Goal: Task Accomplishment & Management: Manage account settings

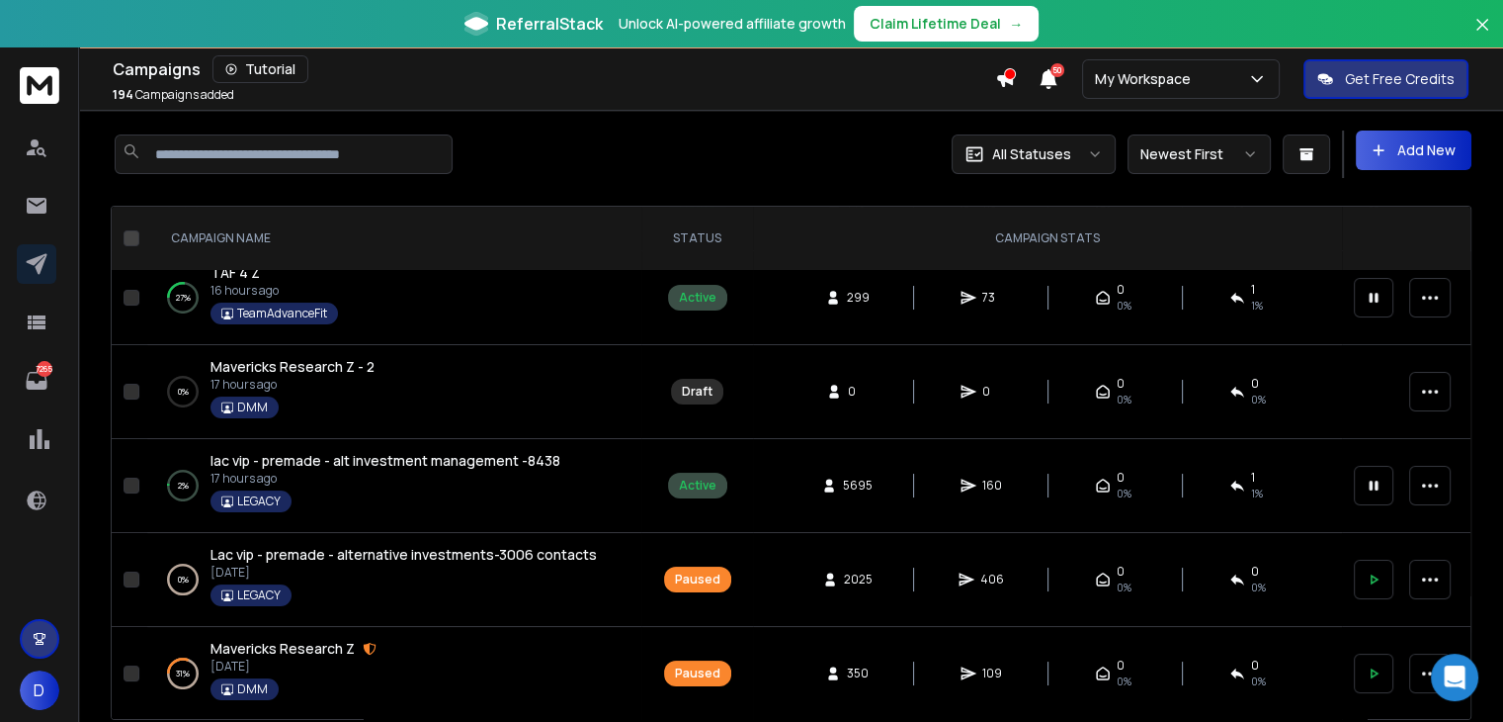
scroll to position [152, 0]
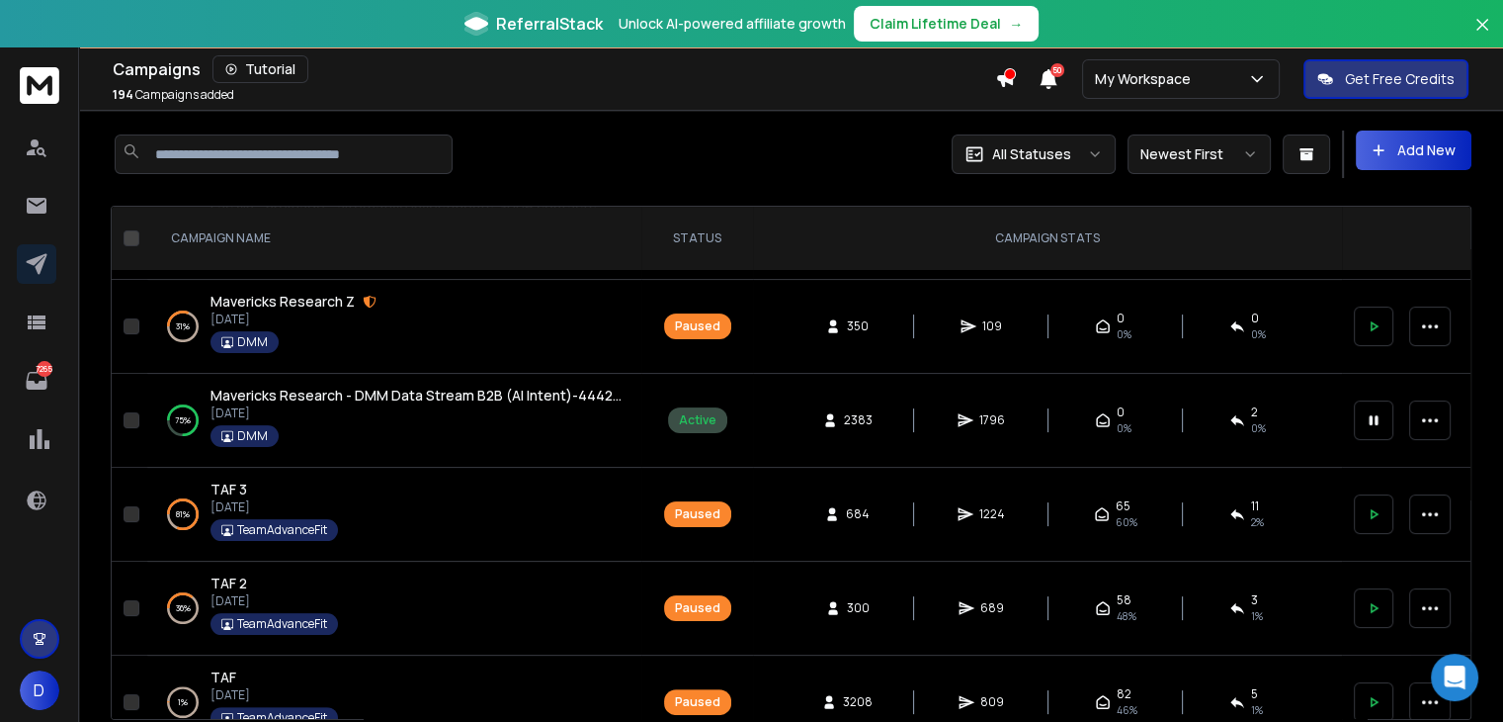
scroll to position [414, 0]
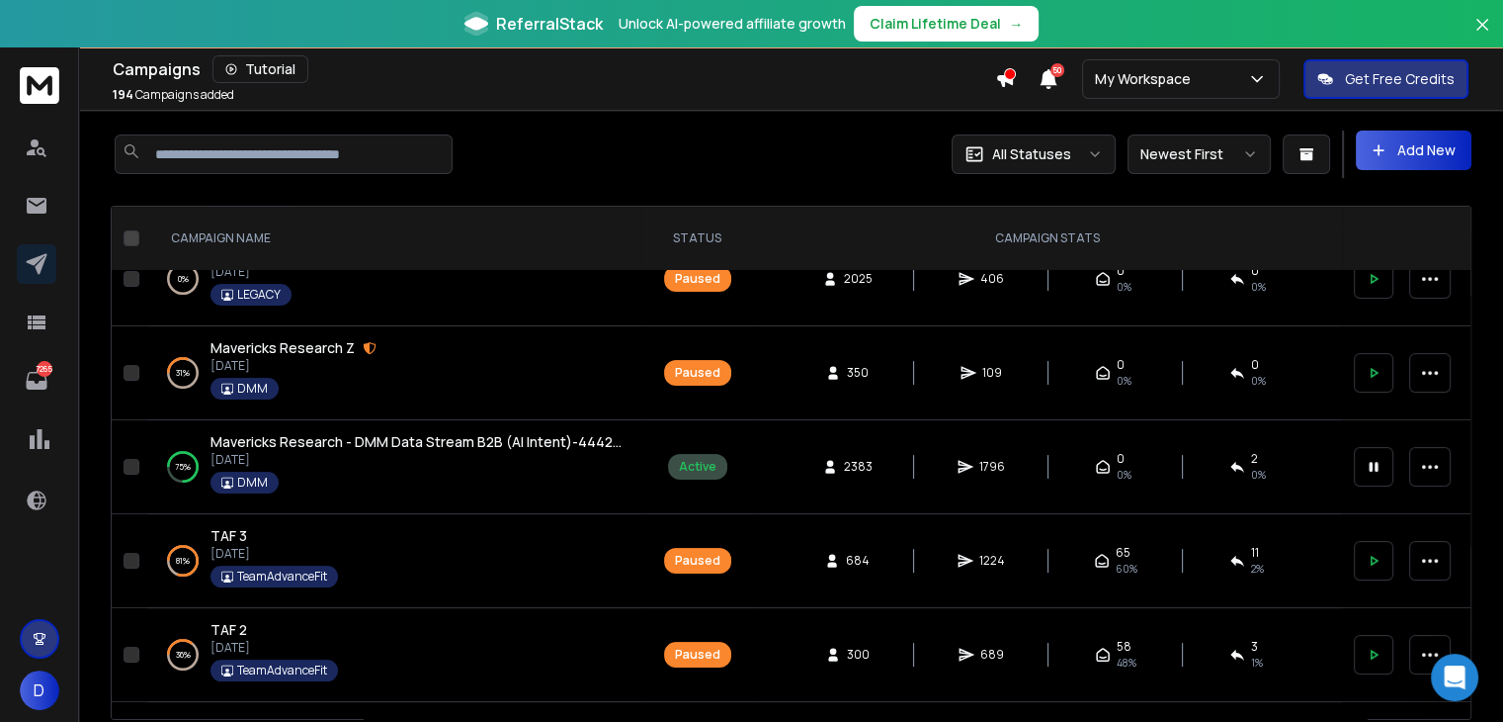
click at [1485, 297] on div "Campaigns 194 Campaigns Added All Statuses Newest First Add New CAMPAIGN NAME S…" at bounding box center [791, 491] width 1424 height 761
drag, startPoint x: 1471, startPoint y: 290, endPoint x: 1460, endPoint y: 219, distance: 71.0
click at [1460, 219] on div "Campaigns 194 Campaigns Added All Statuses Newest First Add New CAMPAIGN NAME S…" at bounding box center [791, 491] width 1424 height 761
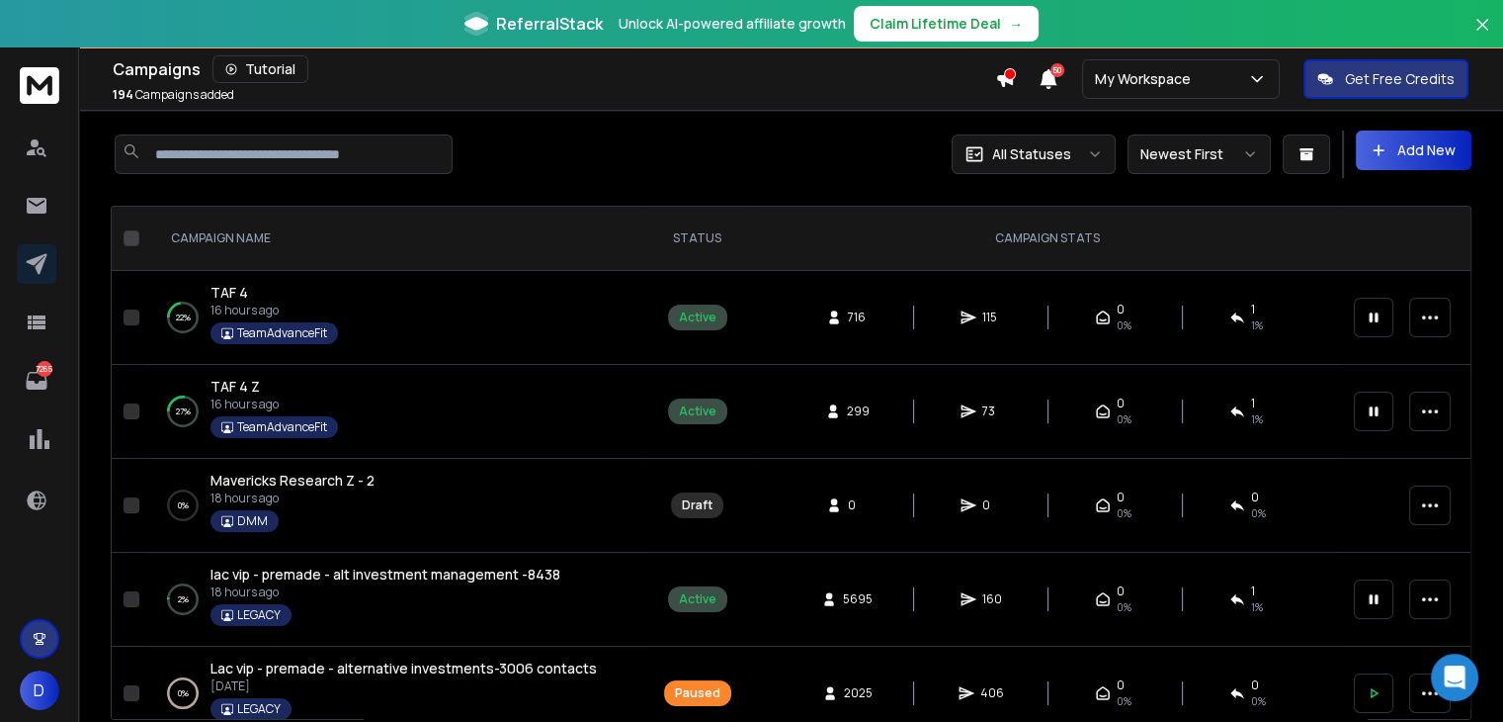
click at [1422, 597] on icon "button" at bounding box center [1430, 599] width 16 height 4
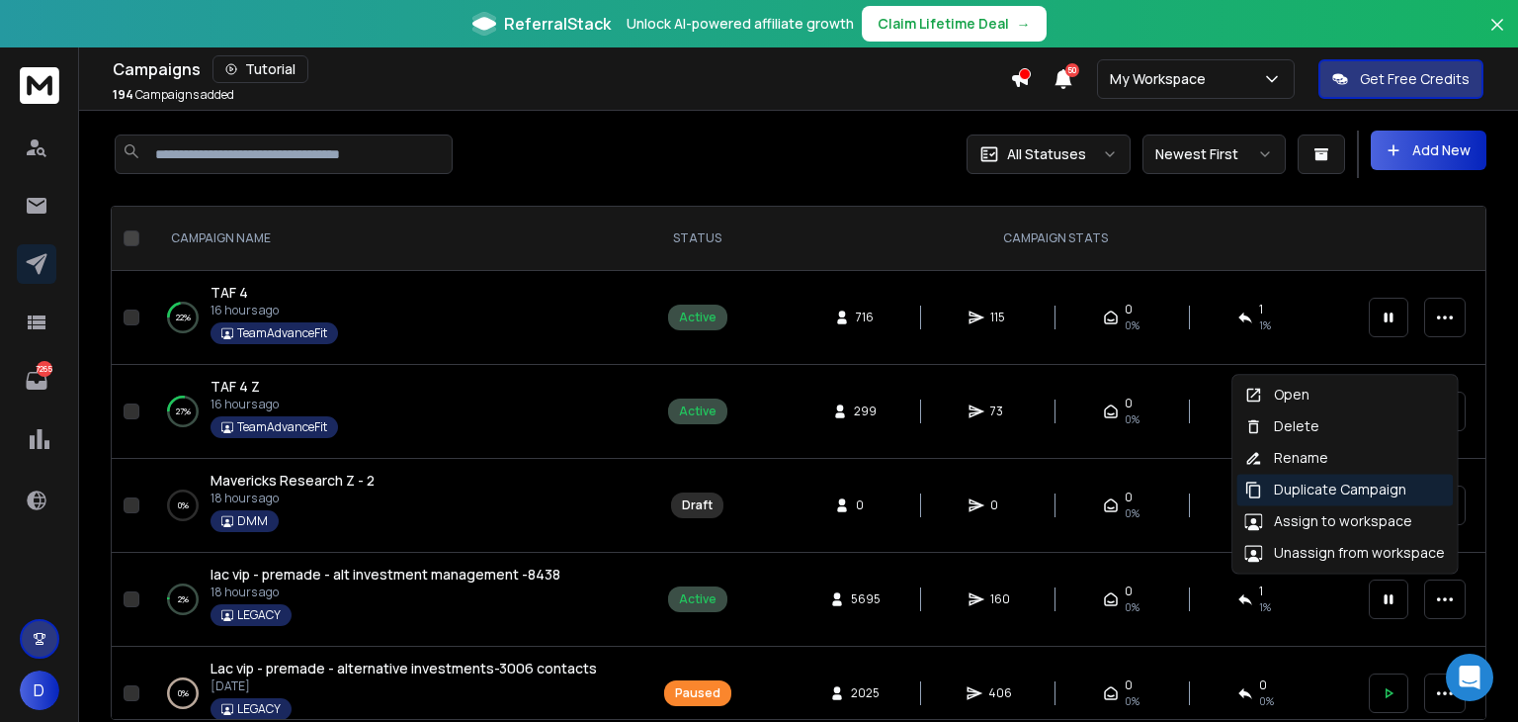
click at [1362, 495] on div "Duplicate Campaign" at bounding box center [1325, 489] width 162 height 20
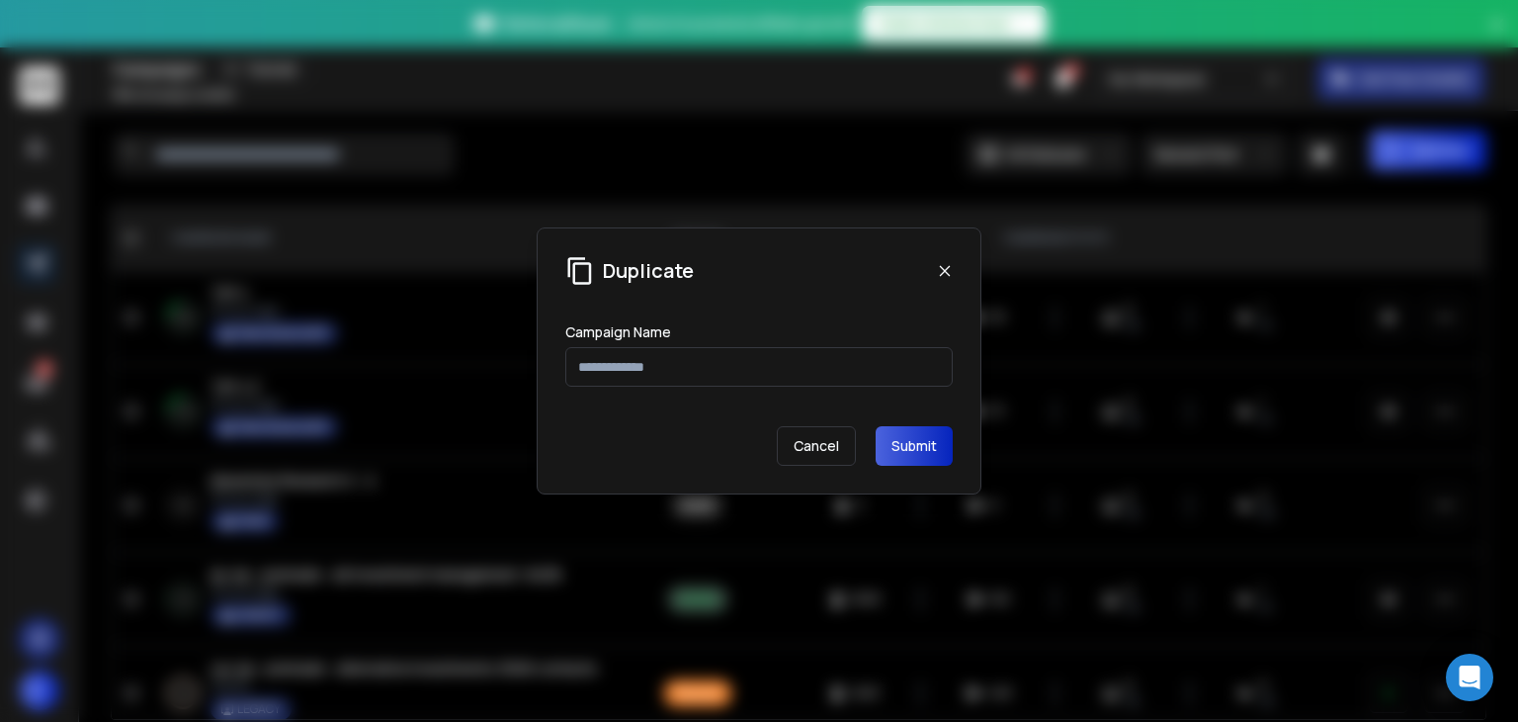
click at [728, 361] on input "text" at bounding box center [758, 367] width 387 height 40
paste input "**********"
click at [623, 371] on input "**********" at bounding box center [758, 367] width 387 height 40
click at [676, 374] on input "**********" at bounding box center [758, 367] width 387 height 40
click at [697, 365] on input "**********" at bounding box center [758, 367] width 387 height 40
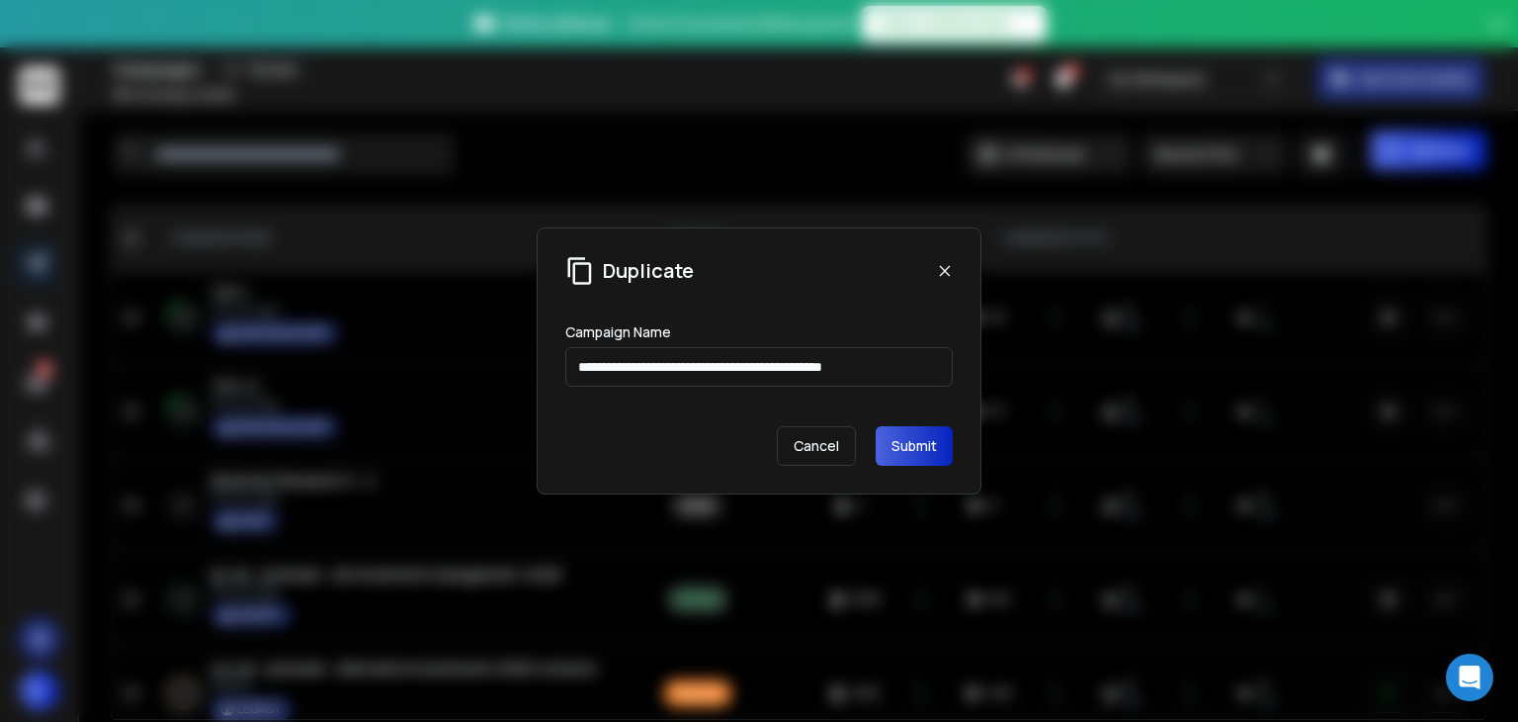
click at [731, 372] on input "**********" at bounding box center [758, 367] width 387 height 40
click at [815, 369] on input "**********" at bounding box center [758, 367] width 387 height 40
type input "**********"
click at [916, 440] on button "Submit" at bounding box center [914, 446] width 77 height 40
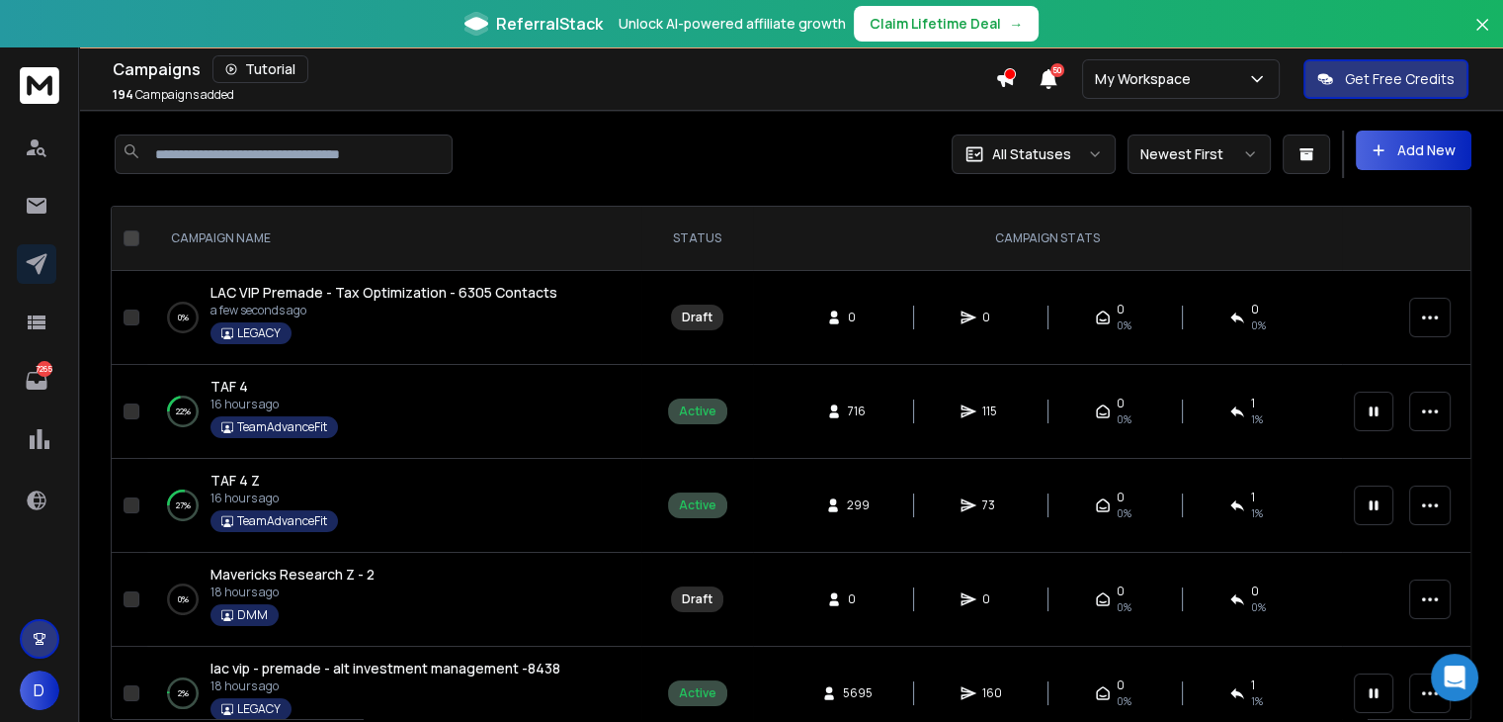
click at [395, 300] on span "LAC VIP Premade - Tax Optimization - 6305 Contacts" at bounding box center [384, 292] width 347 height 19
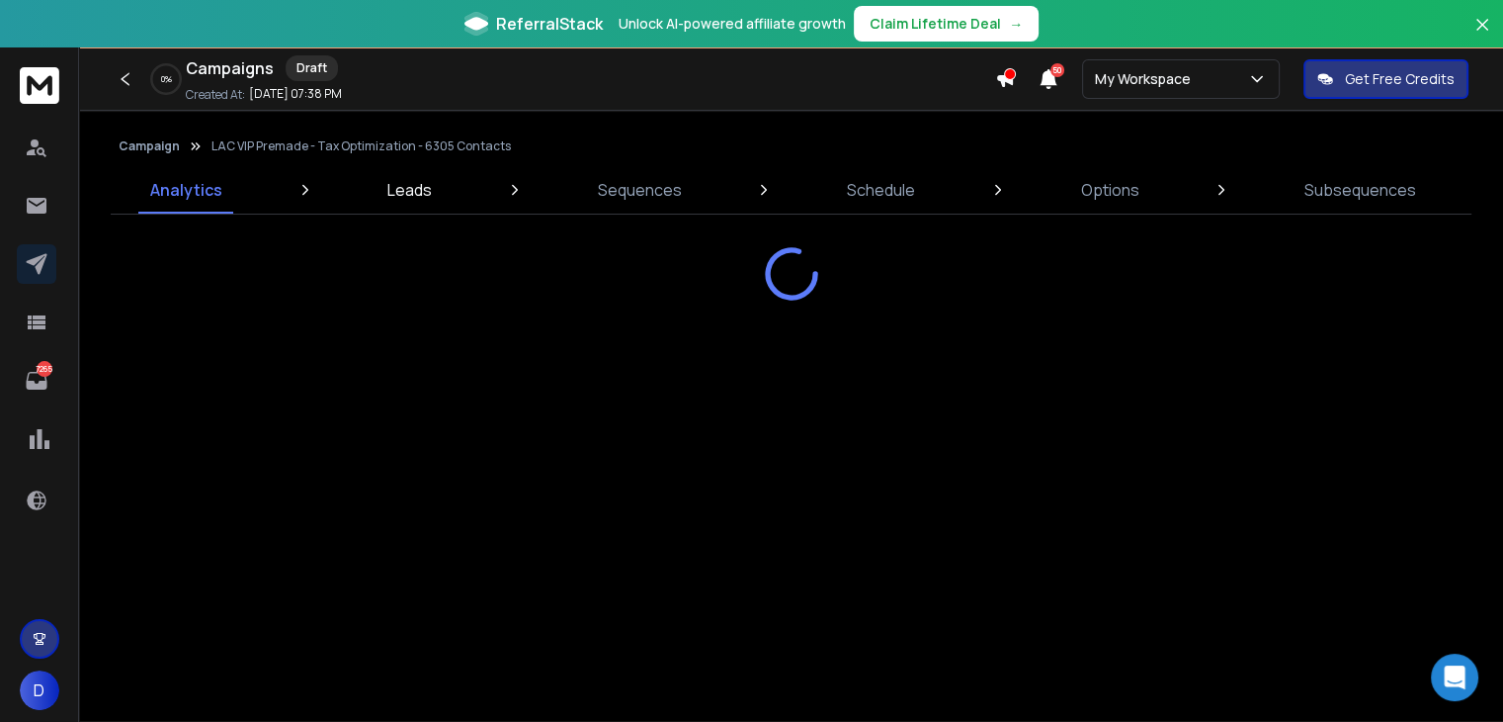
click at [387, 172] on link "Leads" at bounding box center [410, 189] width 68 height 47
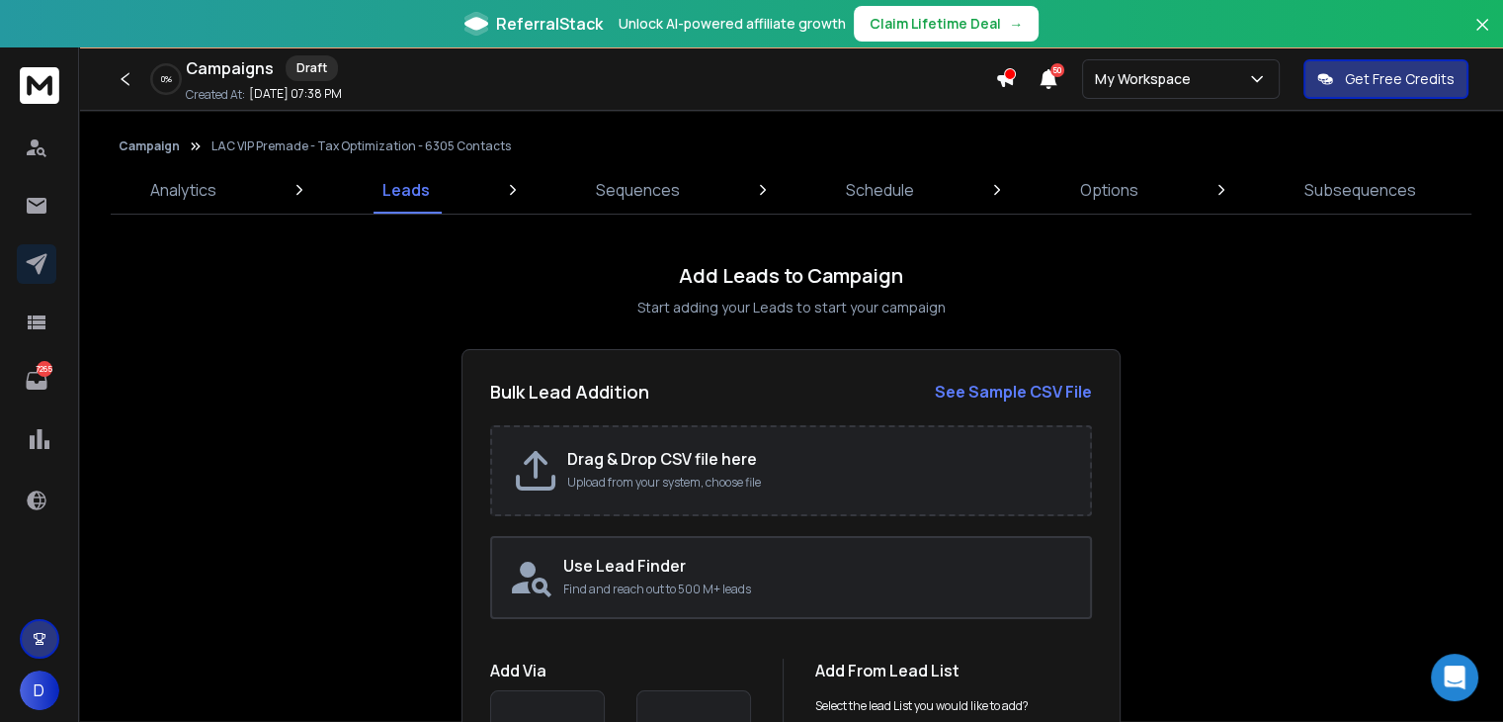
click at [729, 491] on div "Drag & Drop CSV file here Upload from your system, choose file" at bounding box center [818, 470] width 503 height 47
type input "**********"
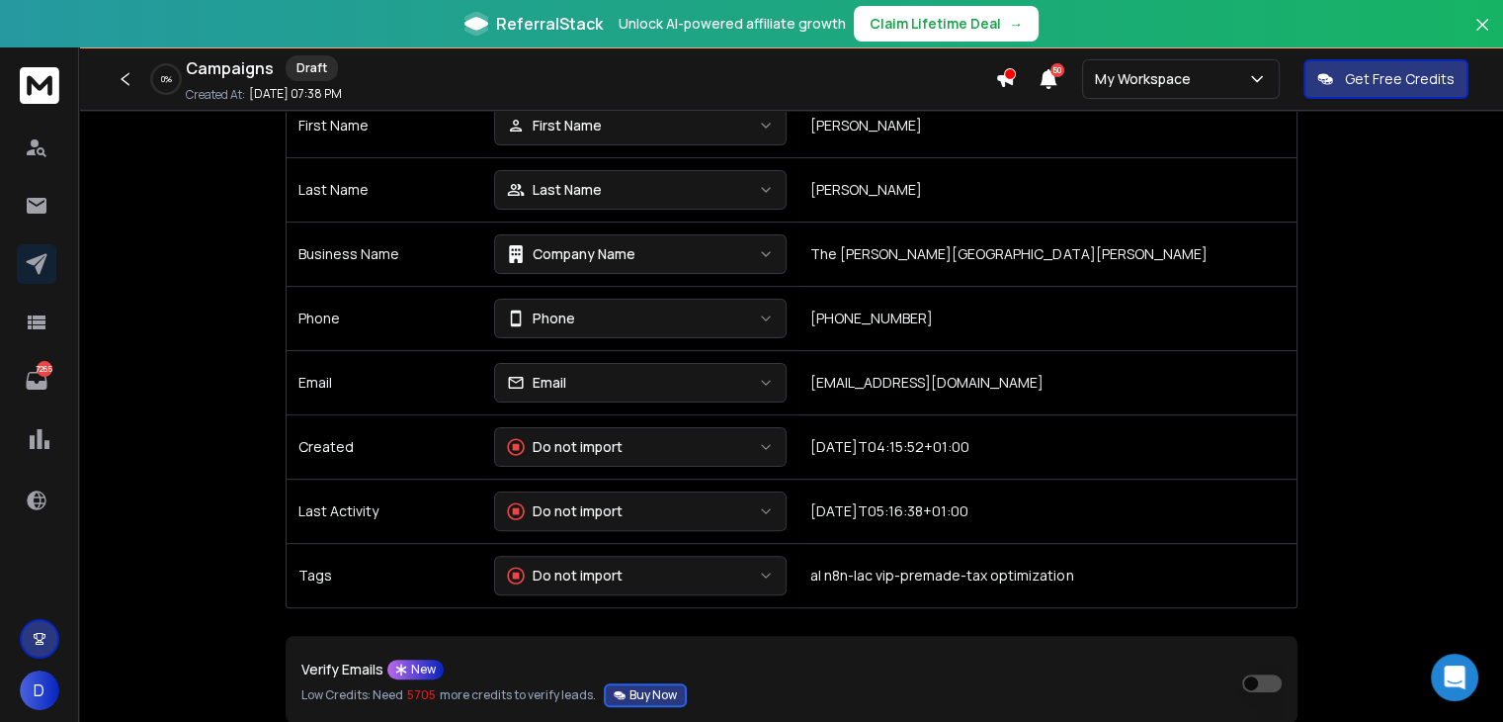
scroll to position [633, 0]
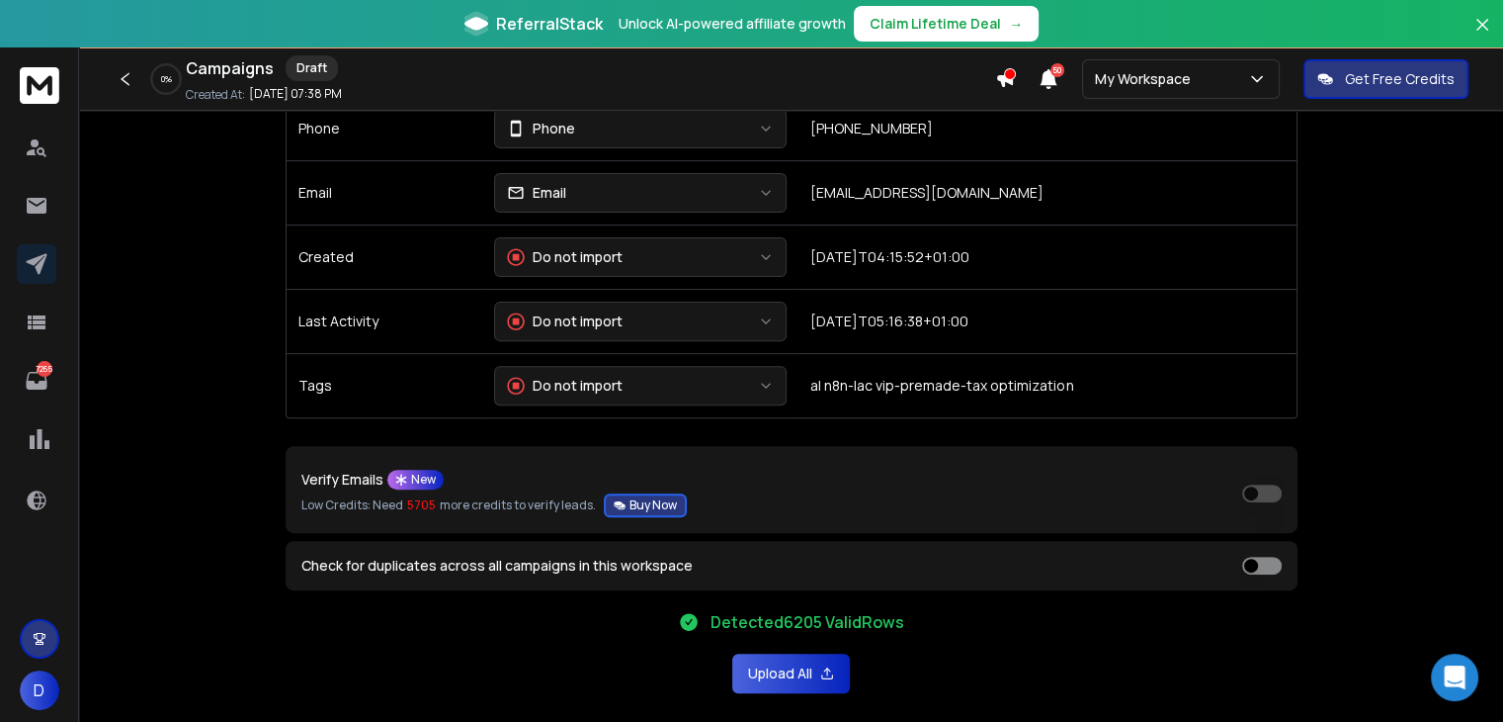
click at [1261, 562] on button "Check for duplicates across all campaigns in this workspace" at bounding box center [1262, 566] width 40 height 18
click at [799, 672] on button "Upload All" at bounding box center [791, 673] width 118 height 40
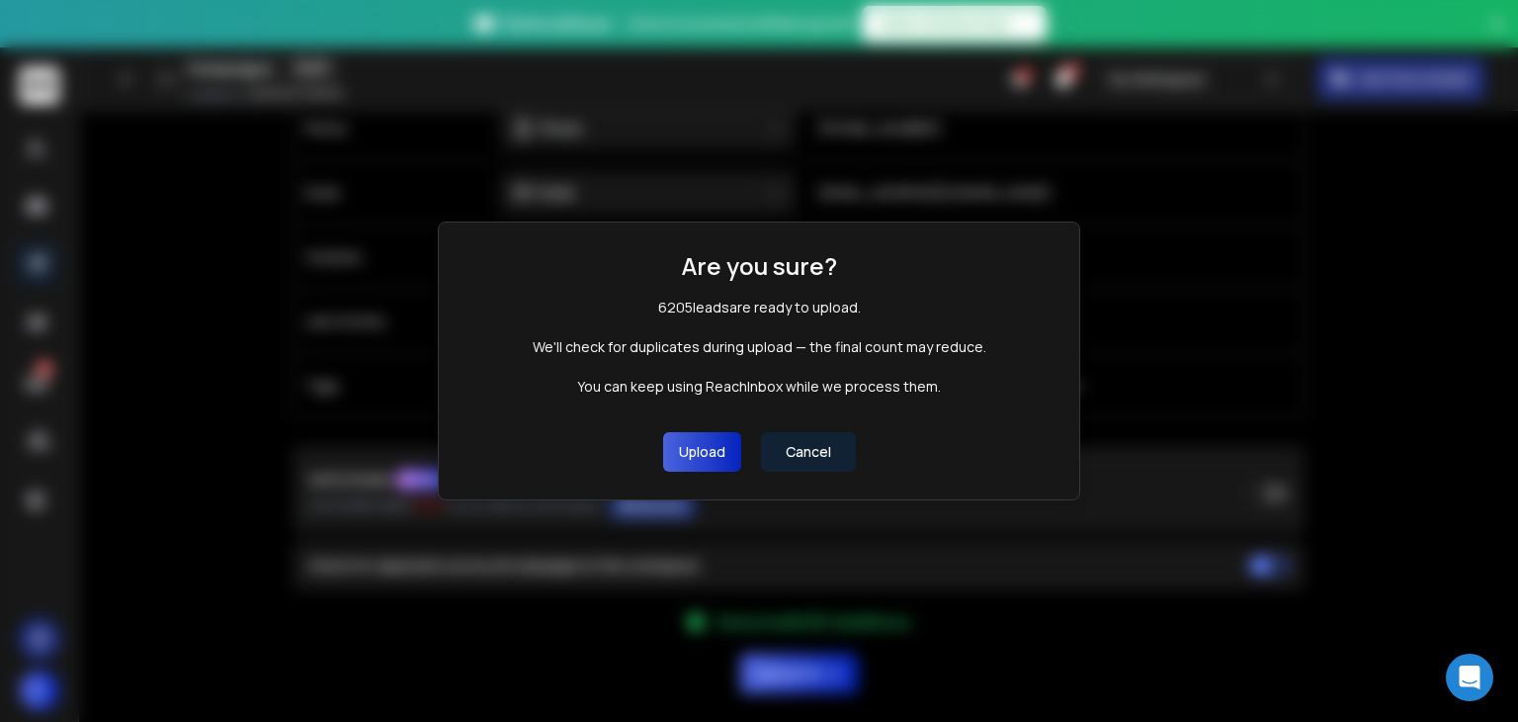
click at [682, 450] on button "Upload" at bounding box center [702, 452] width 78 height 40
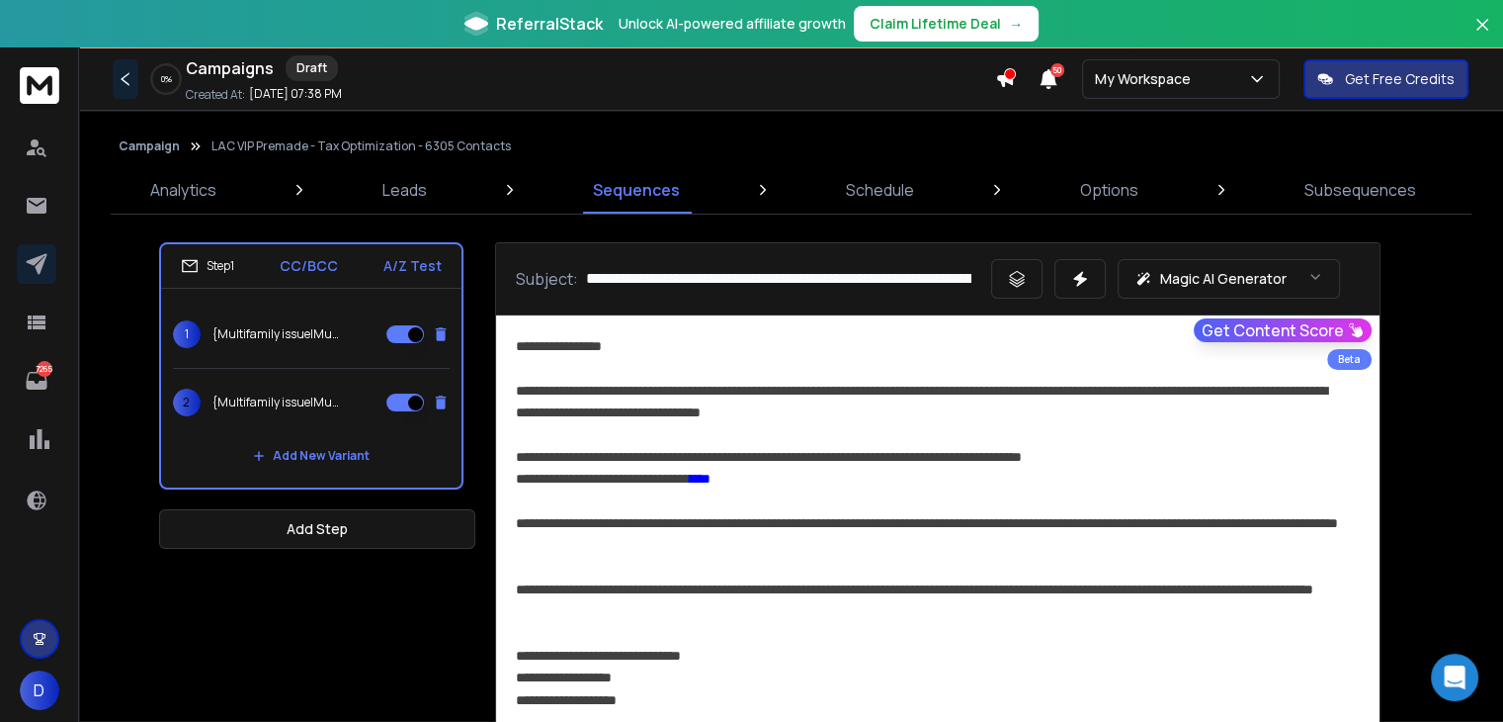
click at [137, 68] on button at bounding box center [126, 79] width 26 height 40
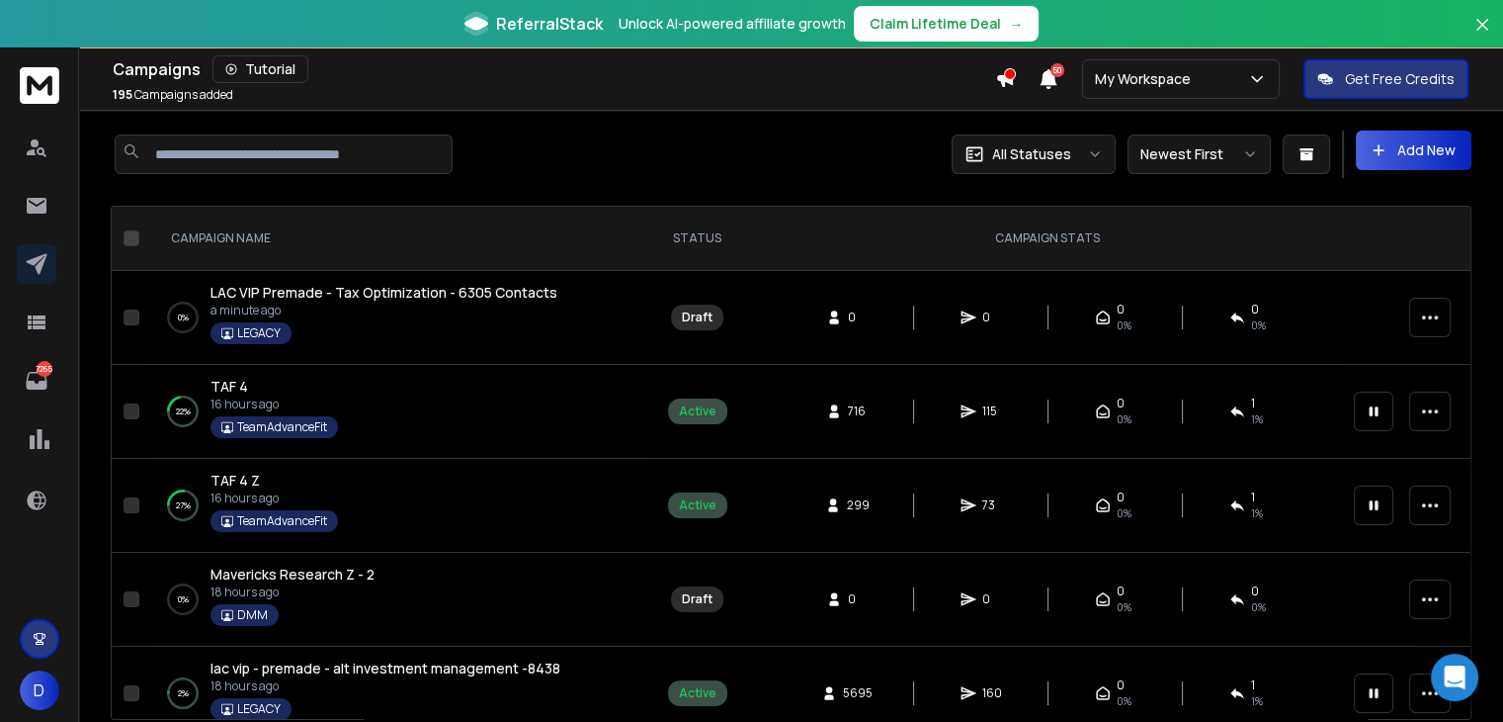
click at [399, 673] on span "lac vip - premade - alt investment management -8438" at bounding box center [386, 667] width 350 height 19
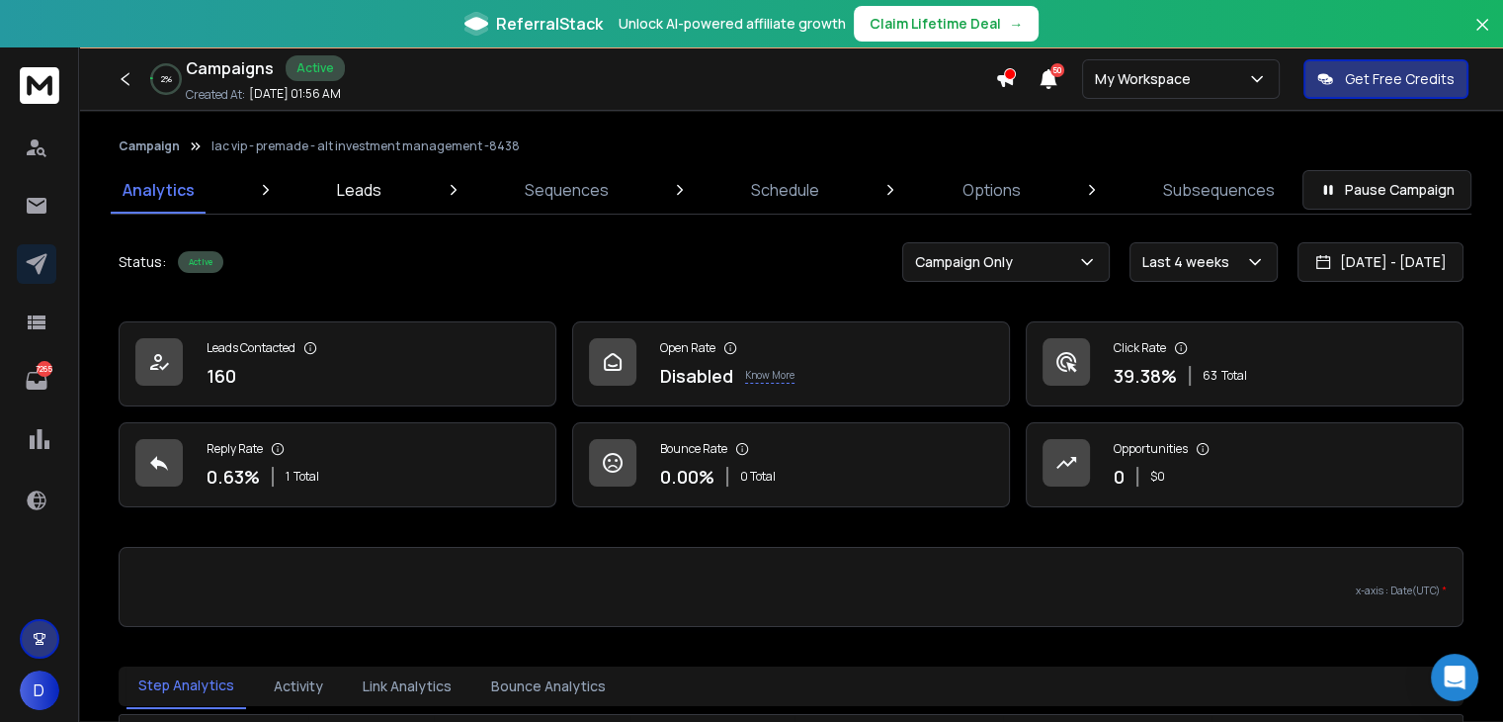
click at [372, 191] on p "Leads" at bounding box center [359, 190] width 44 height 24
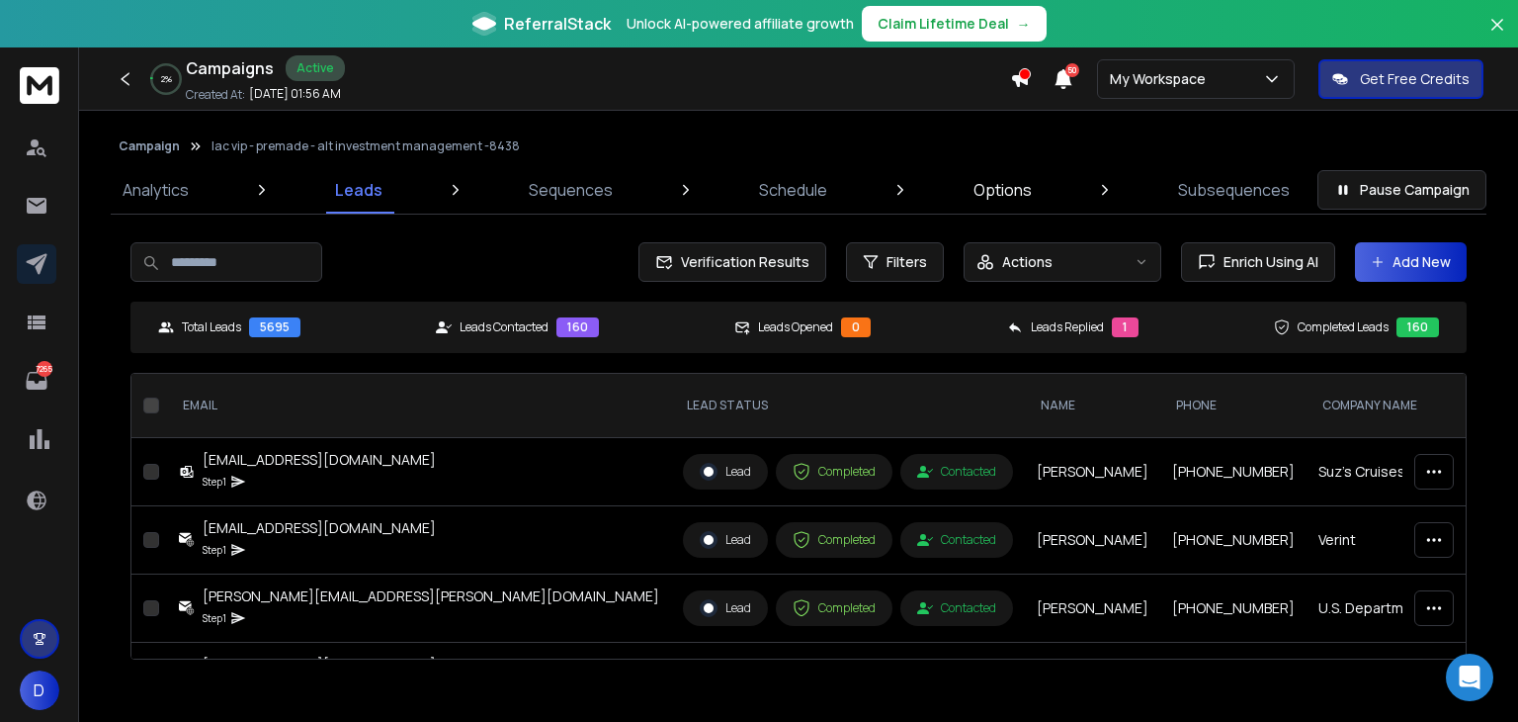
click at [985, 192] on p "Options" at bounding box center [1003, 190] width 58 height 24
click at [989, 188] on p "Options" at bounding box center [1003, 190] width 58 height 24
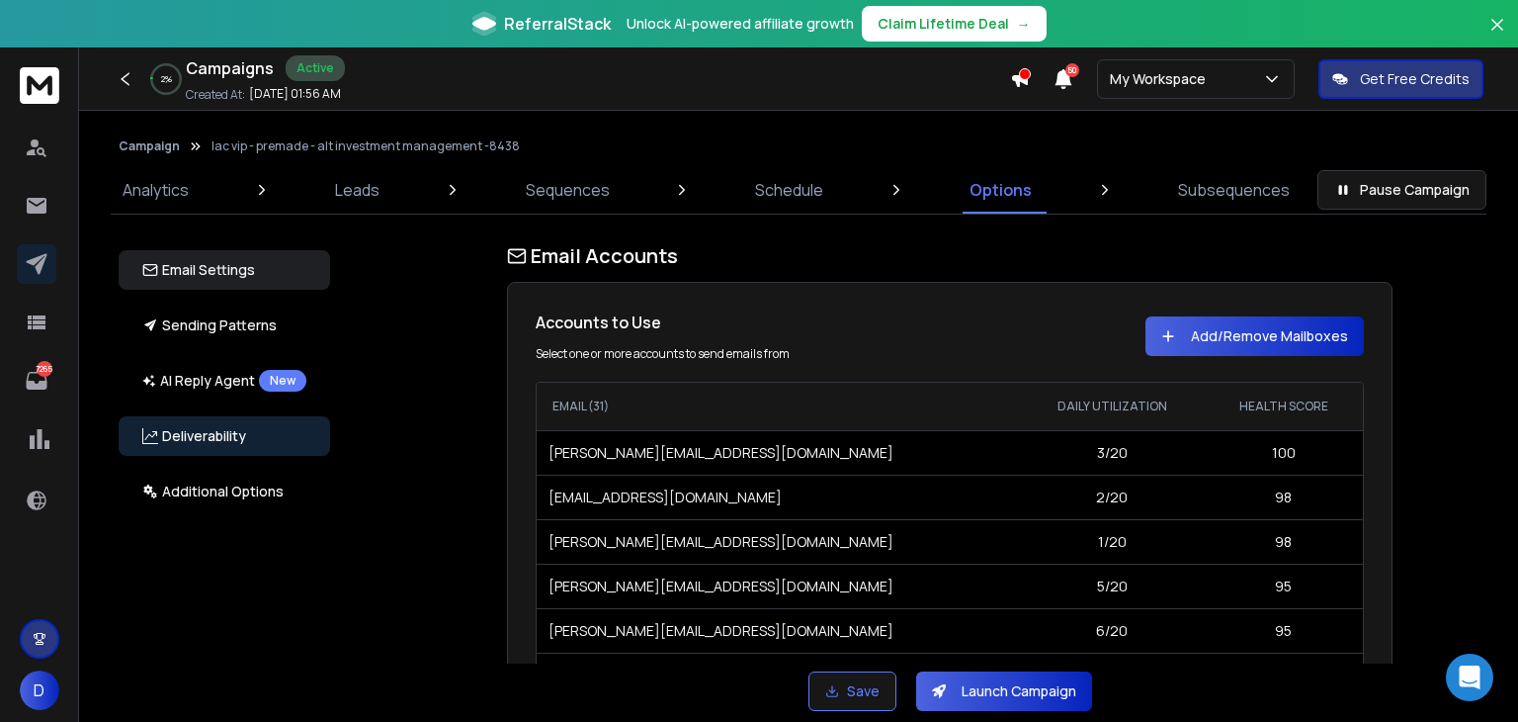
click at [179, 448] on button "Deliverability" at bounding box center [225, 436] width 212 height 40
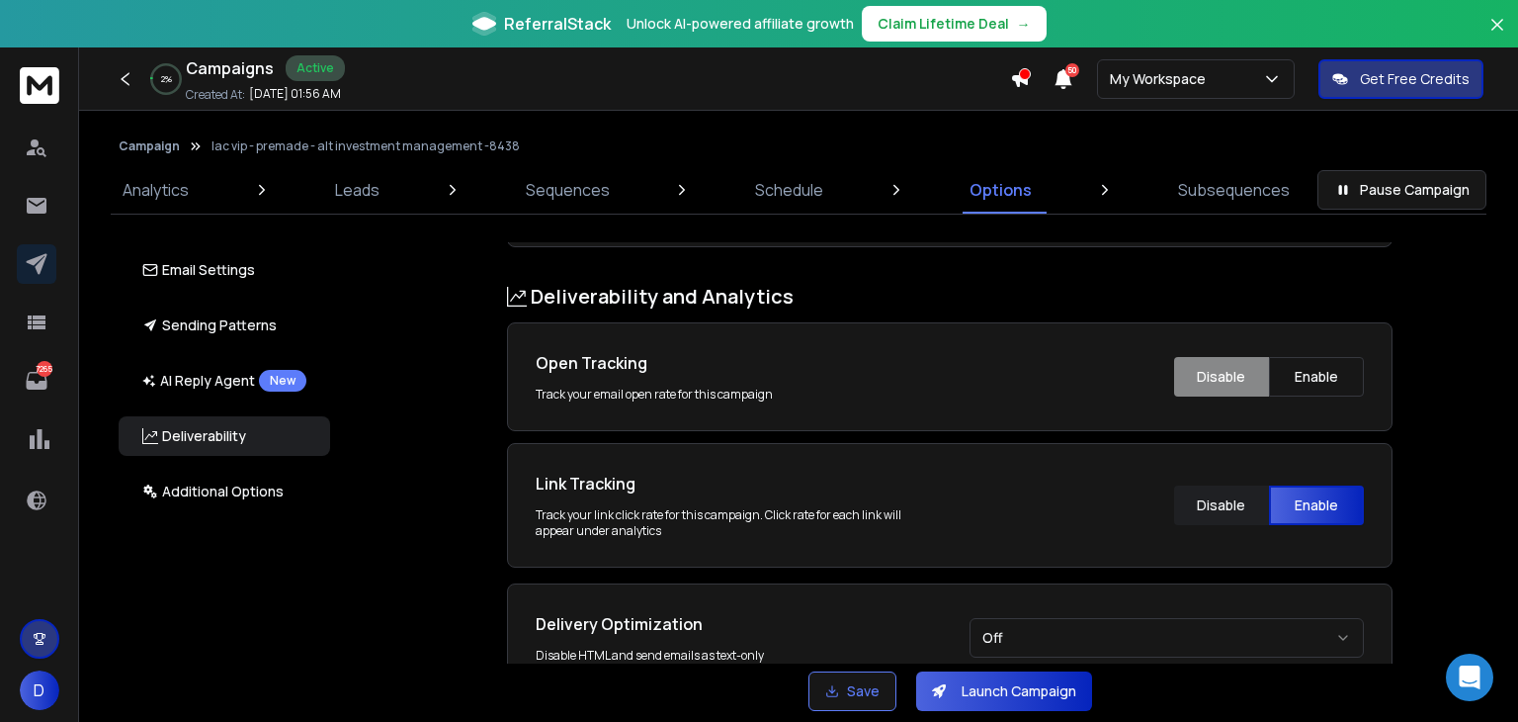
scroll to position [2198, 0]
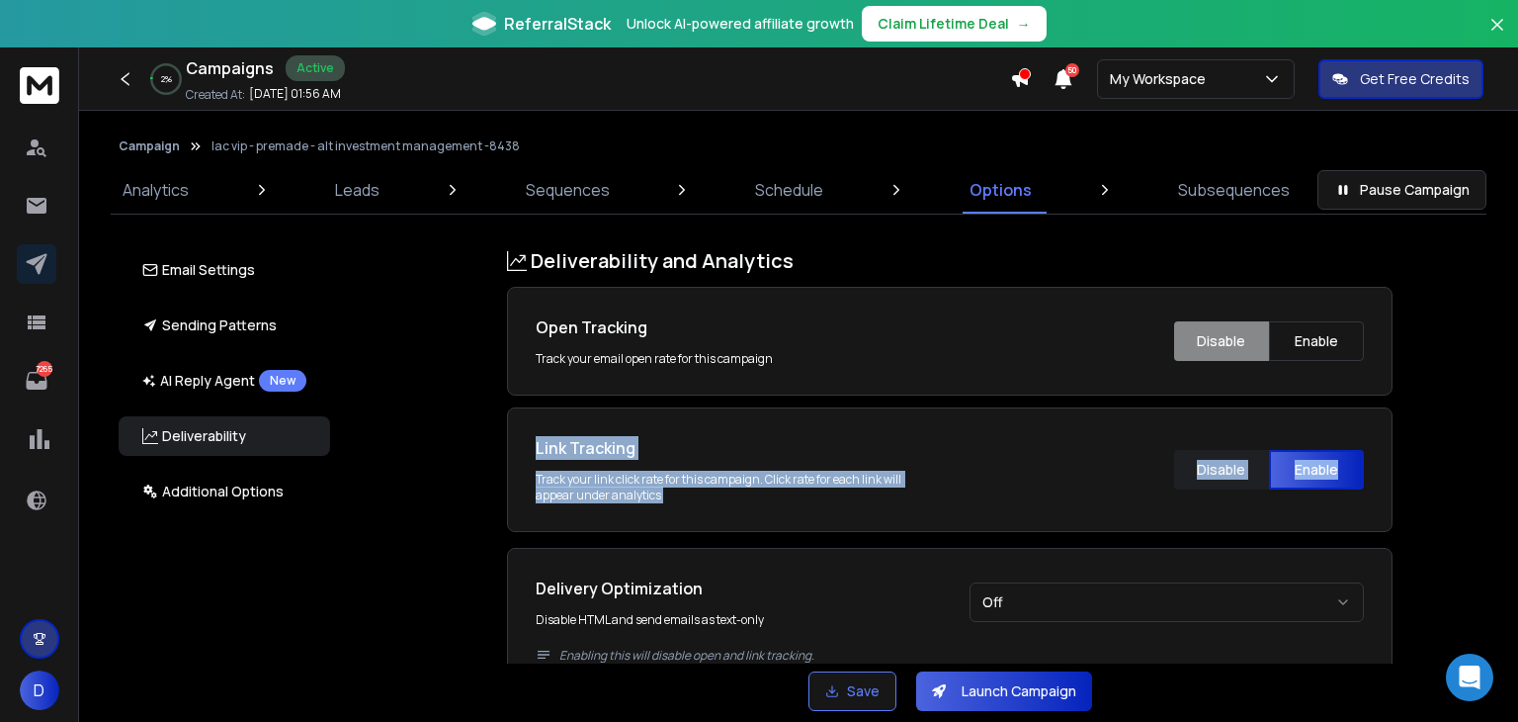
click at [1463, 396] on div "Email Accounts Accounts to Use Select one or more accounts to send emails from …" at bounding box center [961, 452] width 1199 height 421
click at [1412, 429] on div "Email Accounts Accounts to Use Select one or more accounts to send emails from …" at bounding box center [961, 452] width 1199 height 421
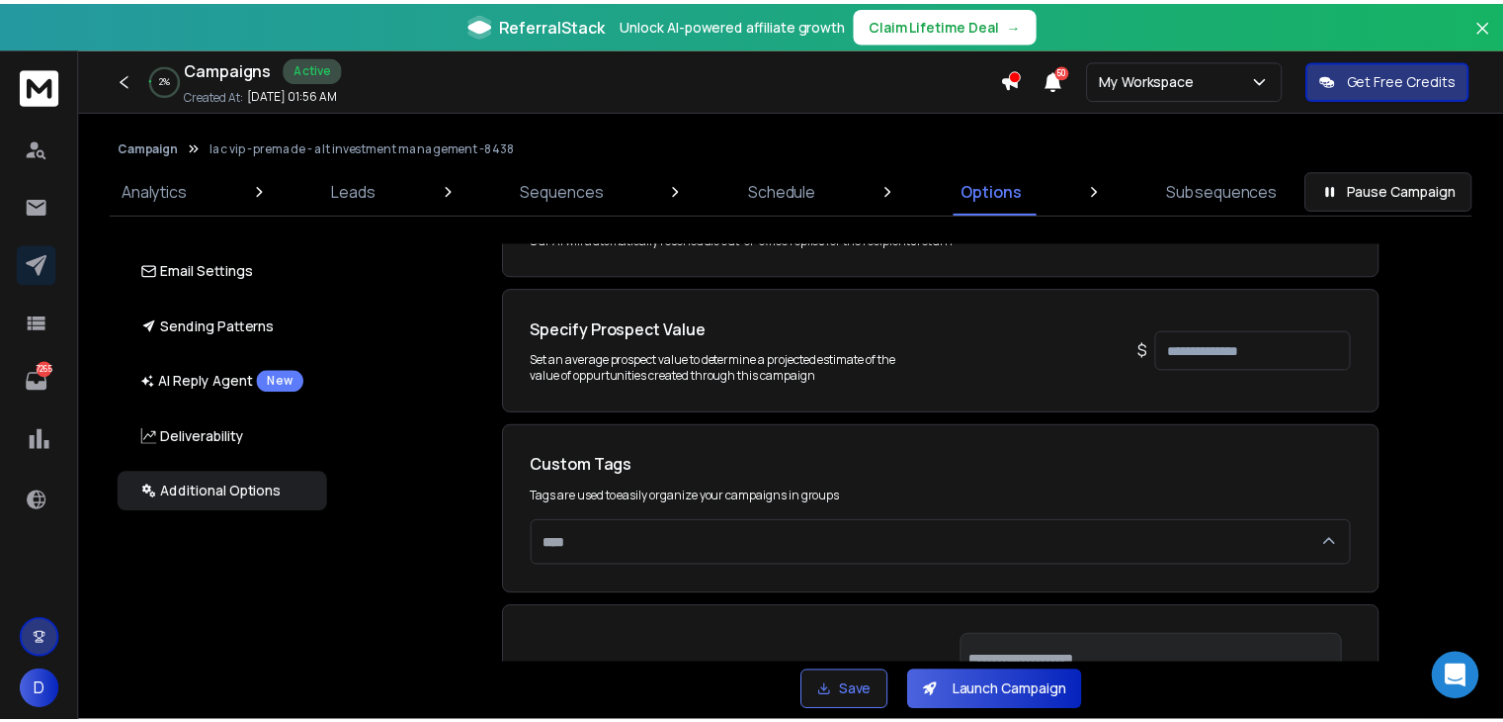
scroll to position [3661, 0]
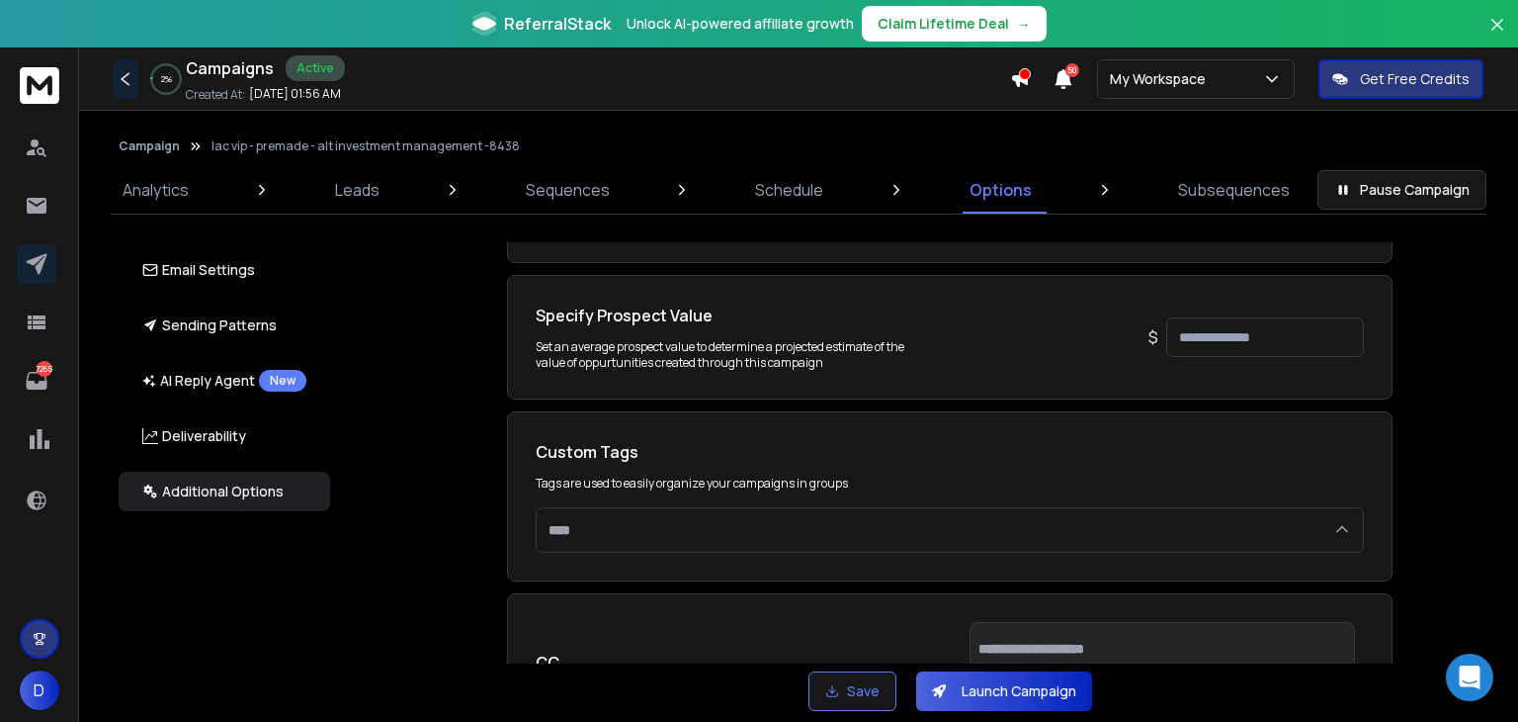
click at [124, 76] on icon at bounding box center [125, 78] width 8 height 13
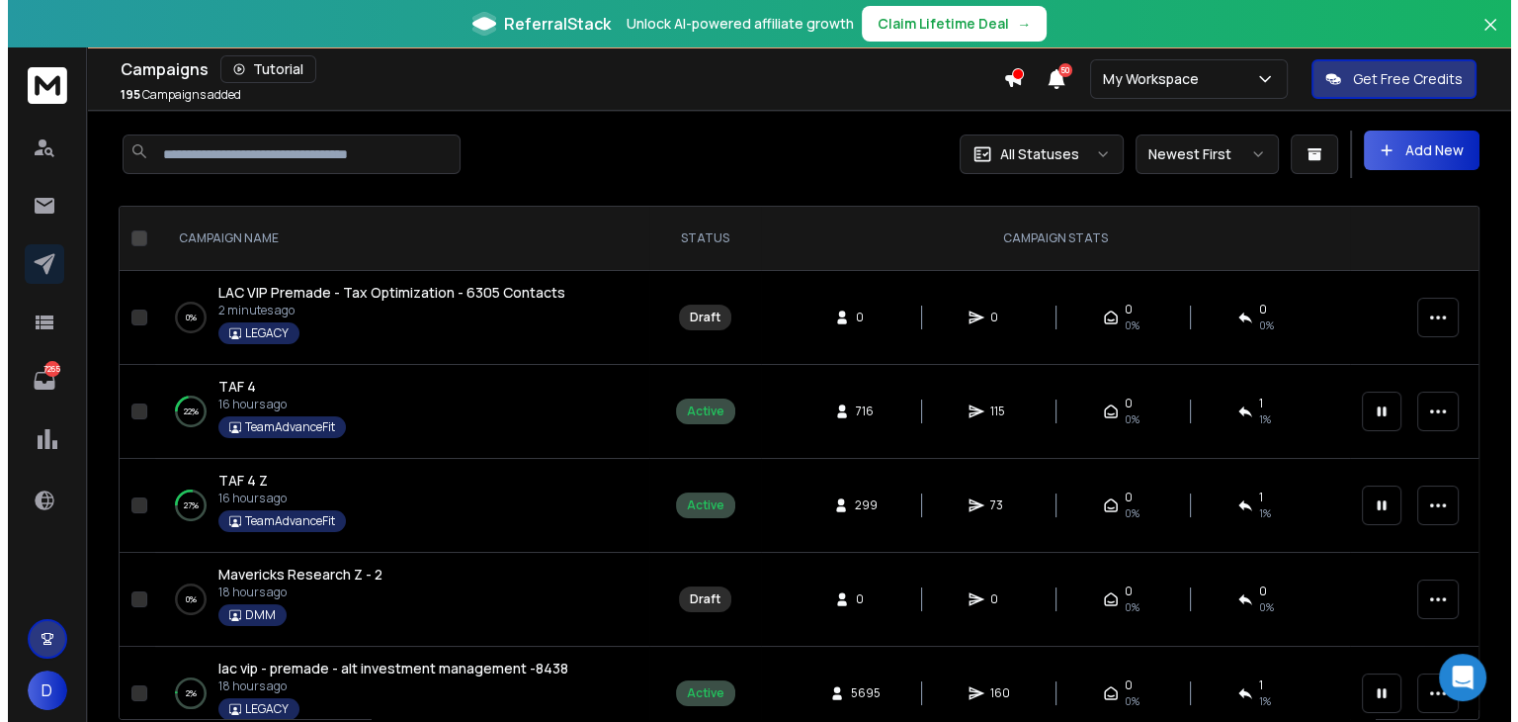
scroll to position [268, 0]
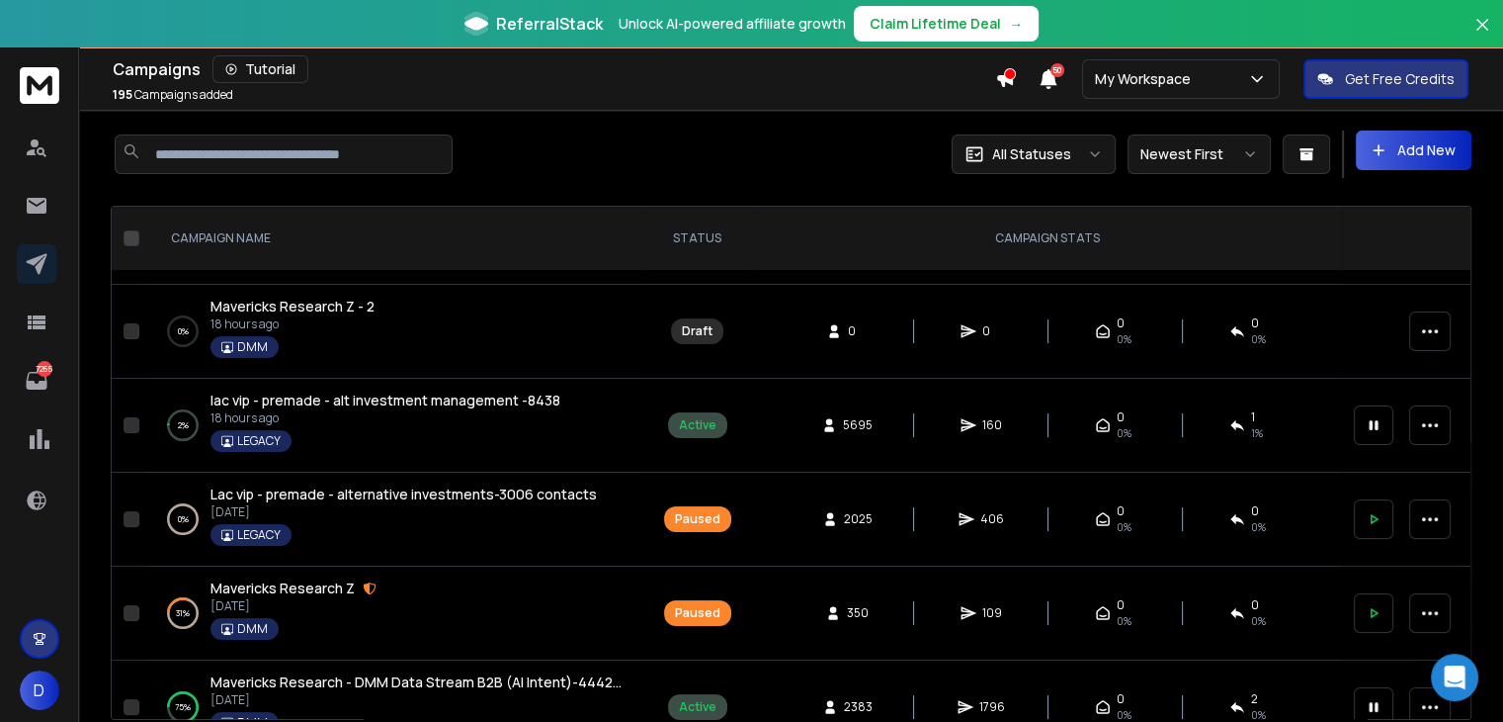
click at [1430, 426] on button "button" at bounding box center [1431, 425] width 42 height 40
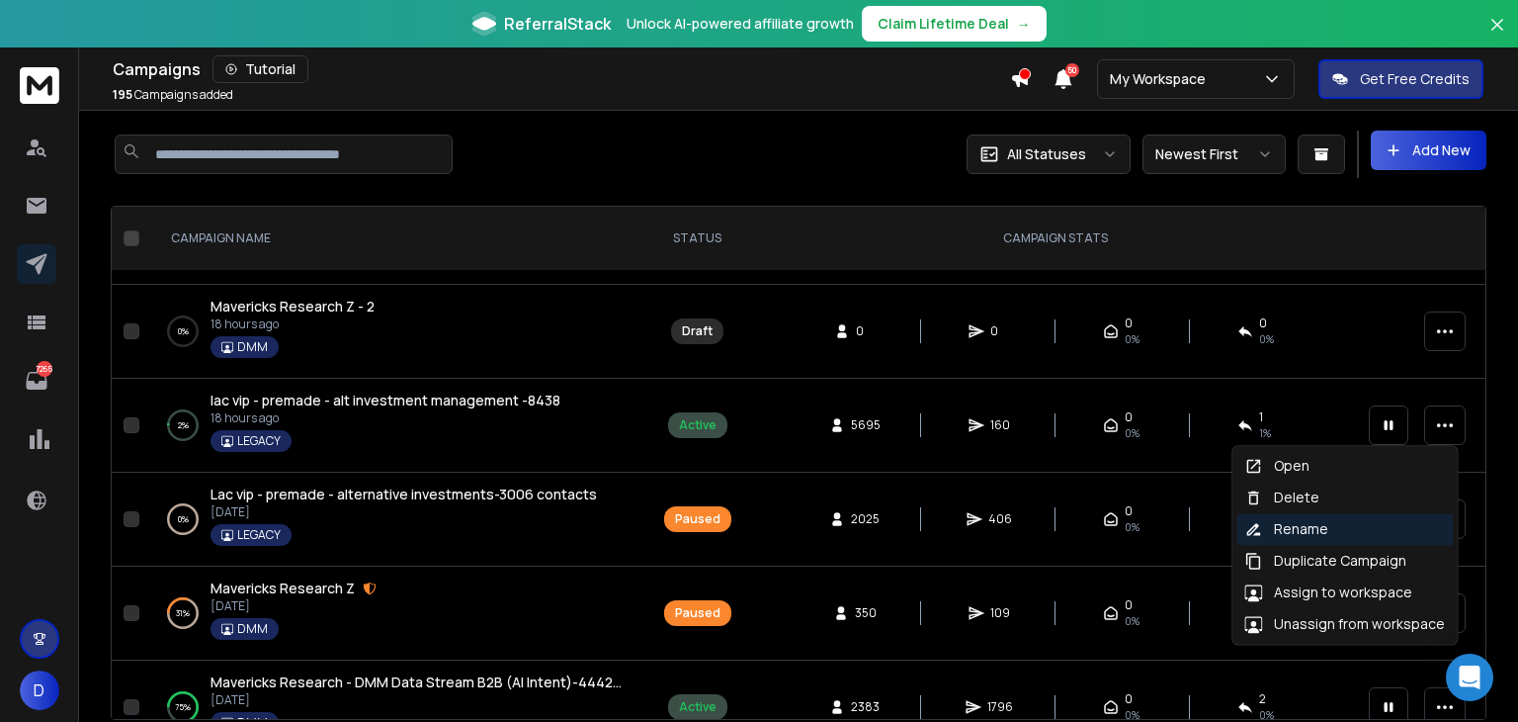
click at [1322, 524] on div "Rename" at bounding box center [1286, 529] width 84 height 20
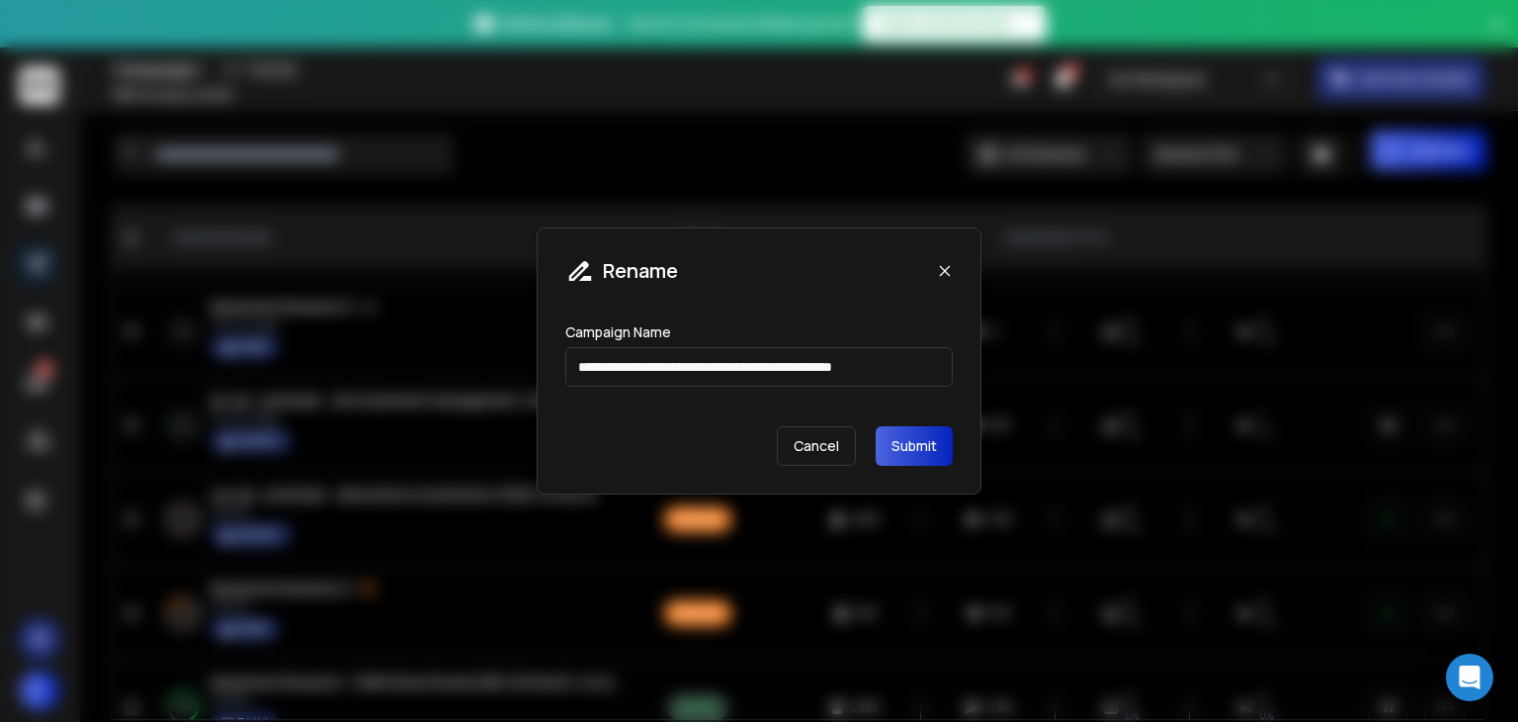
click at [617, 368] on input "**********" at bounding box center [758, 367] width 387 height 40
click at [686, 369] on input "**********" at bounding box center [758, 367] width 387 height 40
click at [799, 358] on input "**********" at bounding box center [758, 367] width 387 height 40
click at [723, 381] on input "**********" at bounding box center [758, 367] width 387 height 40
click at [700, 377] on input "**********" at bounding box center [758, 367] width 387 height 40
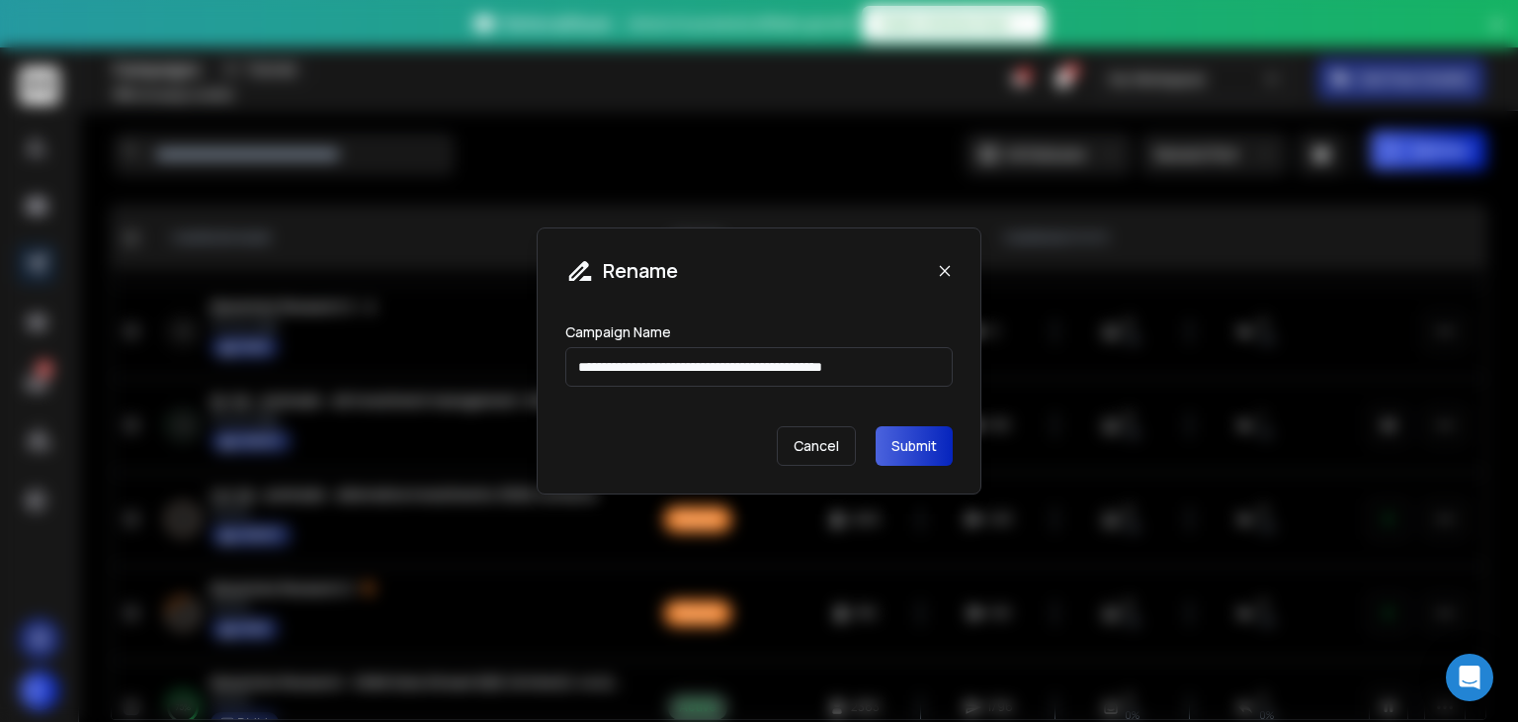
click at [703, 373] on input "**********" at bounding box center [758, 367] width 387 height 40
click at [889, 366] on input "**********" at bounding box center [758, 367] width 387 height 40
click at [924, 372] on input "**********" at bounding box center [758, 367] width 387 height 40
type input "**********"
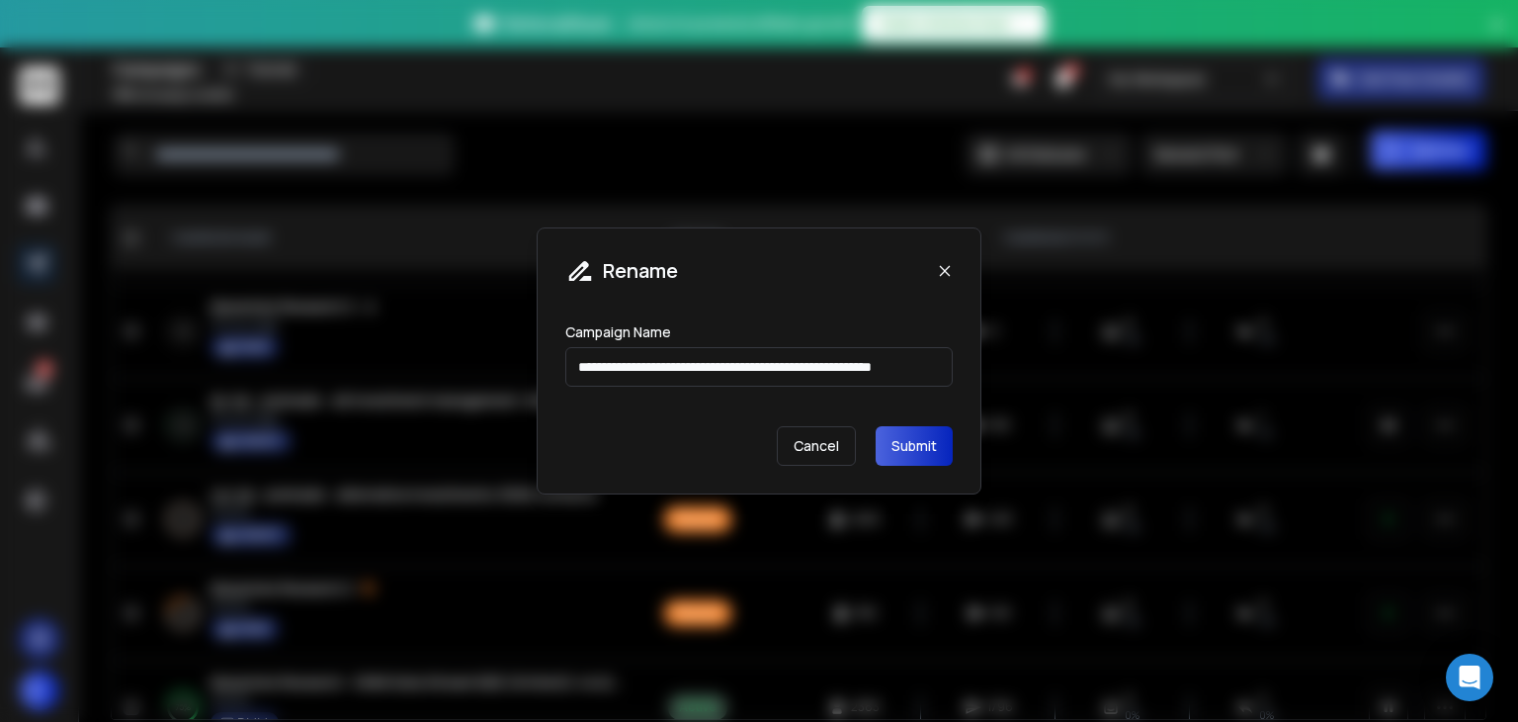
click at [922, 444] on button "Submit" at bounding box center [914, 446] width 77 height 40
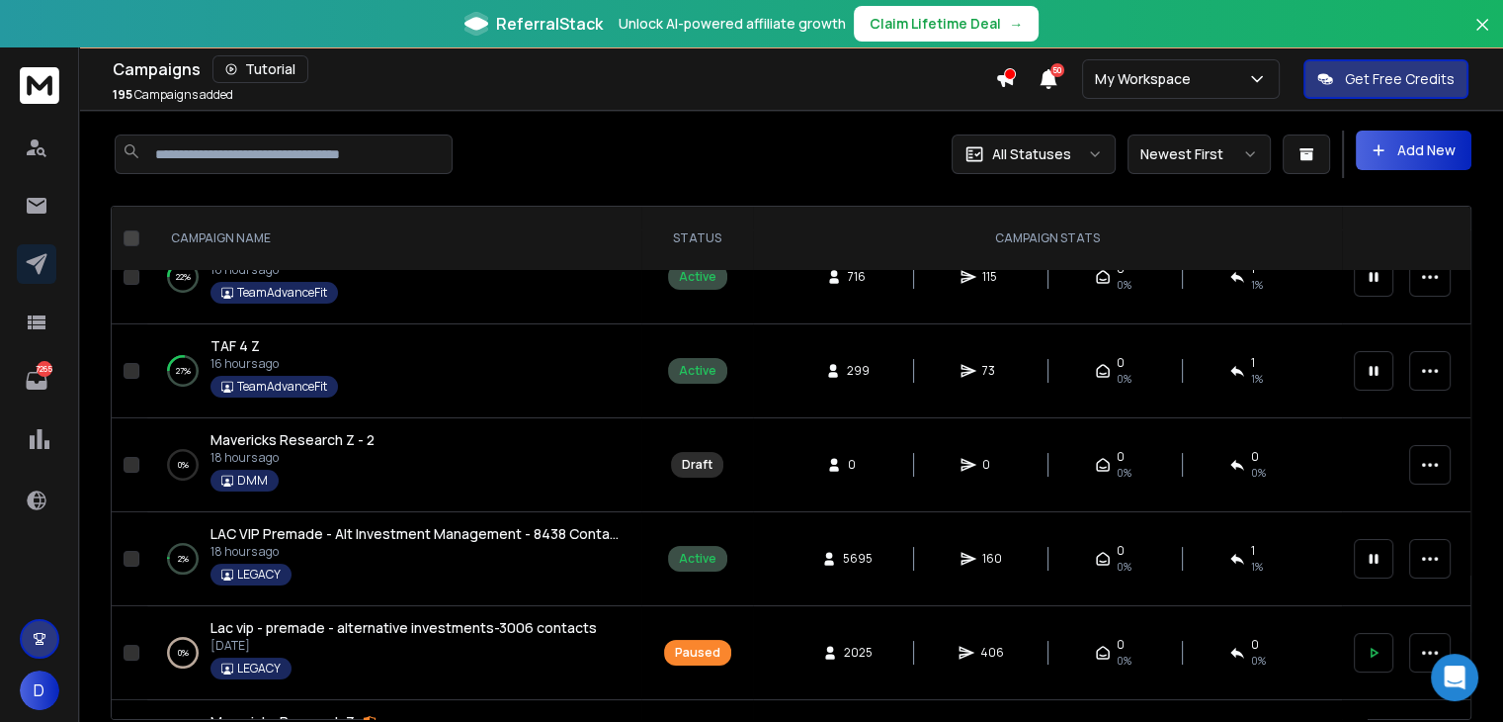
scroll to position [0, 0]
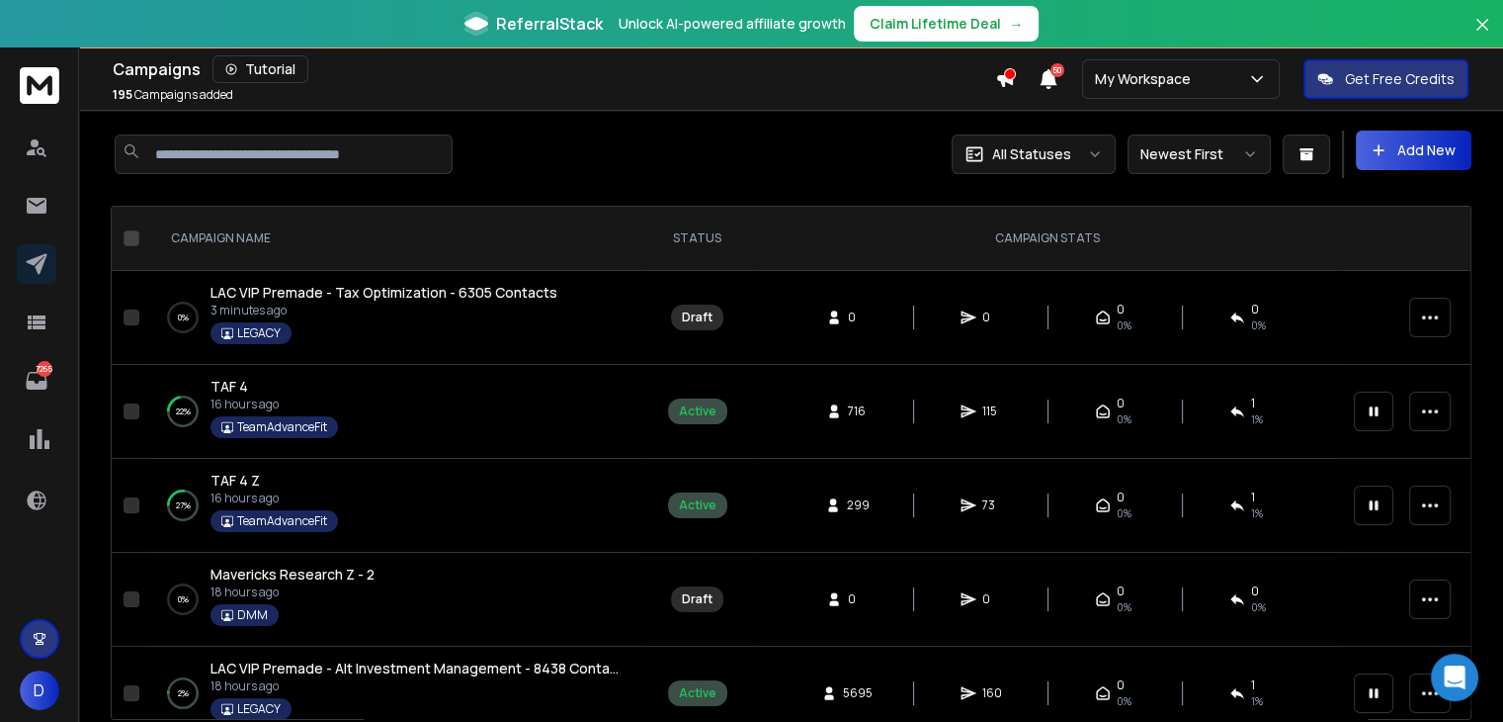
click at [504, 312] on p "3 minutes ago" at bounding box center [384, 310] width 347 height 16
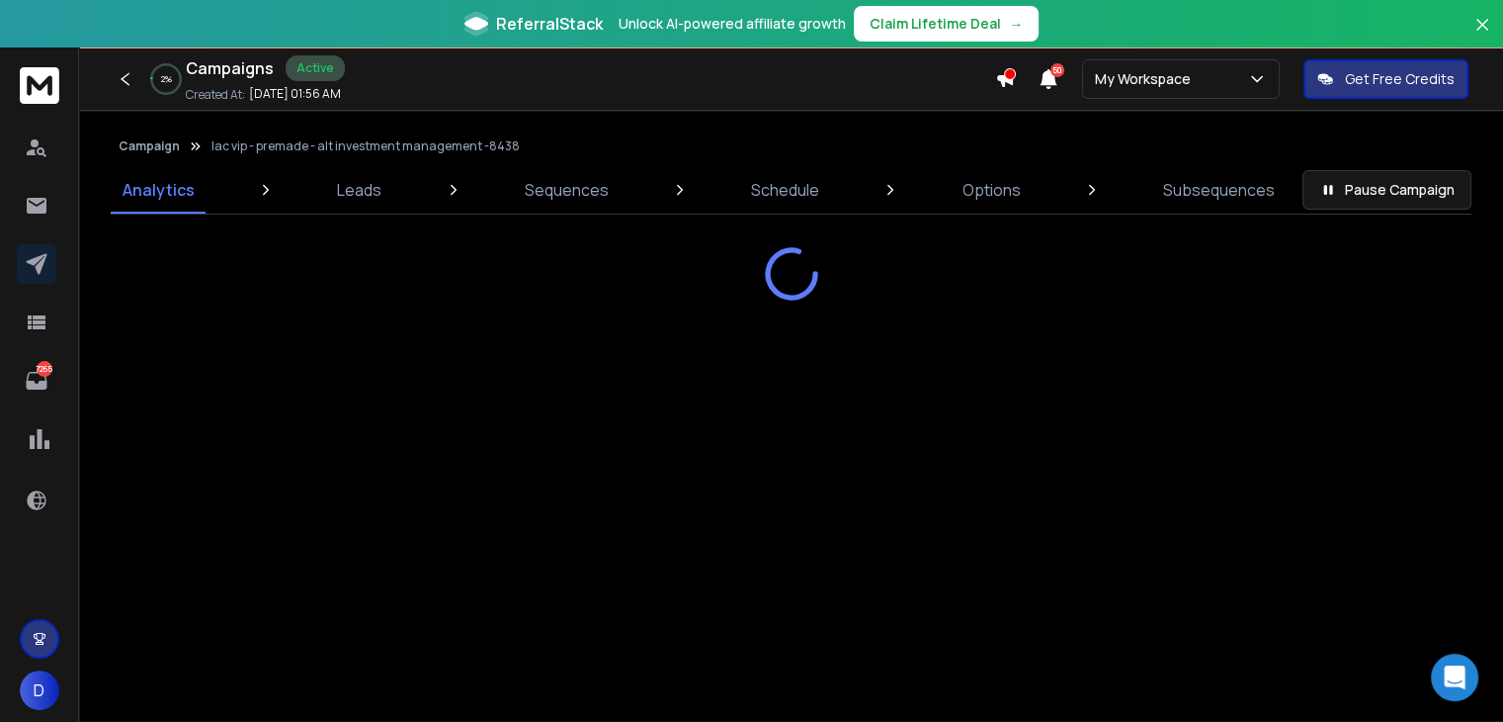
click at [503, 309] on div at bounding box center [791, 603] width 1345 height 722
click at [569, 205] on link "Sequences" at bounding box center [567, 189] width 108 height 47
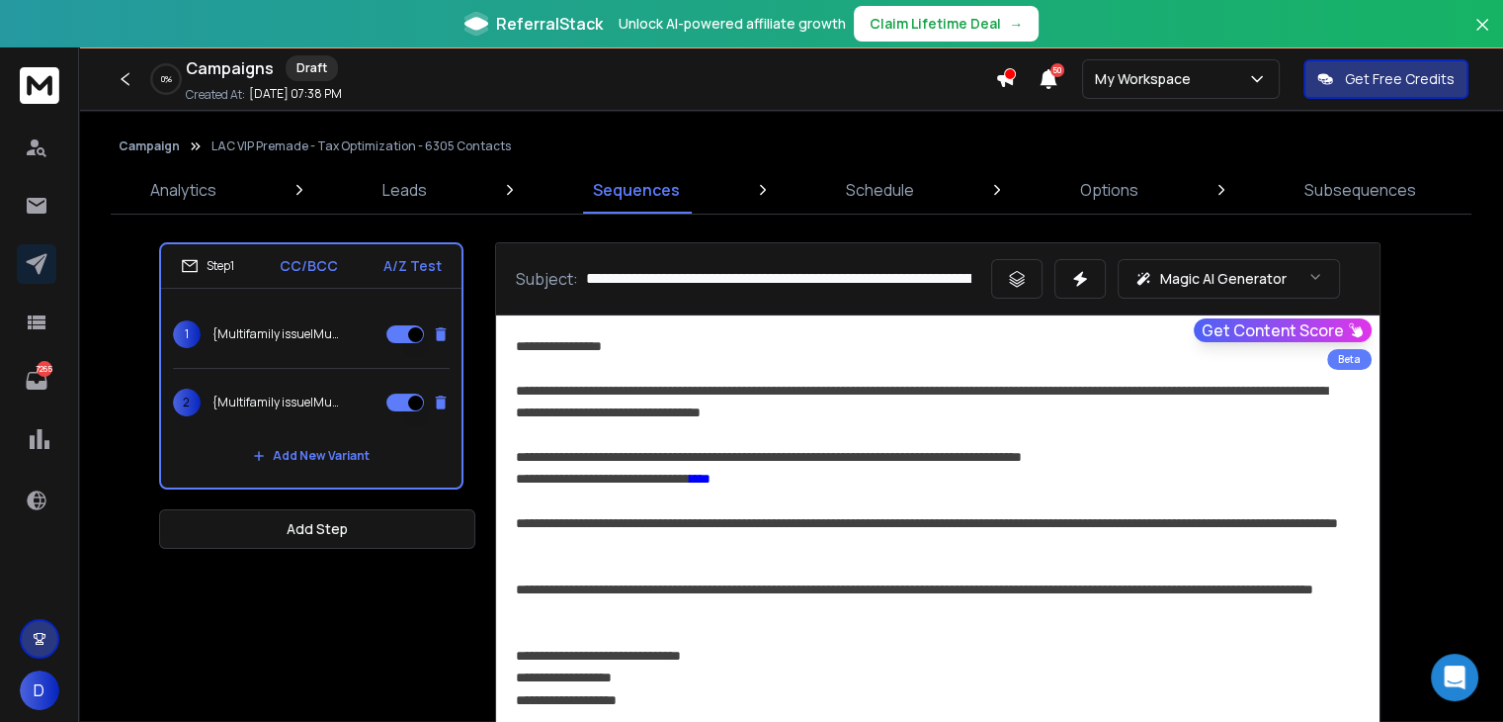
click at [256, 396] on p "{Multifamily issue|Multifamily investments challenge|Multifamily investments is…" at bounding box center [276, 402] width 127 height 16
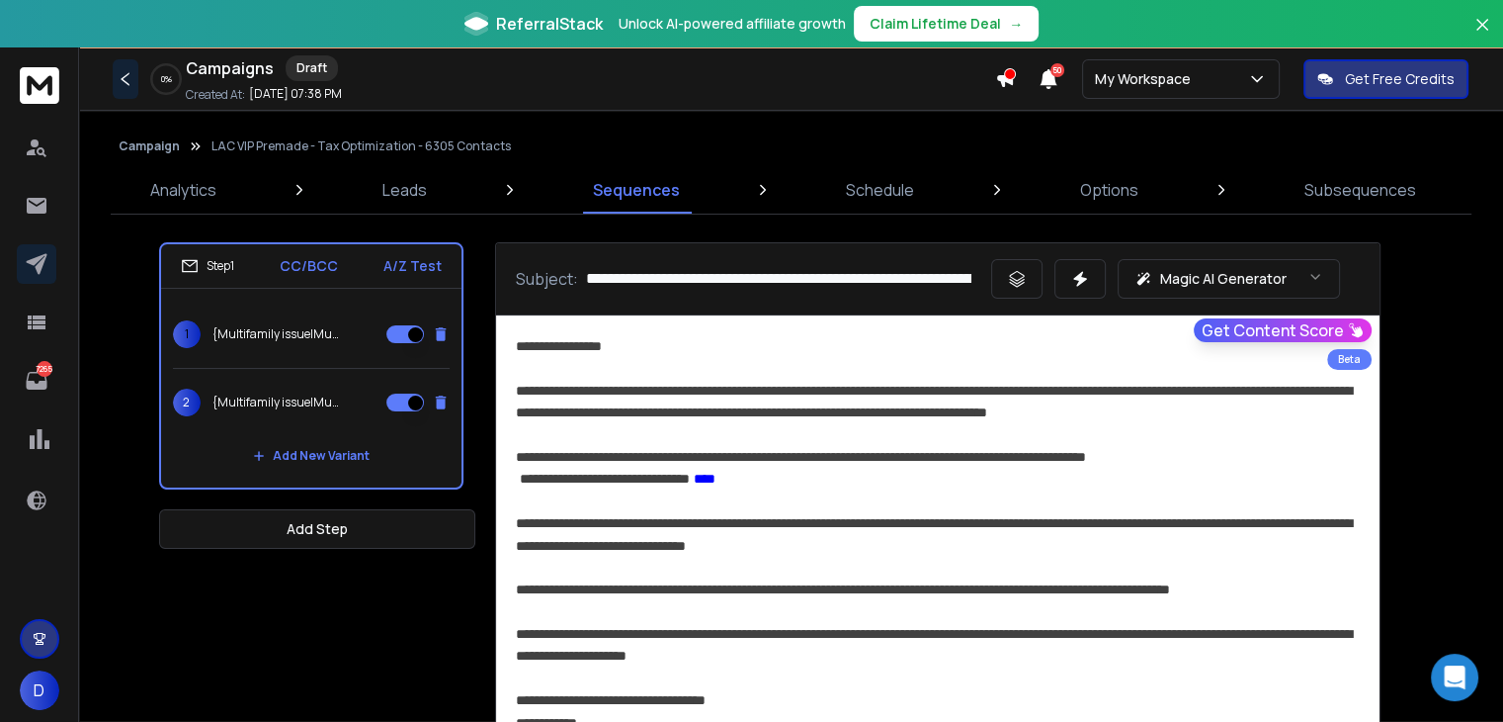
click at [117, 88] on button at bounding box center [126, 79] width 26 height 40
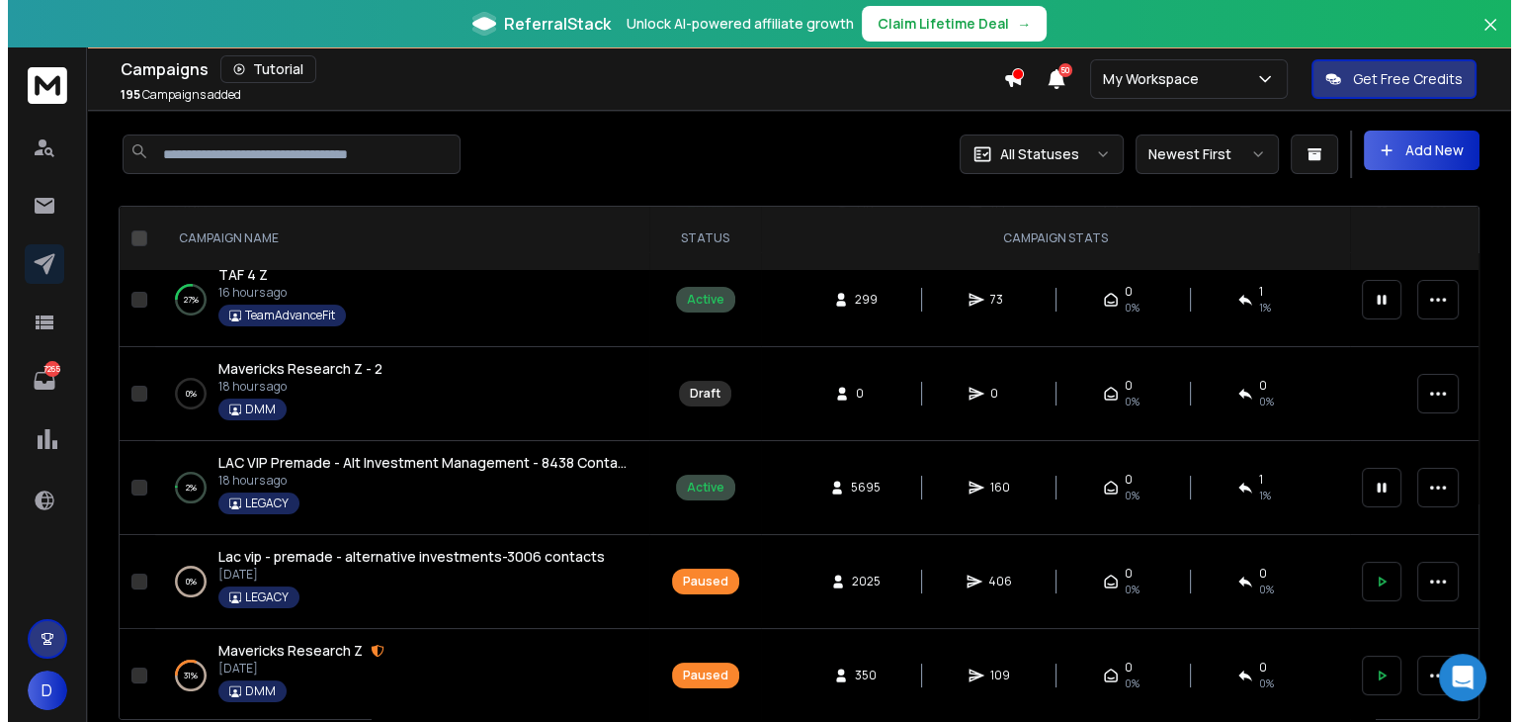
scroll to position [214, 0]
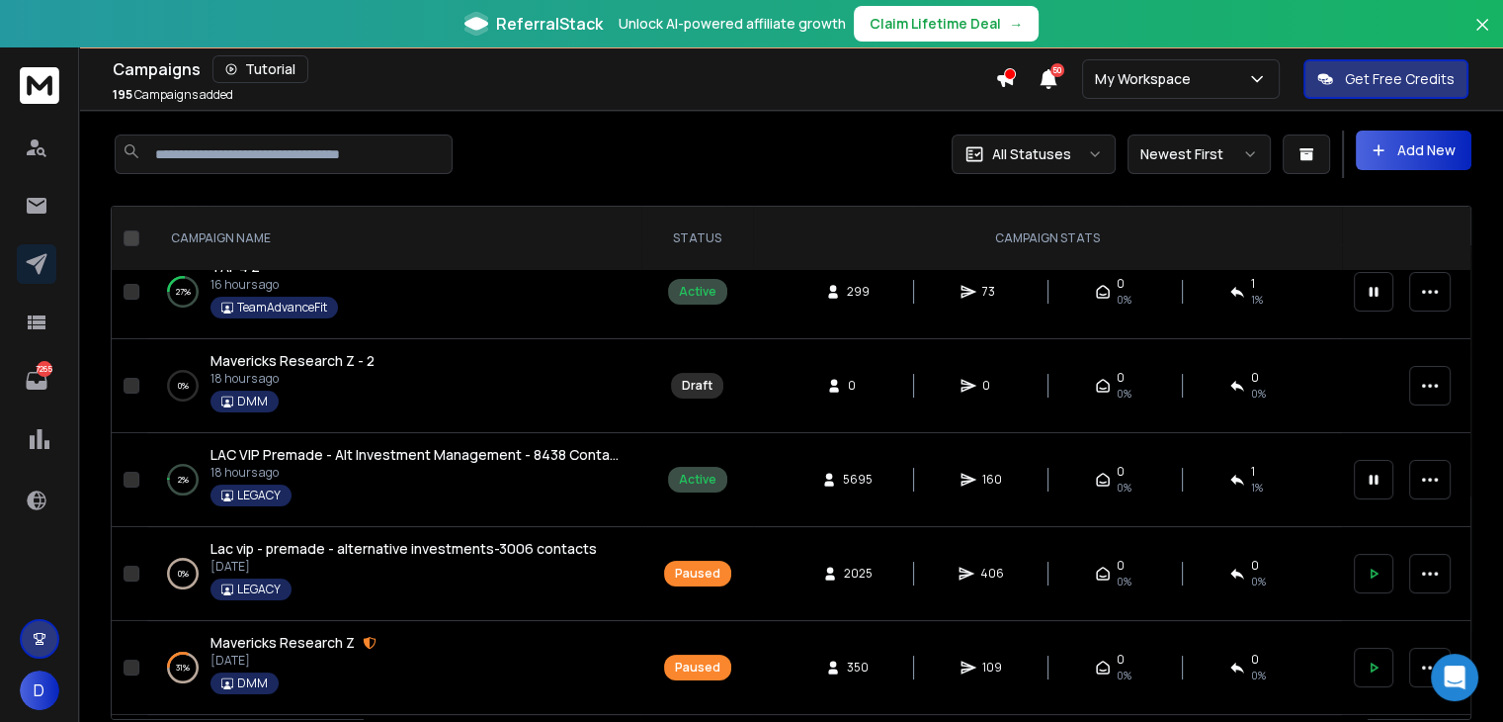
click at [422, 457] on span "LAC VIP Premade - Alt Investment Management - 8438 Contacts" at bounding box center [421, 454] width 421 height 19
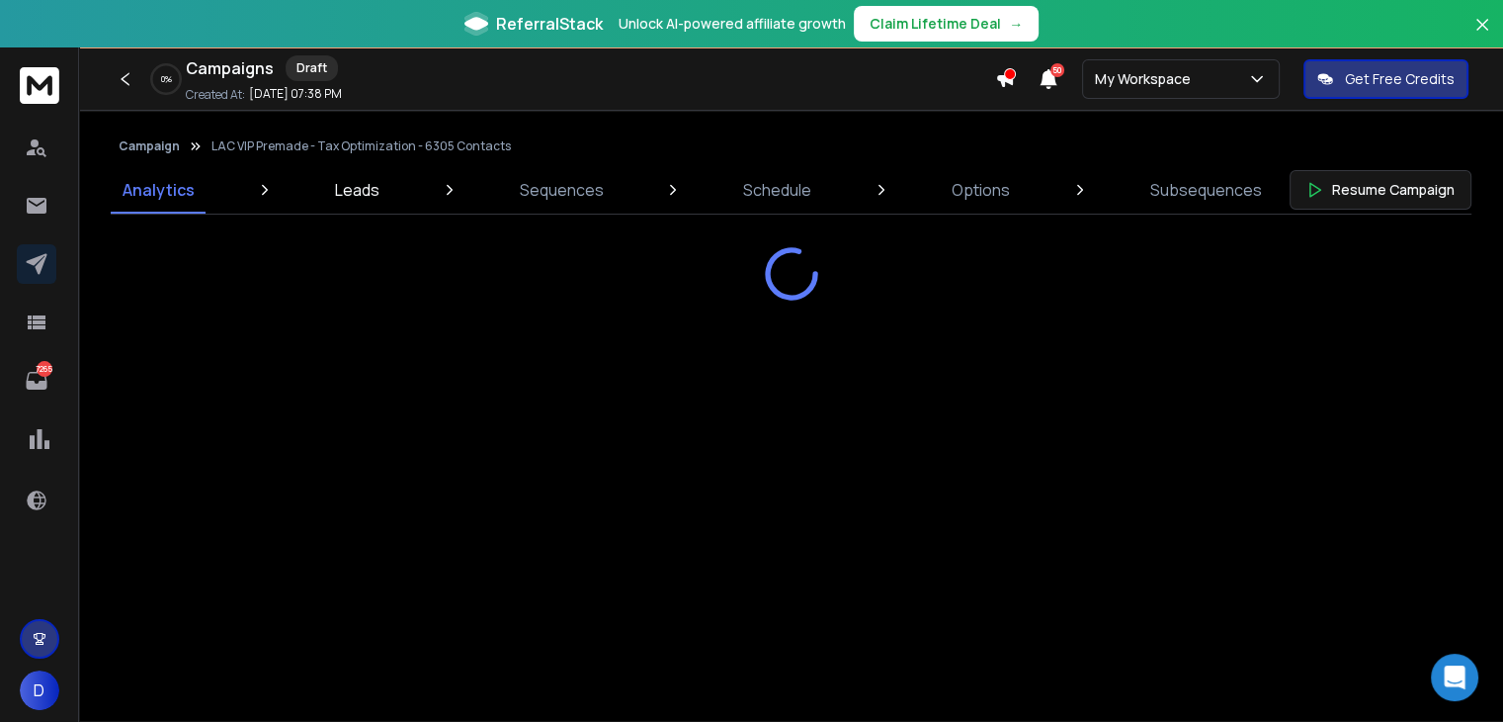
click at [372, 204] on link "Leads" at bounding box center [357, 189] width 68 height 47
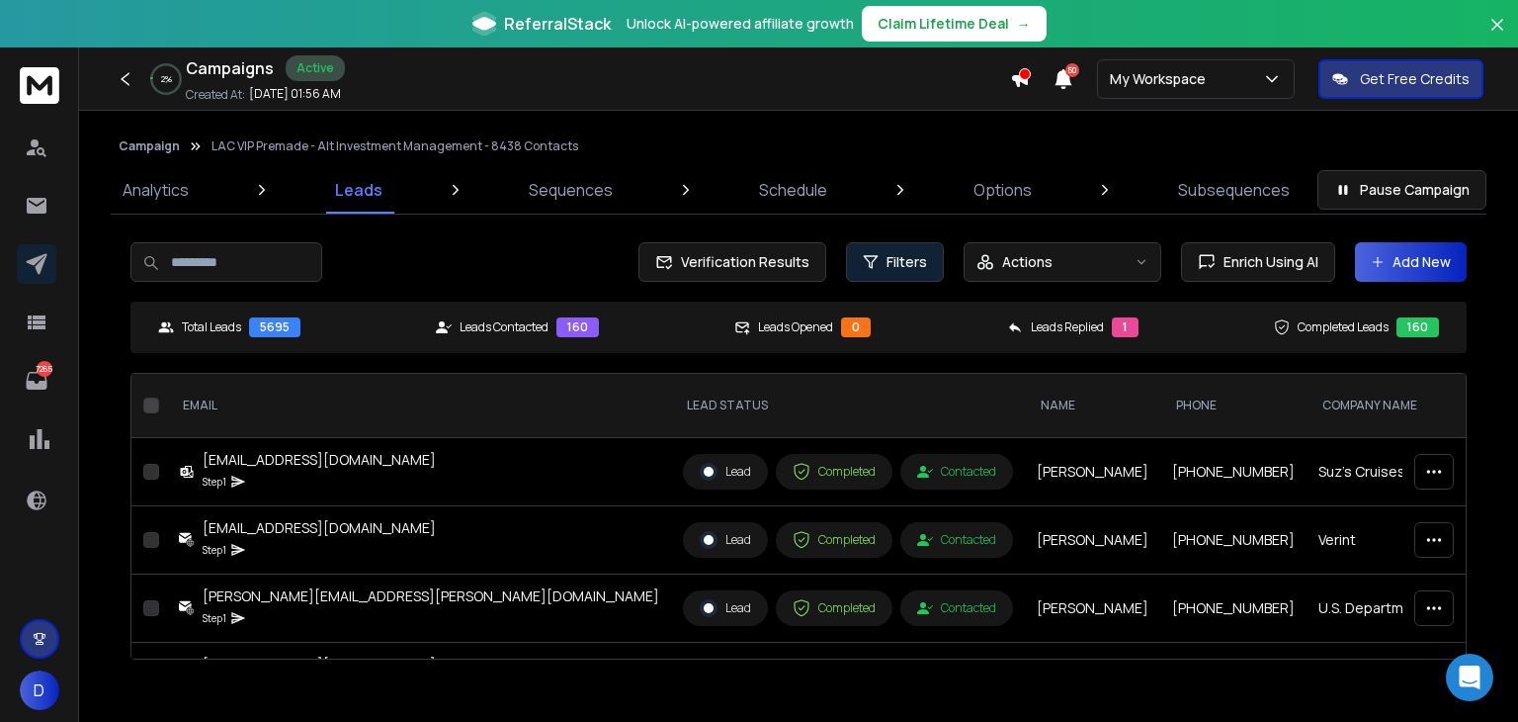
click at [909, 260] on span "Filters" at bounding box center [907, 262] width 41 height 20
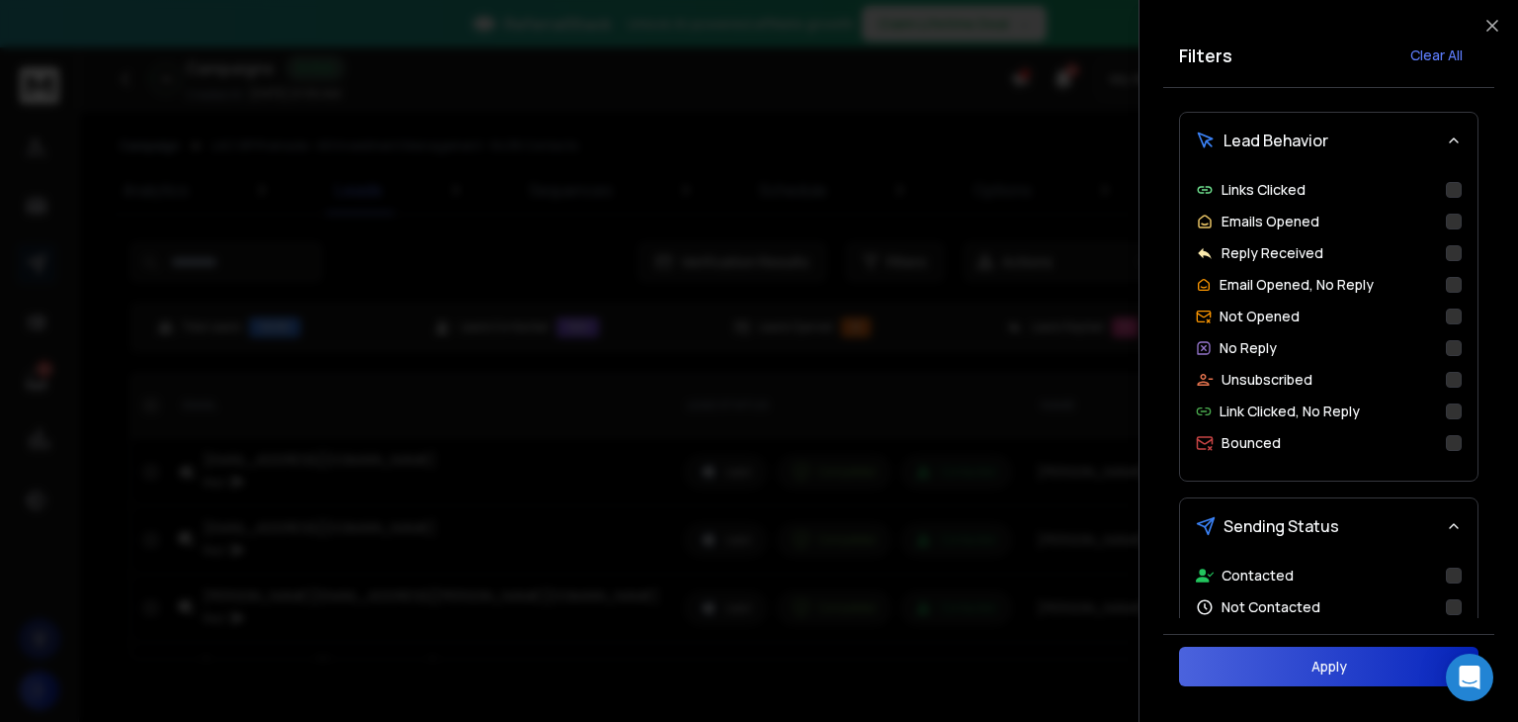
click at [1502, 222] on div "Sheet Title Filters Clear All Lead Behavior Links Clicked Emails Opened Reply R…" at bounding box center [1329, 361] width 380 height 722
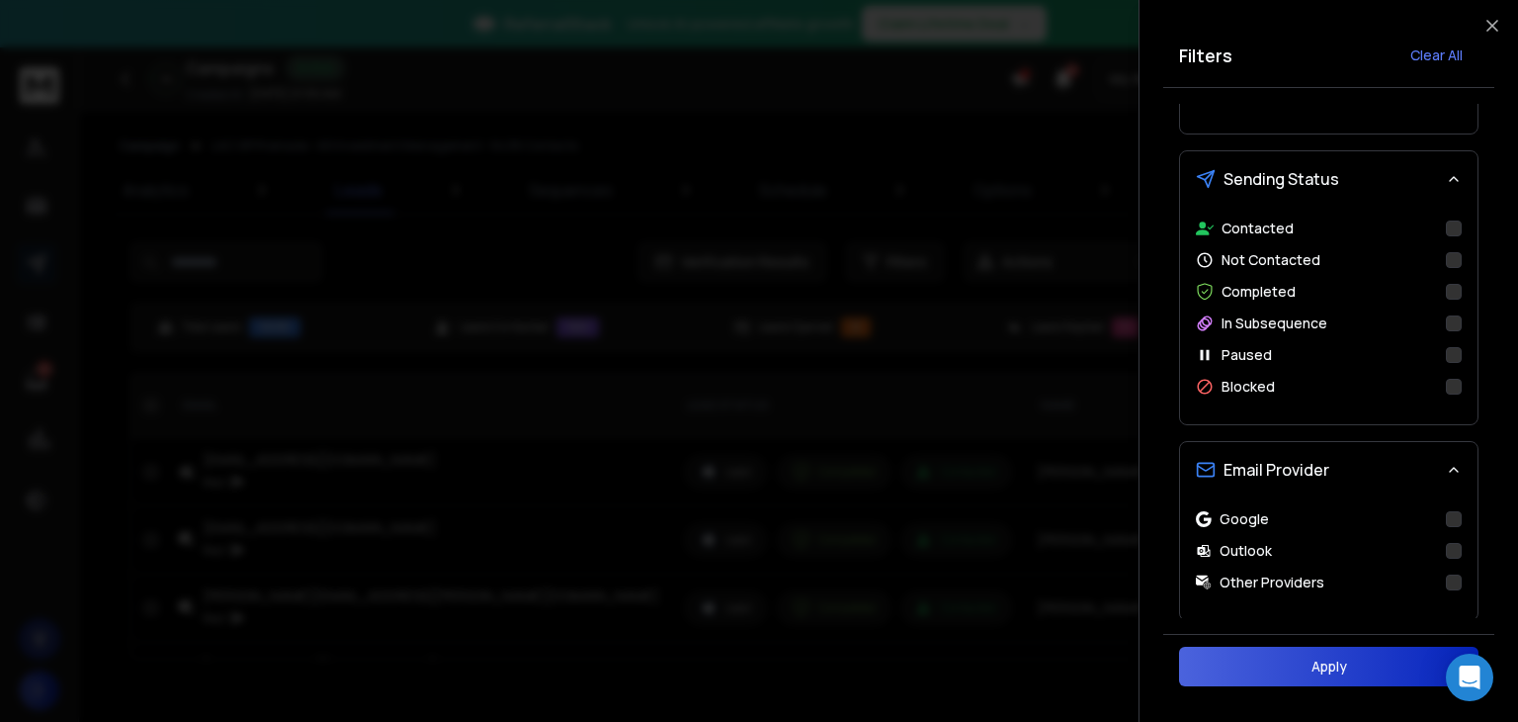
scroll to position [358, 0]
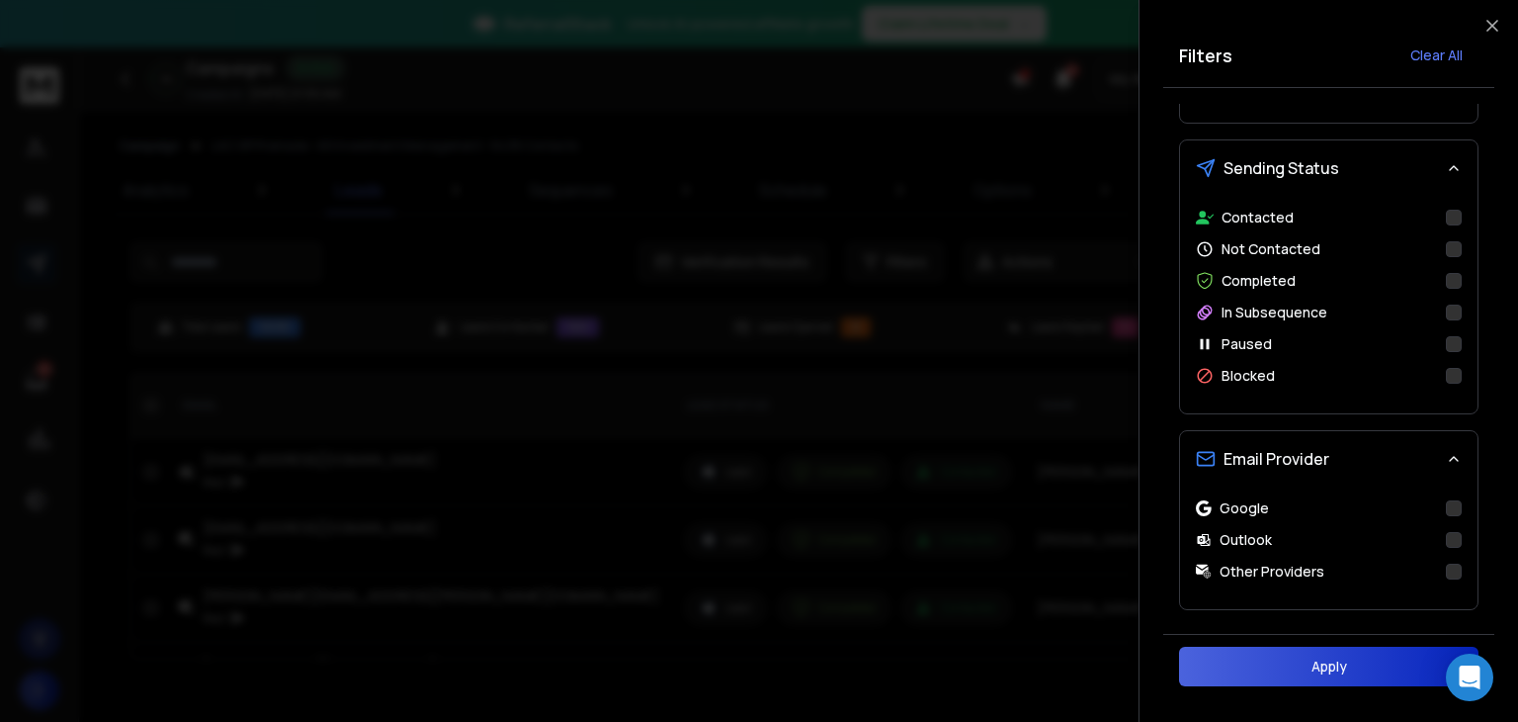
click at [1446, 252] on button "Not Contacted" at bounding box center [1454, 249] width 16 height 16
click at [1332, 664] on button "Apply" at bounding box center [1329, 666] width 300 height 40
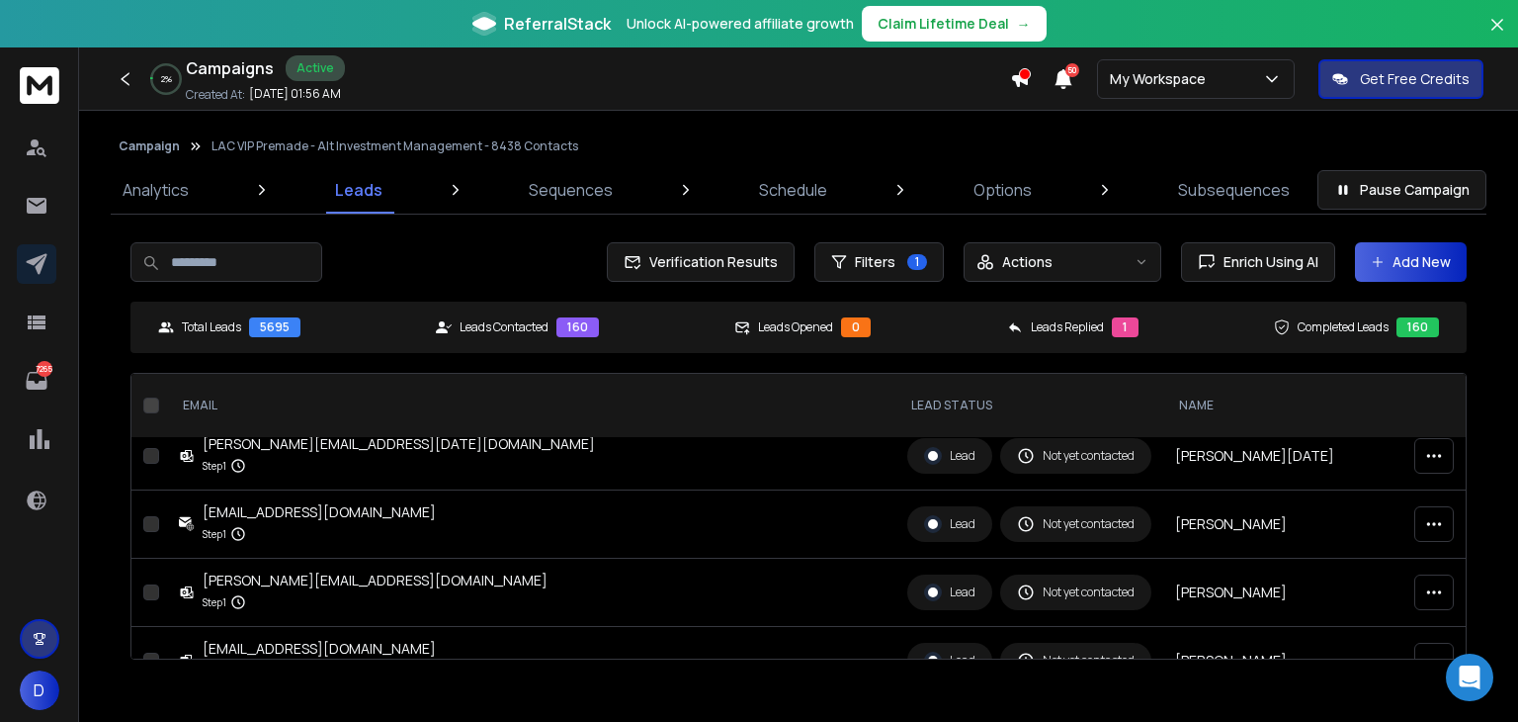
scroll to position [67800, 0]
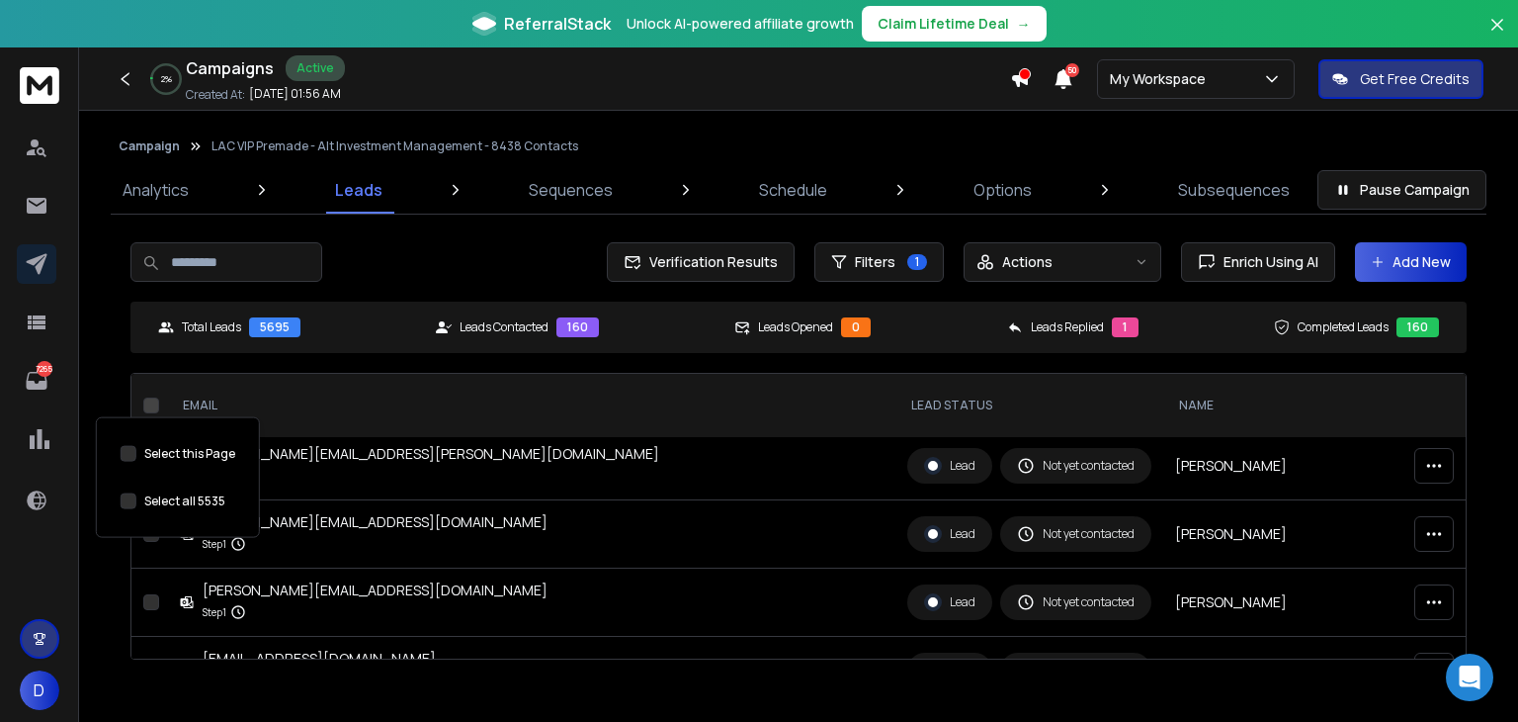
click at [153, 402] on button "Select this Page" at bounding box center [151, 405] width 16 height 16
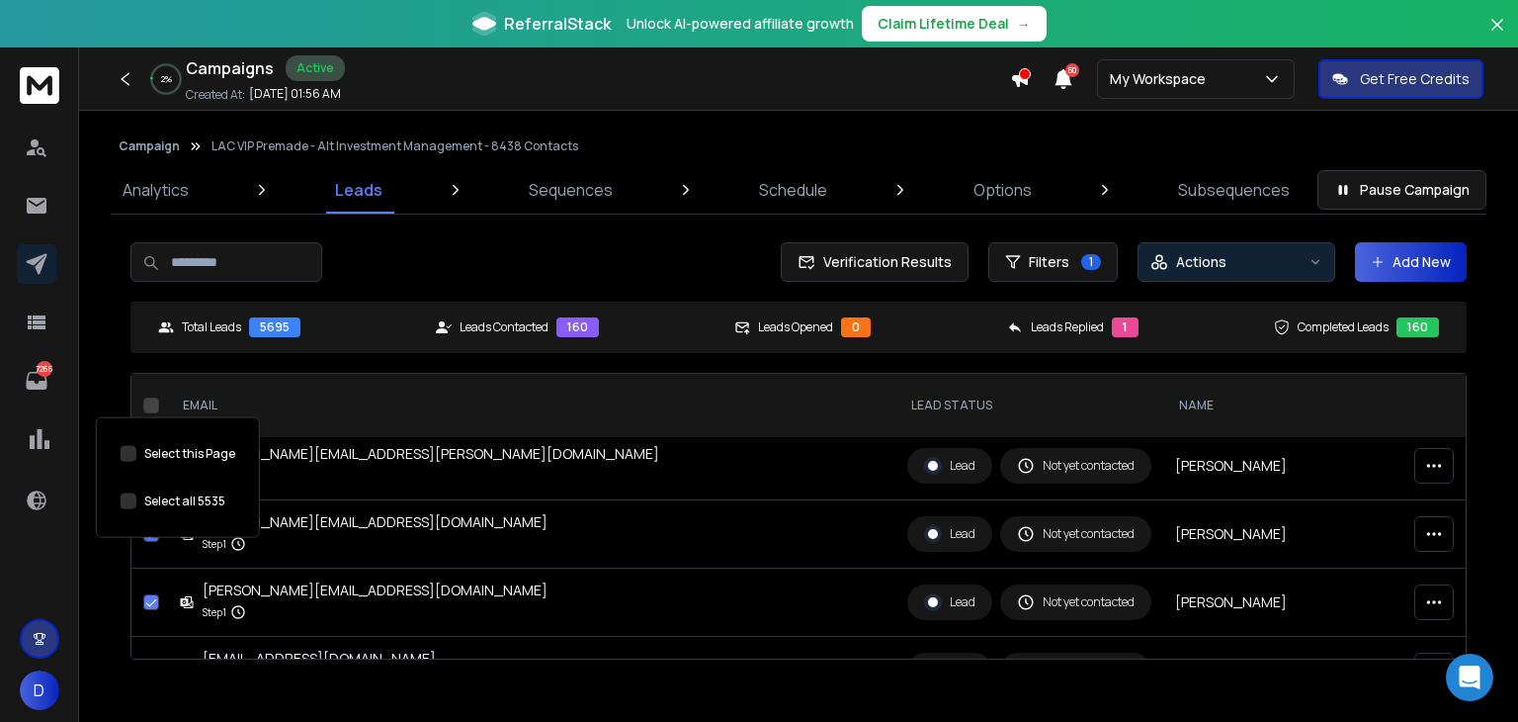
click at [1219, 269] on p "Actions" at bounding box center [1201, 262] width 50 height 20
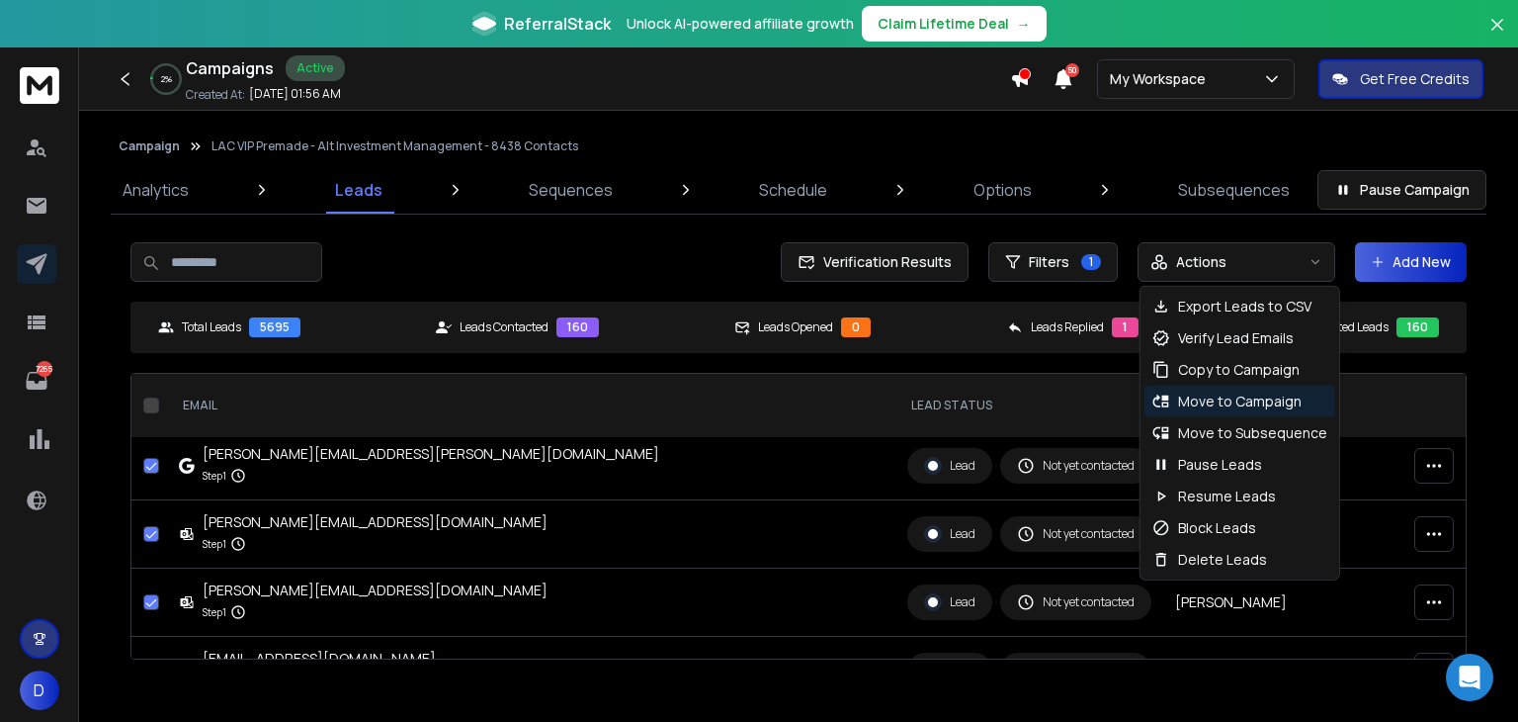
click at [1202, 408] on p "Move to Campaign" at bounding box center [1240, 401] width 124 height 20
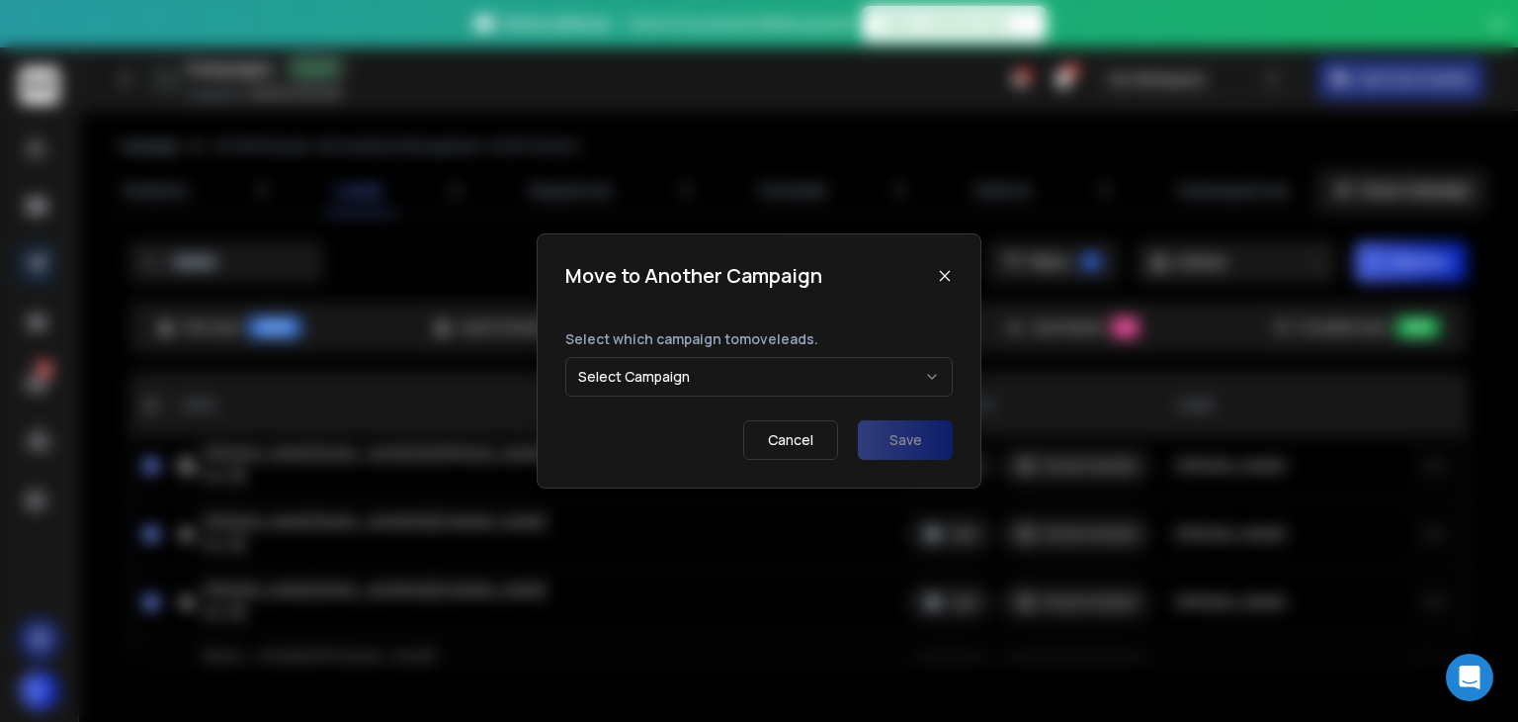
click at [865, 349] on div "Select which campaign to move leads. Select Campaign" at bounding box center [758, 362] width 387 height 67
click at [871, 376] on button "Select Campaign" at bounding box center [758, 377] width 387 height 40
click at [925, 432] on button "Save" at bounding box center [905, 440] width 95 height 40
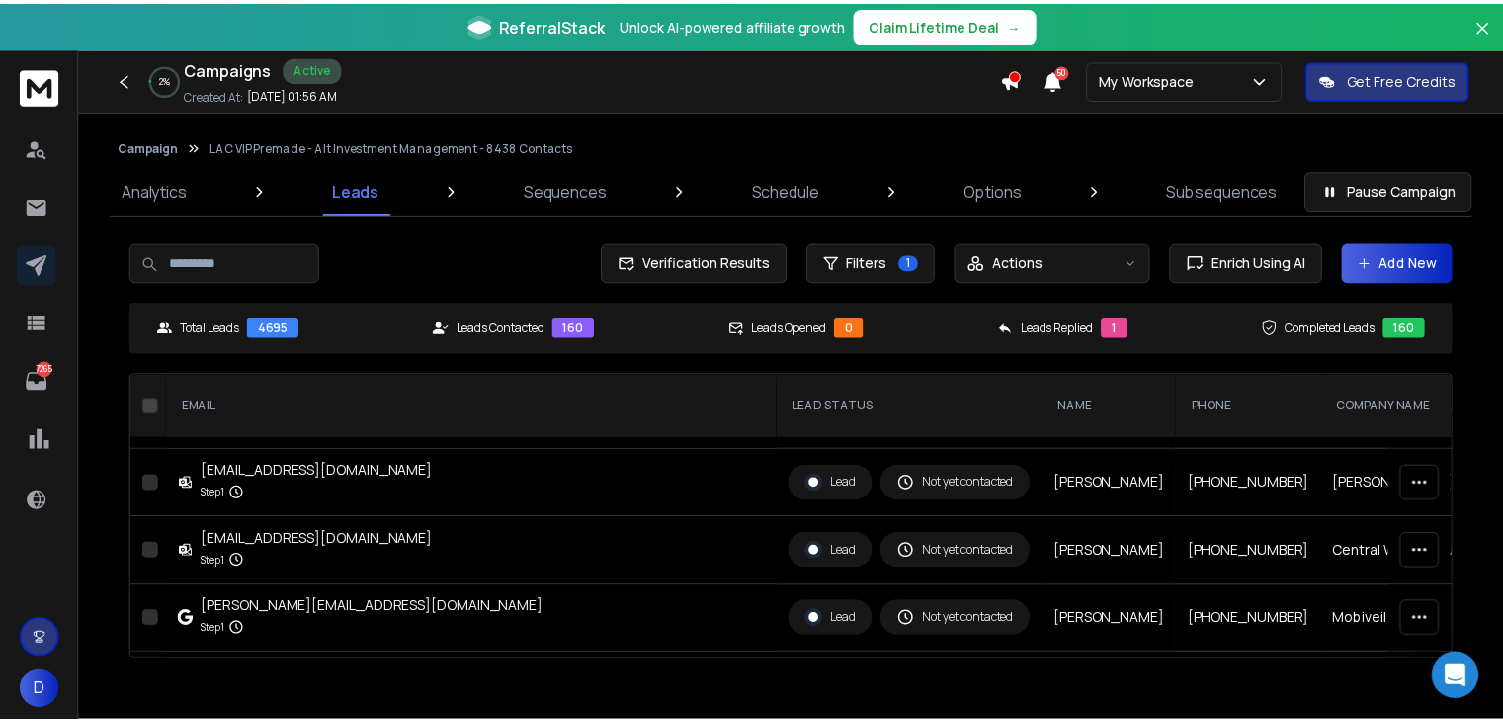
scroll to position [6595, 0]
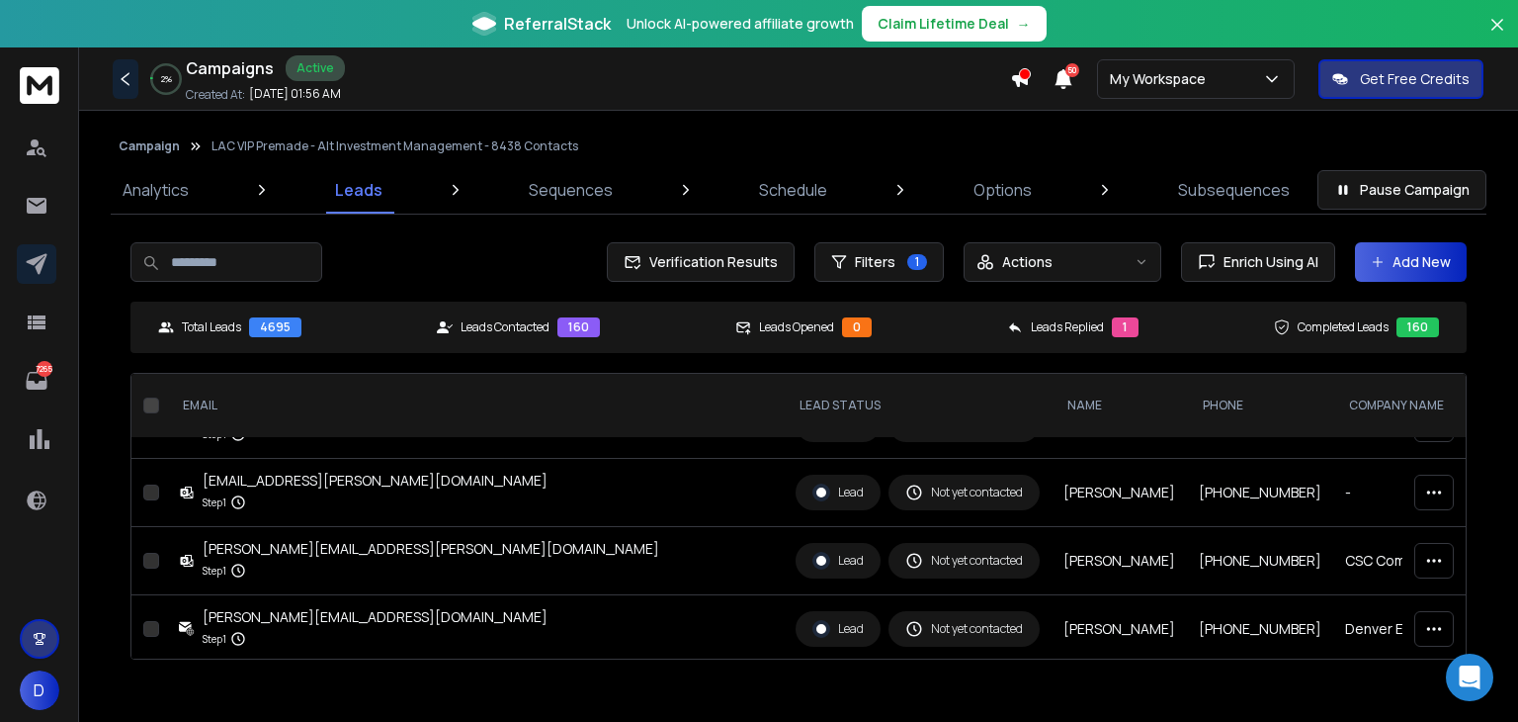
click at [119, 76] on icon at bounding box center [126, 79] width 18 height 18
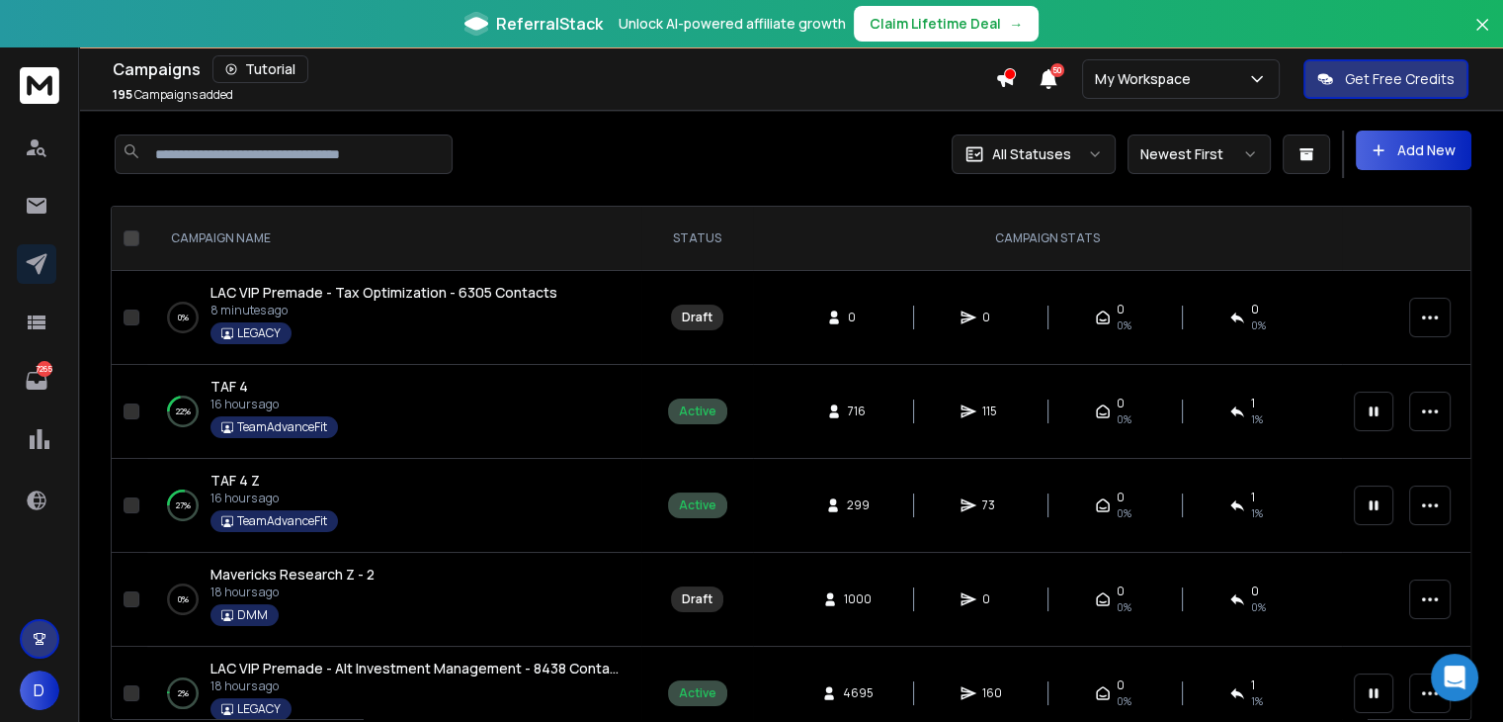
click at [505, 133] on div at bounding box center [451, 153] width 681 height 47
click at [349, 604] on div "DMM" at bounding box center [293, 615] width 164 height 22
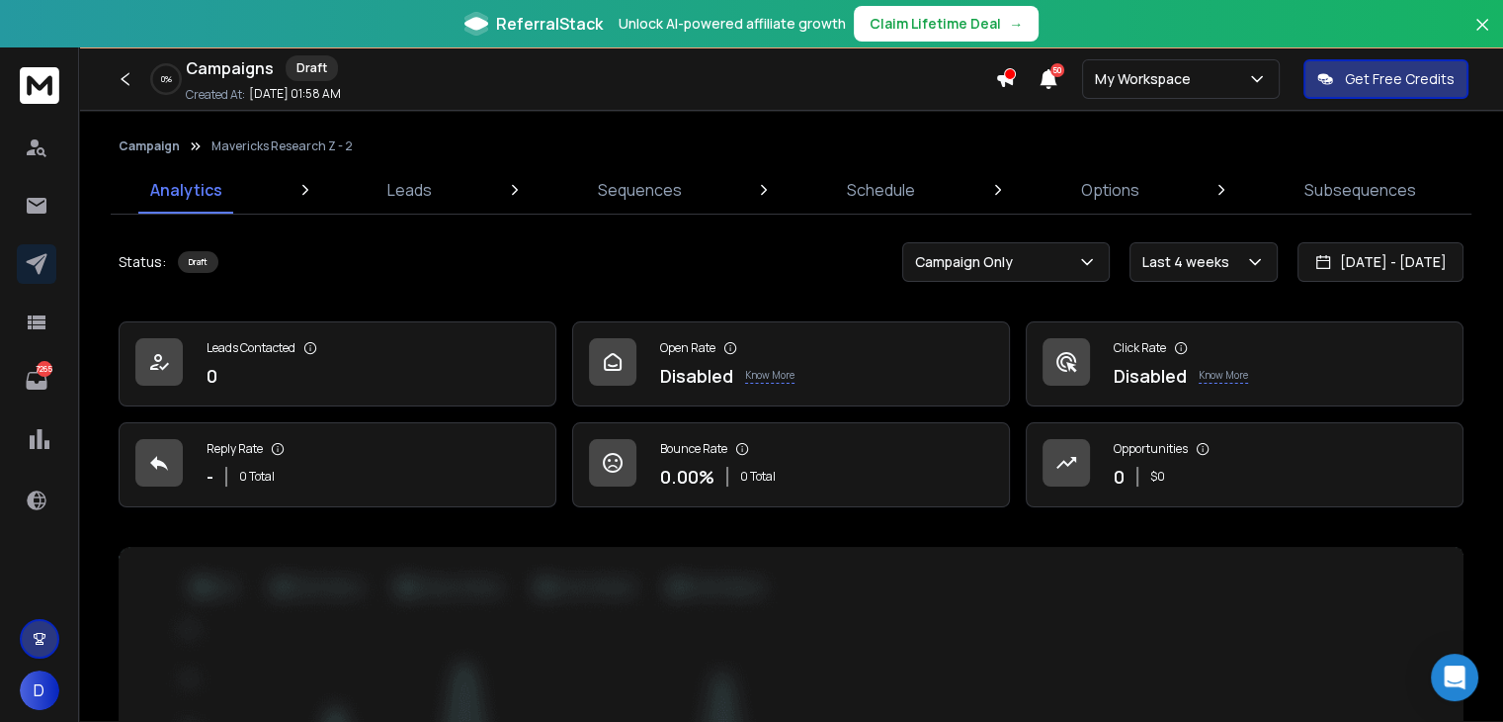
click at [999, 177] on div "Analytics Leads Sequences Schedule Options Subsequences" at bounding box center [783, 189] width 1345 height 47
click at [1099, 187] on p "Options" at bounding box center [1110, 190] width 58 height 24
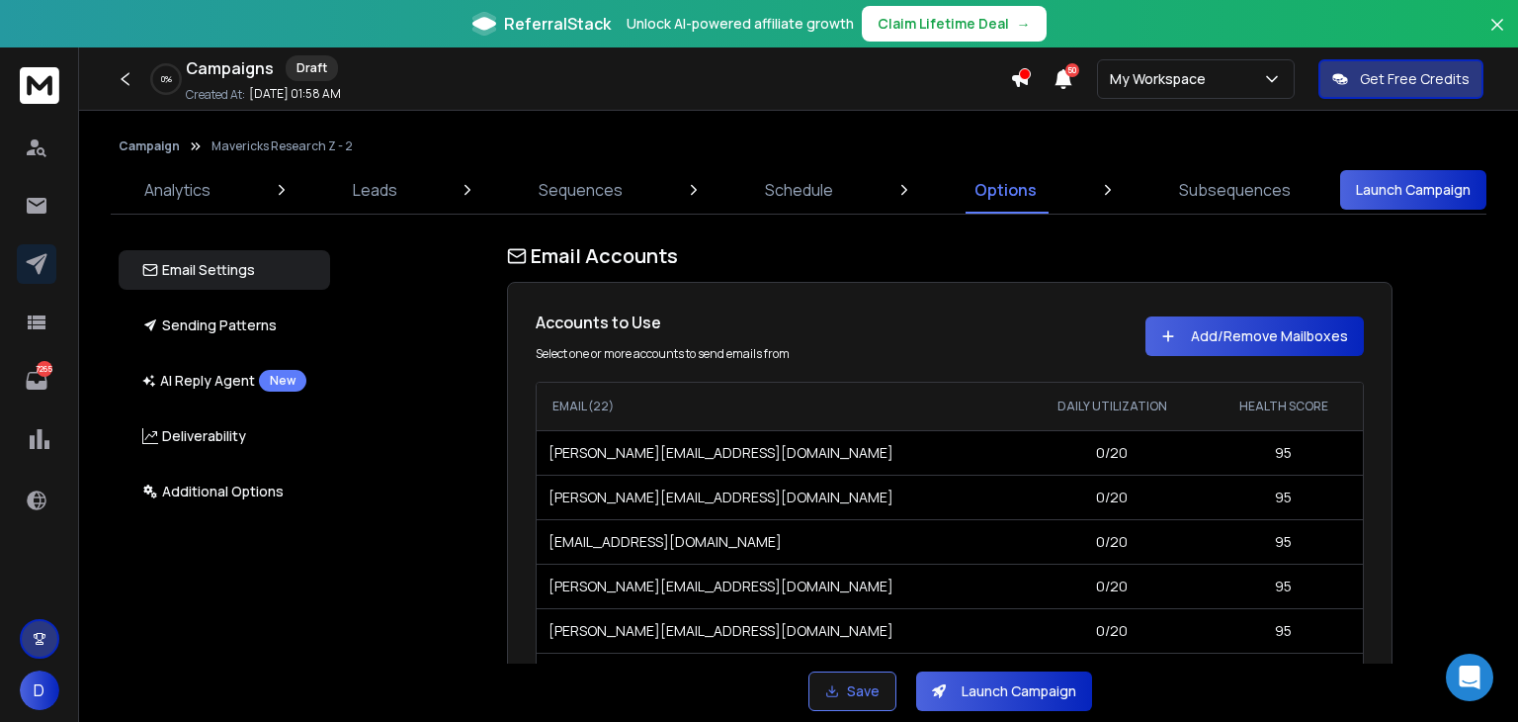
click at [1502, 298] on div "Email Accounts Accounts to Use Select one or more accounts to send emails from …" at bounding box center [961, 452] width 1199 height 421
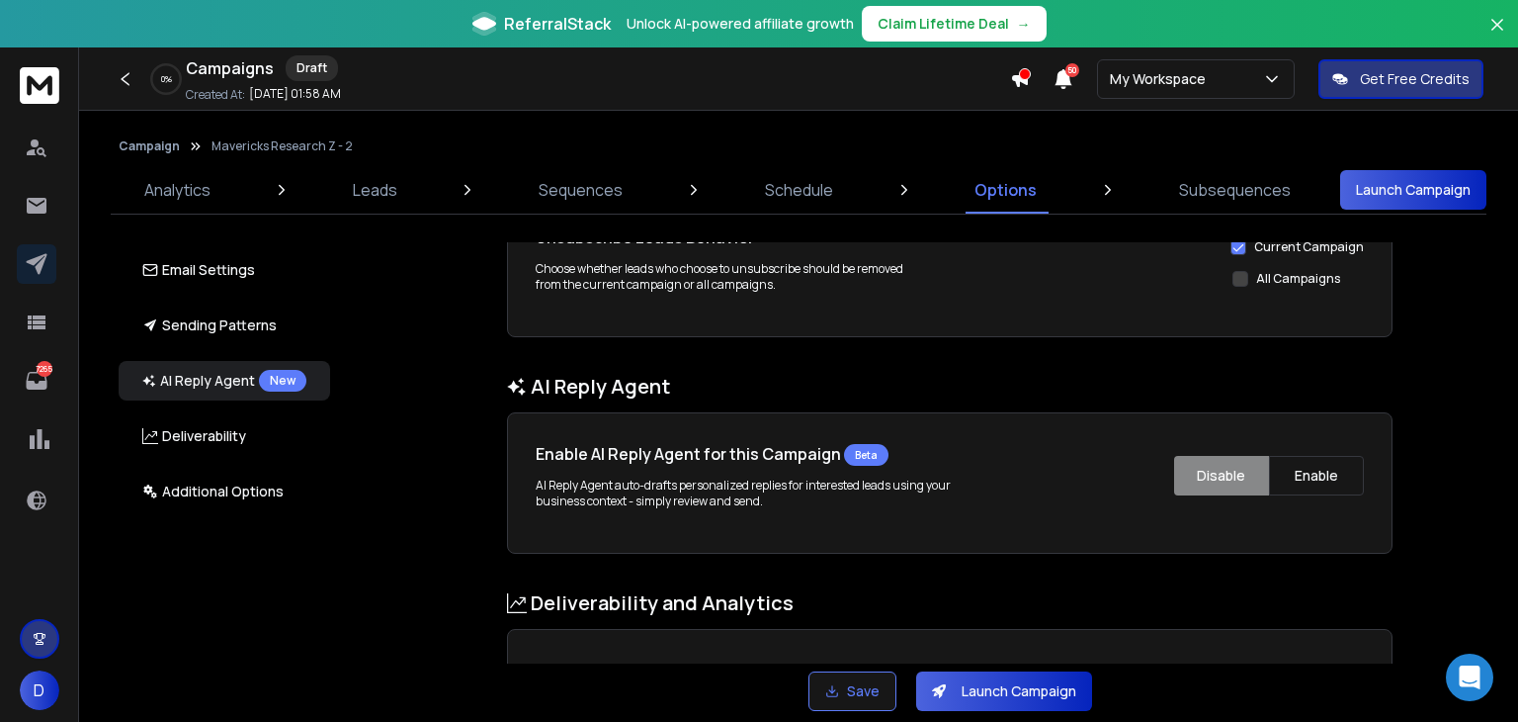
scroll to position [1898, 0]
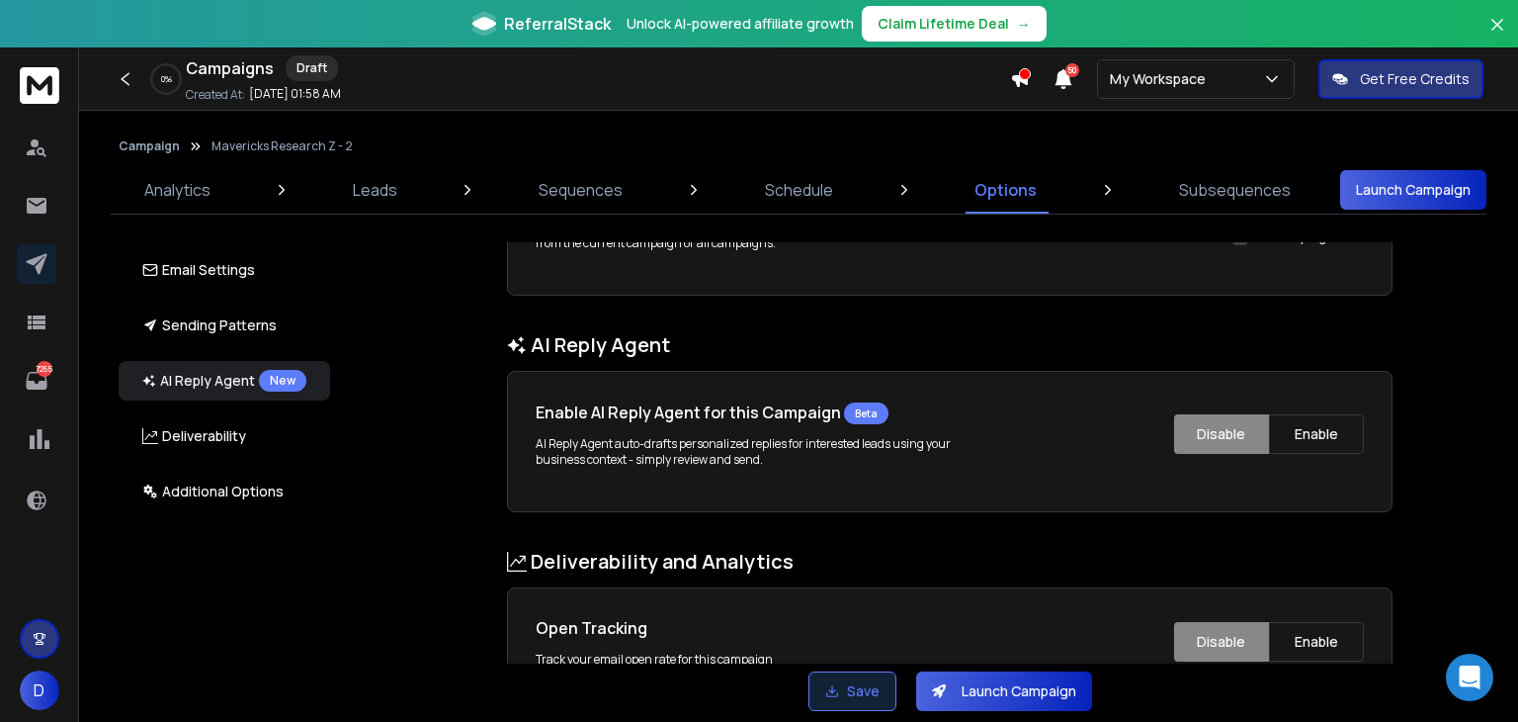
click at [877, 685] on button "Save" at bounding box center [853, 691] width 88 height 40
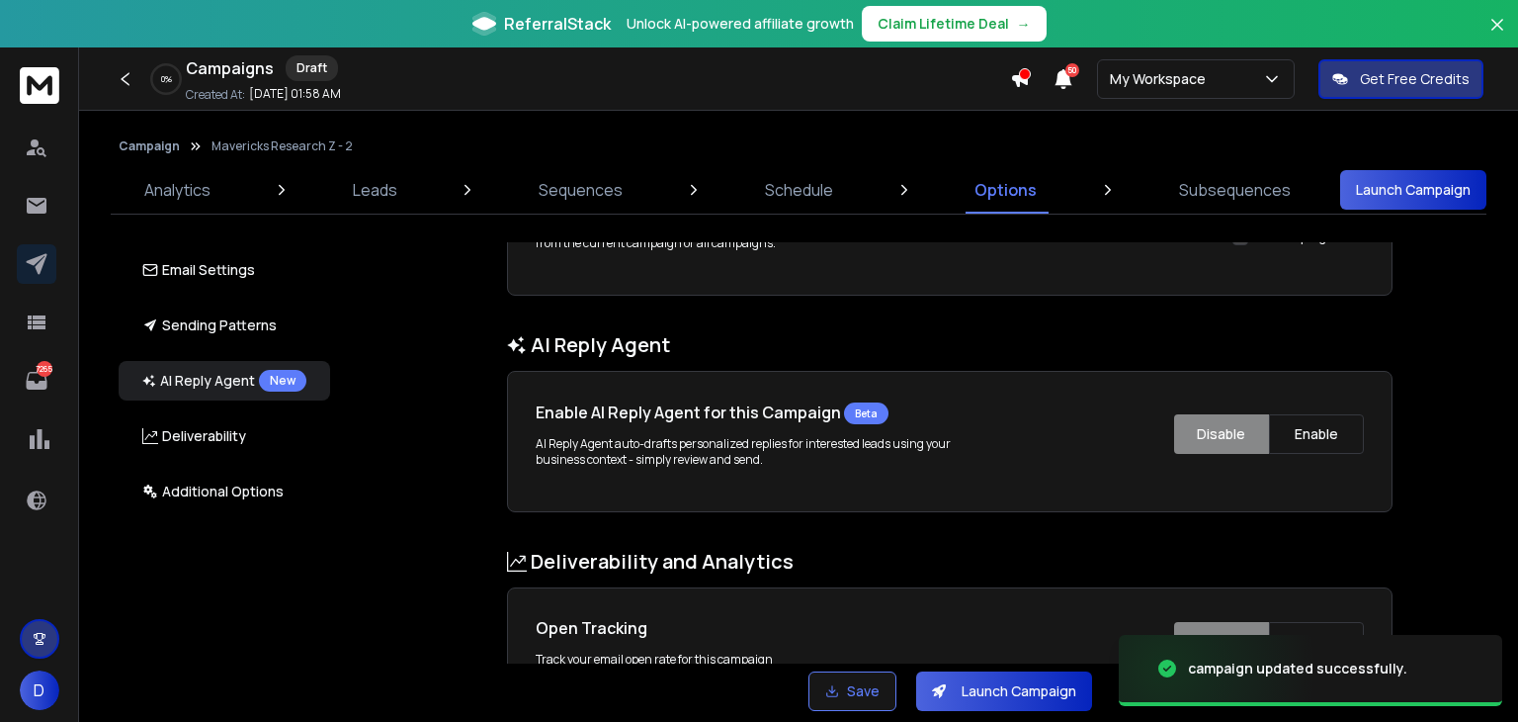
click at [1417, 401] on div "Email Accounts Accounts to Use Select one or more accounts to send emails from …" at bounding box center [961, 452] width 1199 height 421
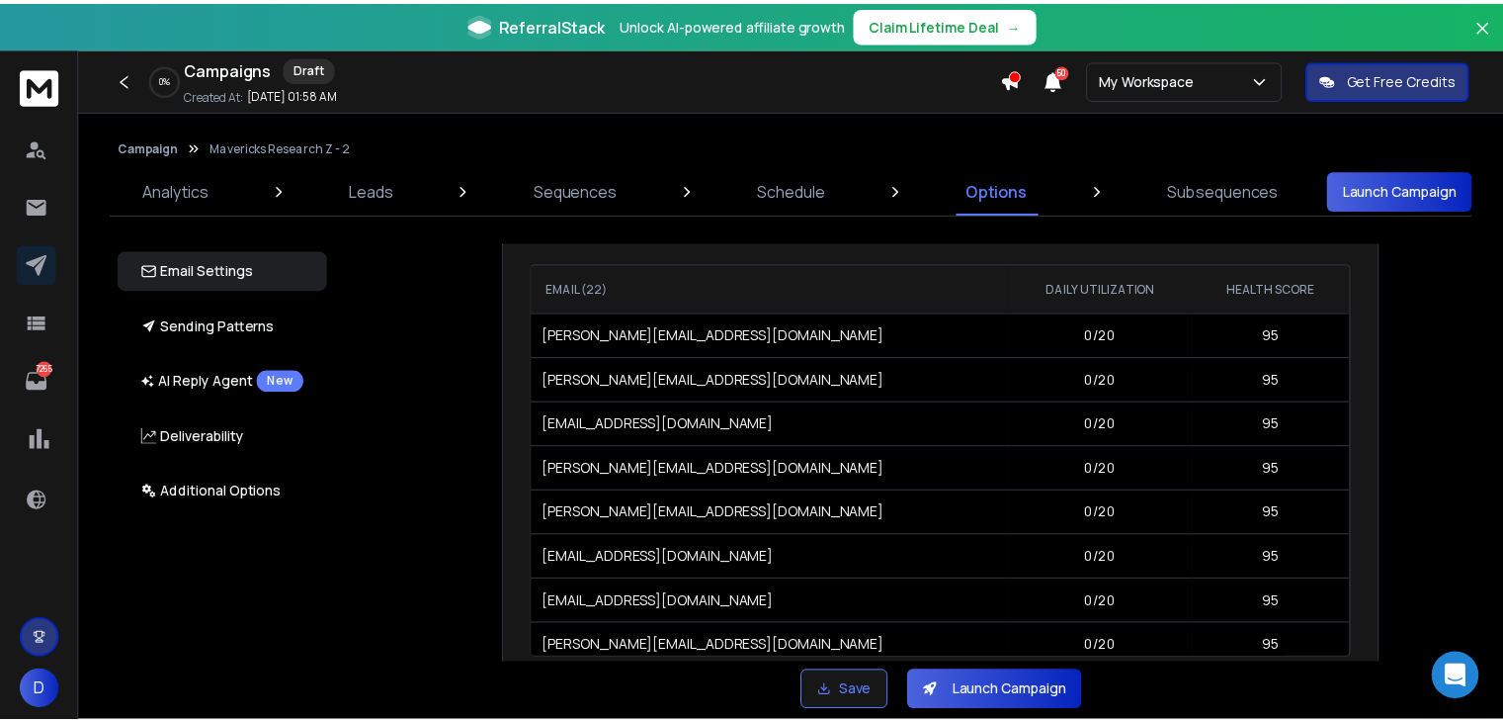
scroll to position [0, 0]
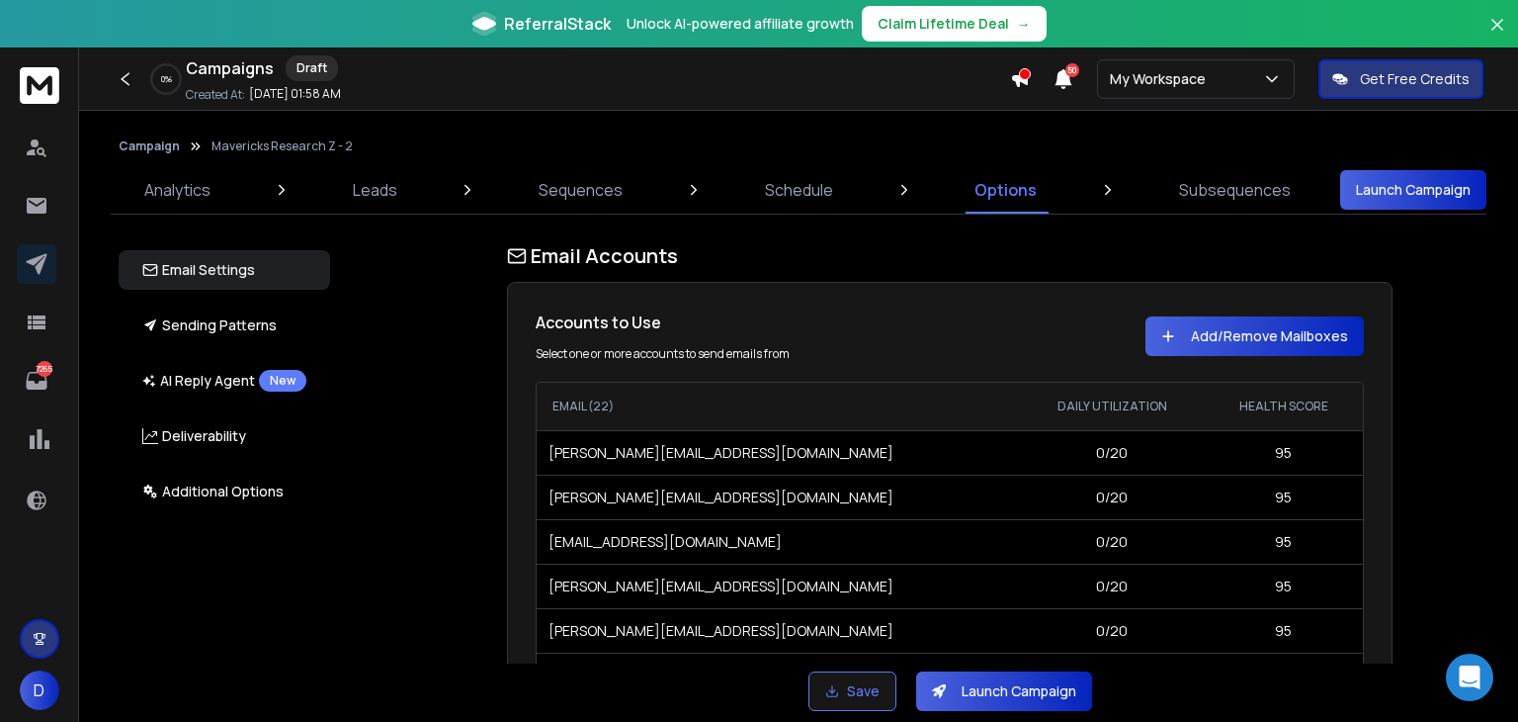
click at [1001, 694] on button "Launch Campaign" at bounding box center [1004, 691] width 176 height 40
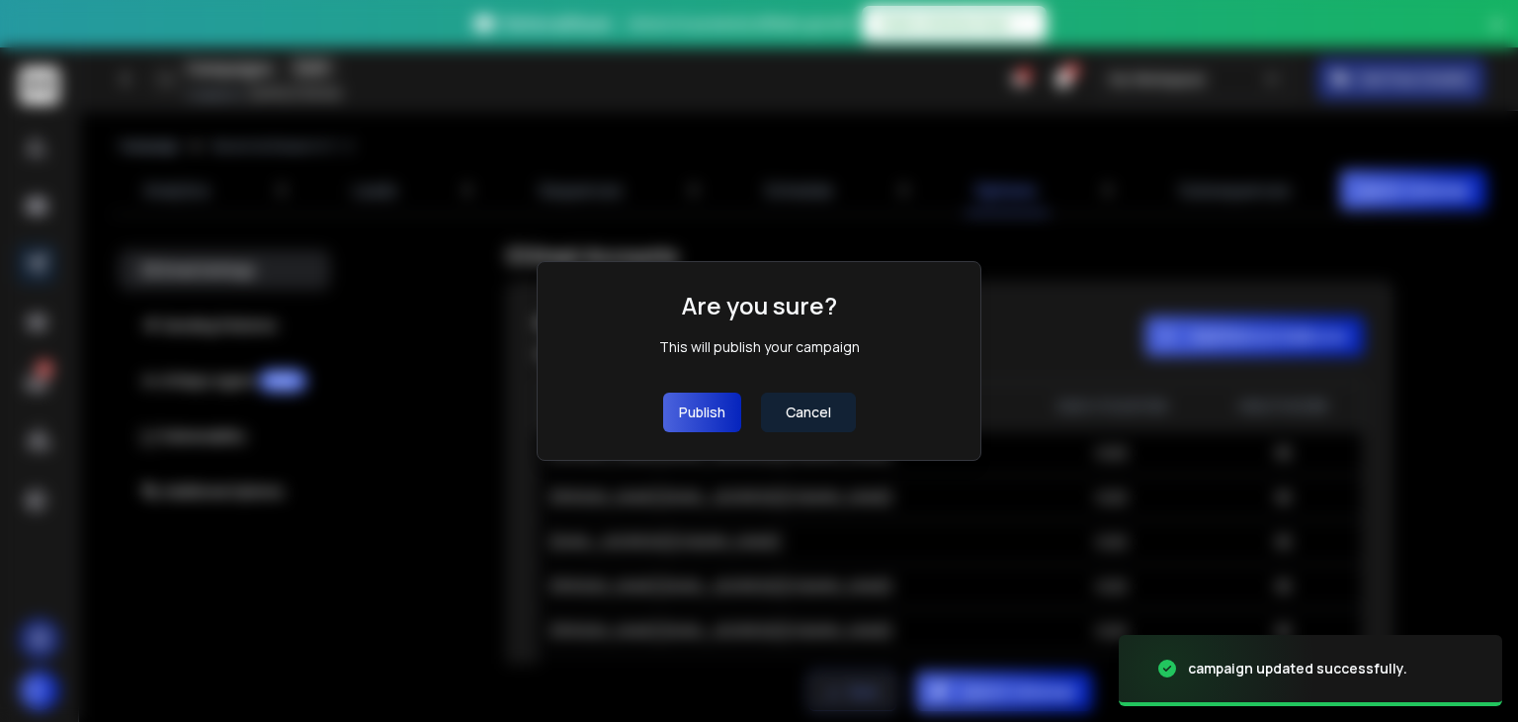
click at [808, 403] on button "Cancel" at bounding box center [808, 412] width 95 height 40
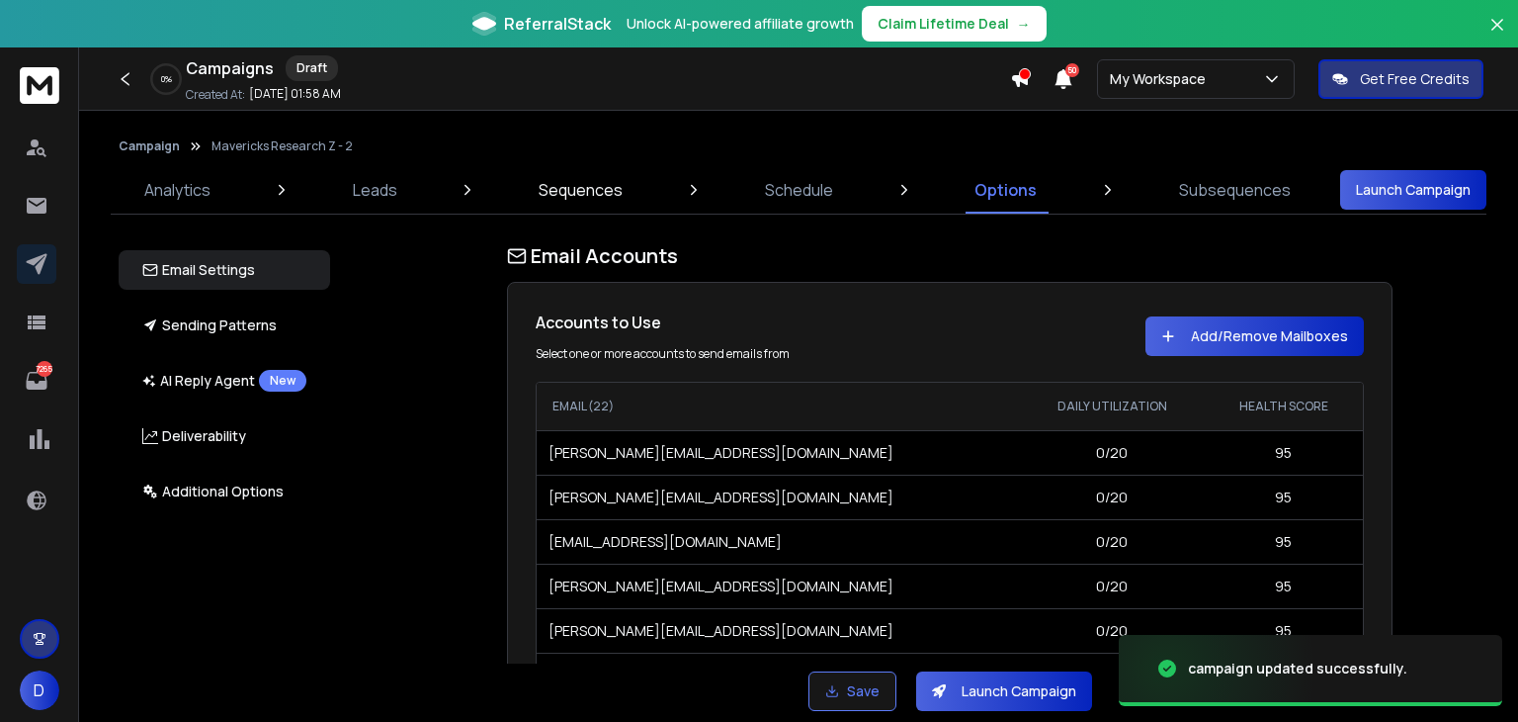
click at [611, 191] on p "Sequences" at bounding box center [581, 190] width 84 height 24
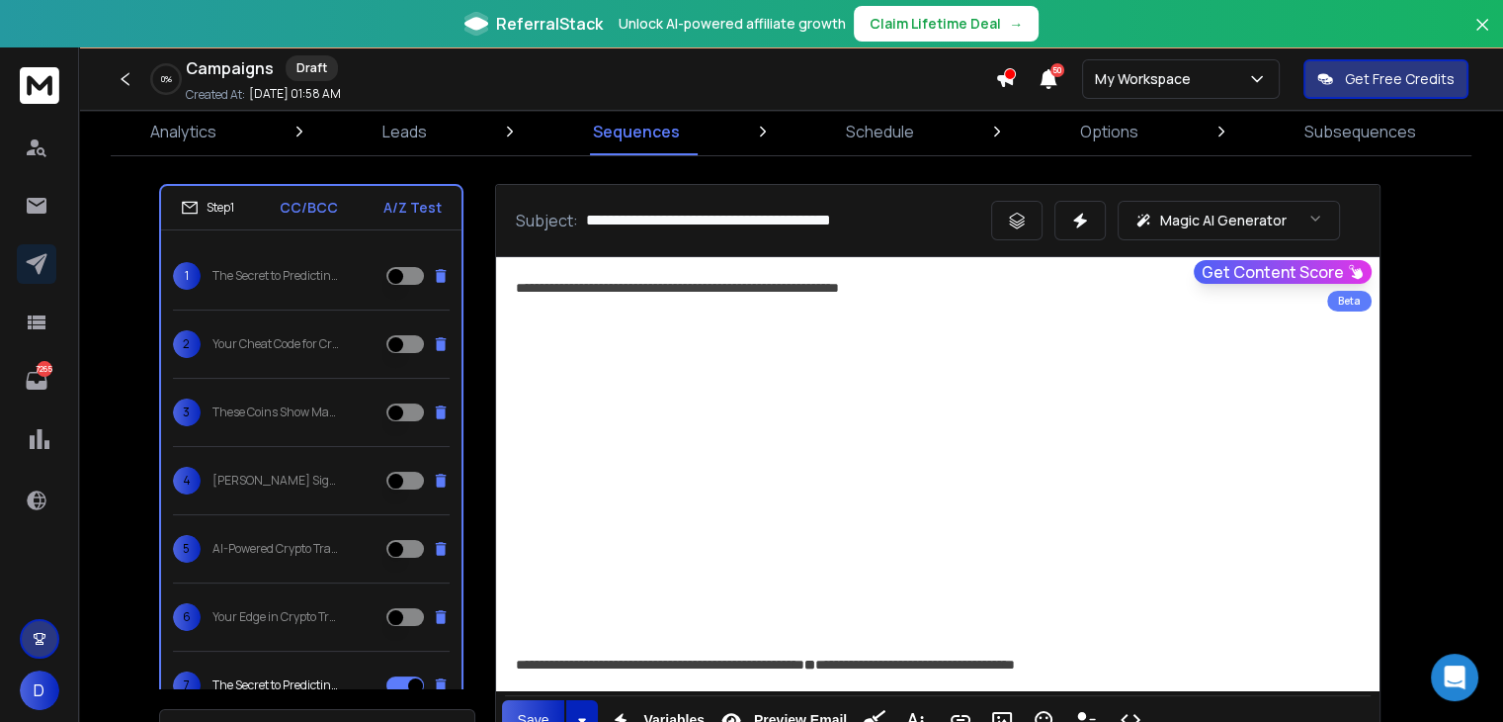
scroll to position [112, 0]
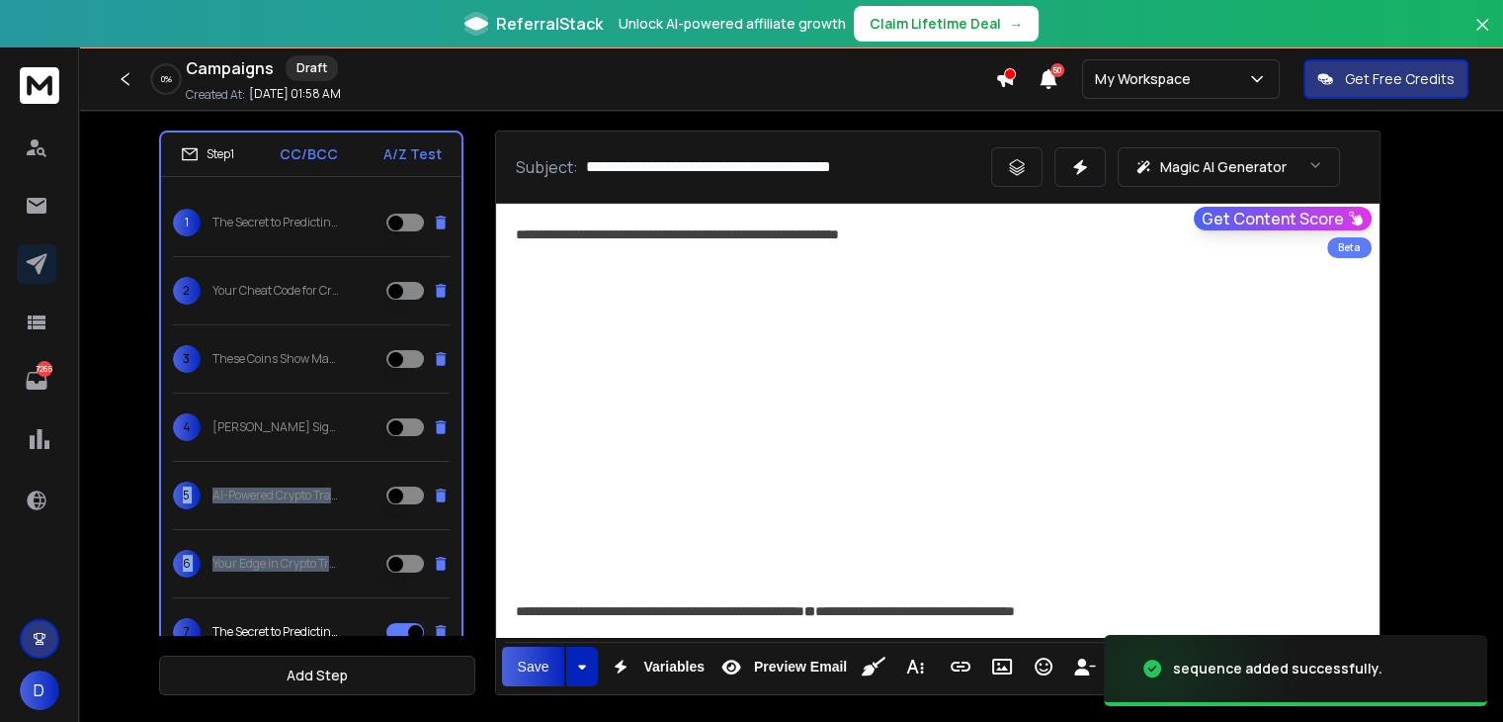
drag, startPoint x: 474, startPoint y: 423, endPoint x: 460, endPoint y: 578, distance: 155.9
click at [460, 580] on div "**********" at bounding box center [791, 412] width 1265 height 564
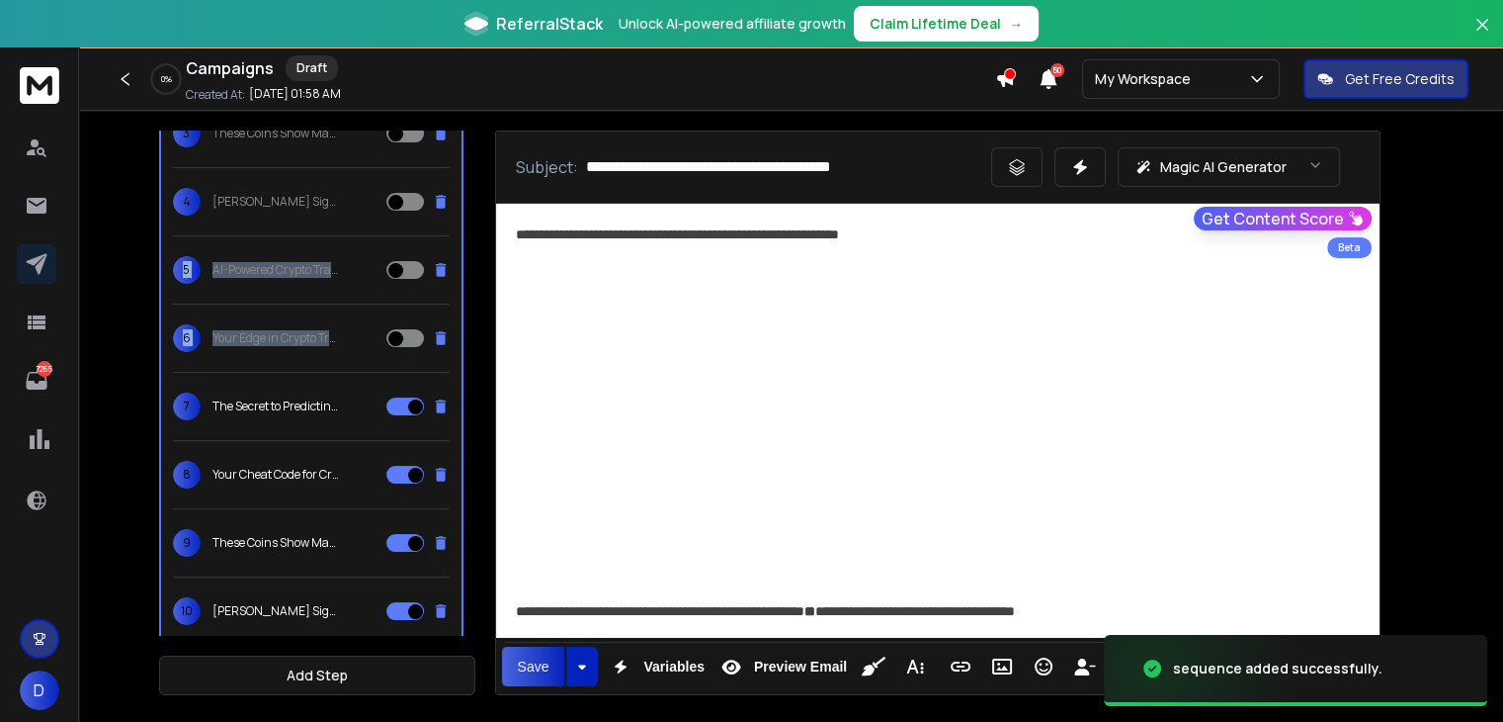
scroll to position [285, 0]
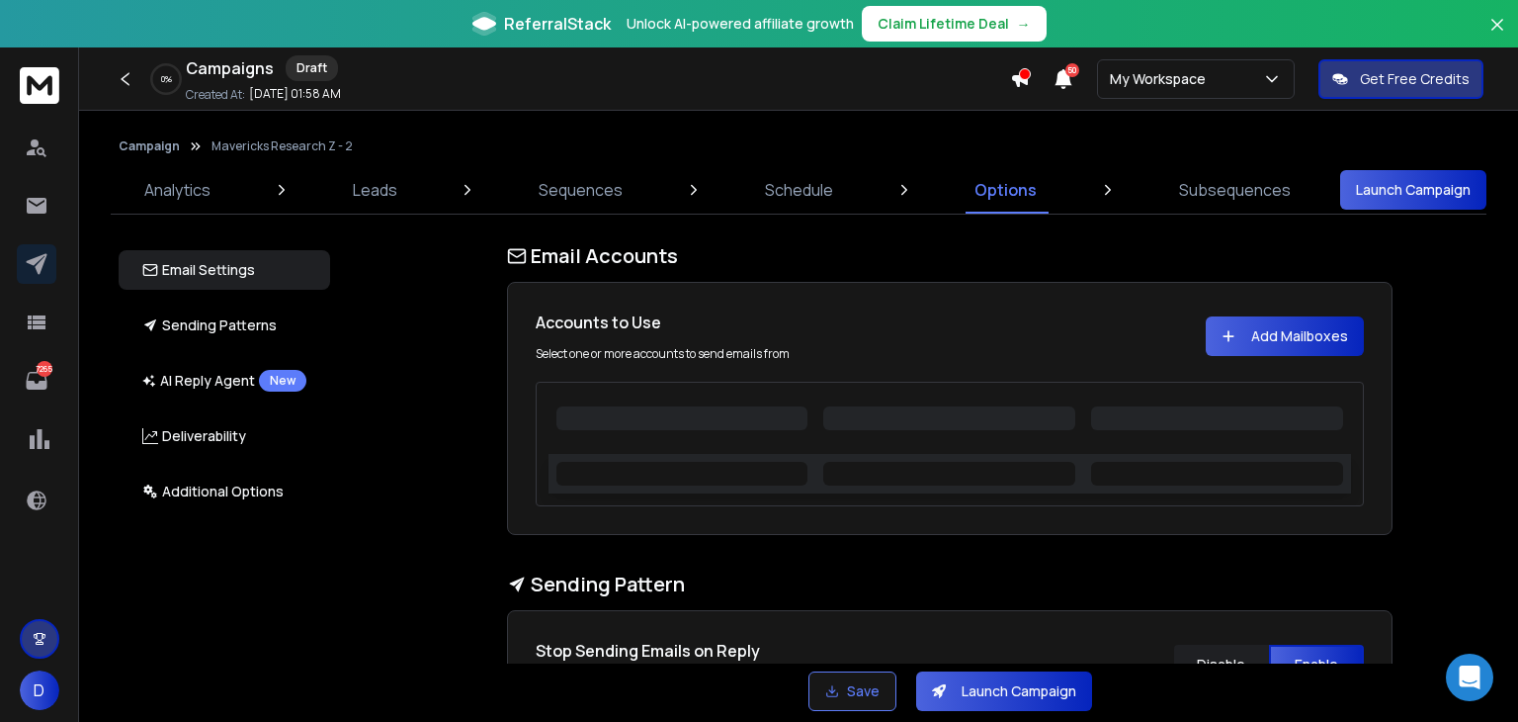
click at [141, 94] on div "0 % Campaigns Draft Created At: [DATE] 01:58 AM" at bounding box center [227, 78] width 228 height 47
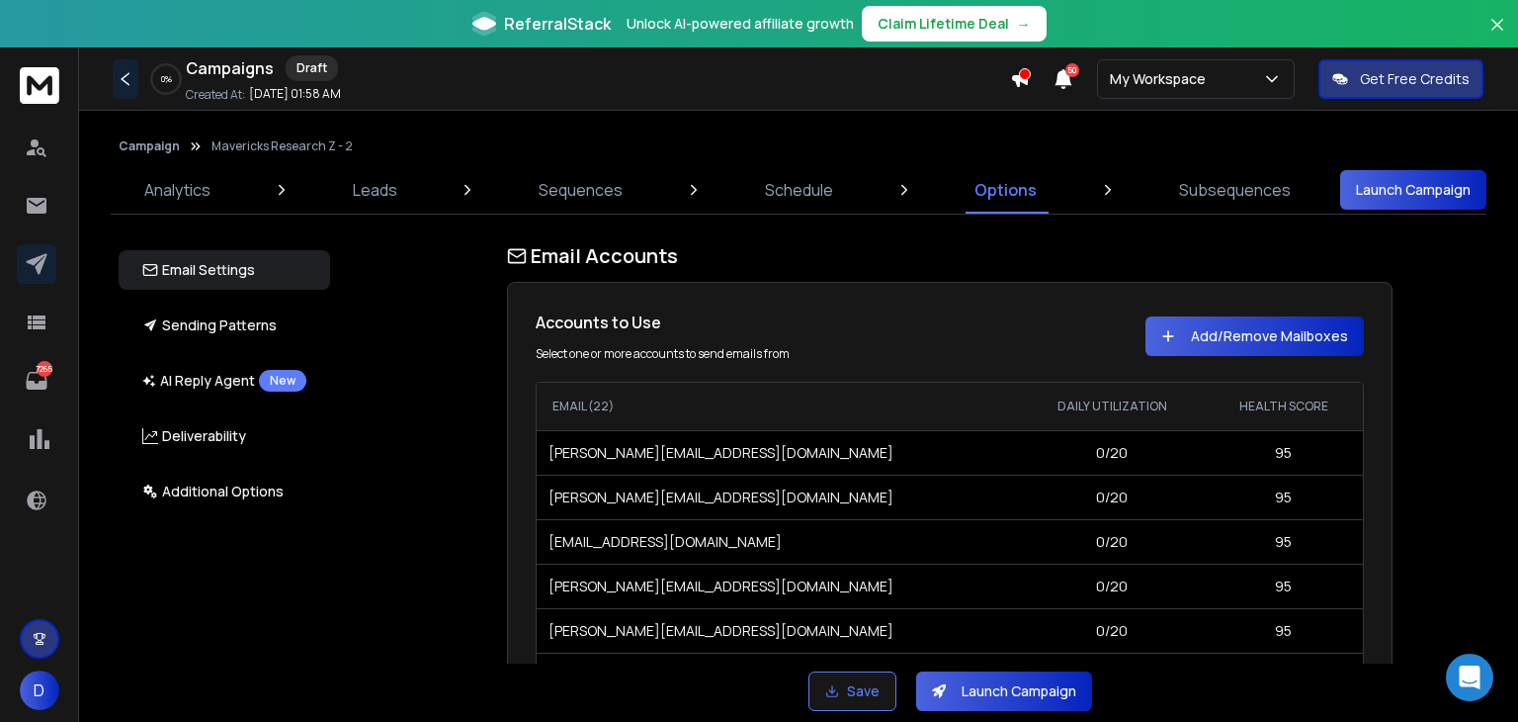
click at [130, 76] on icon at bounding box center [126, 79] width 18 height 18
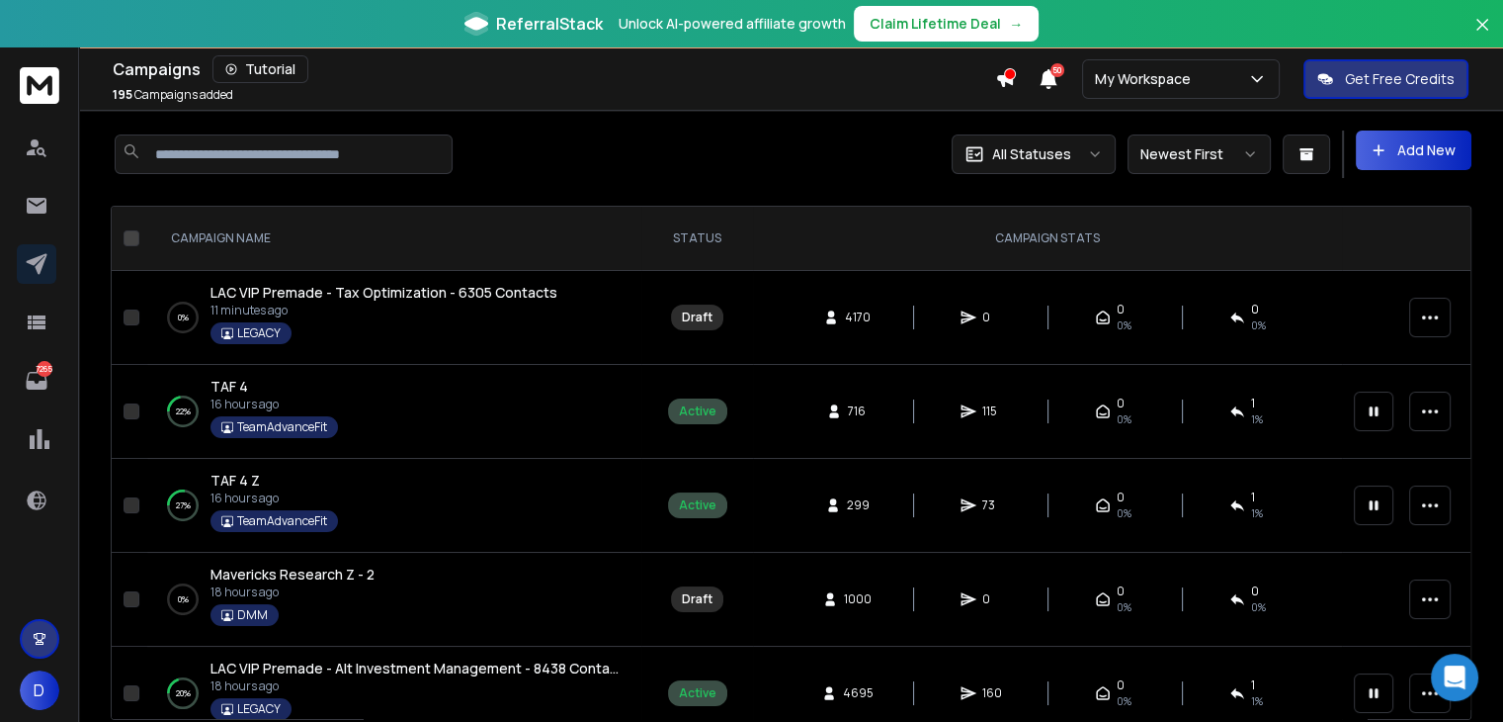
click at [392, 309] on p "11 minutes ago" at bounding box center [384, 310] width 347 height 16
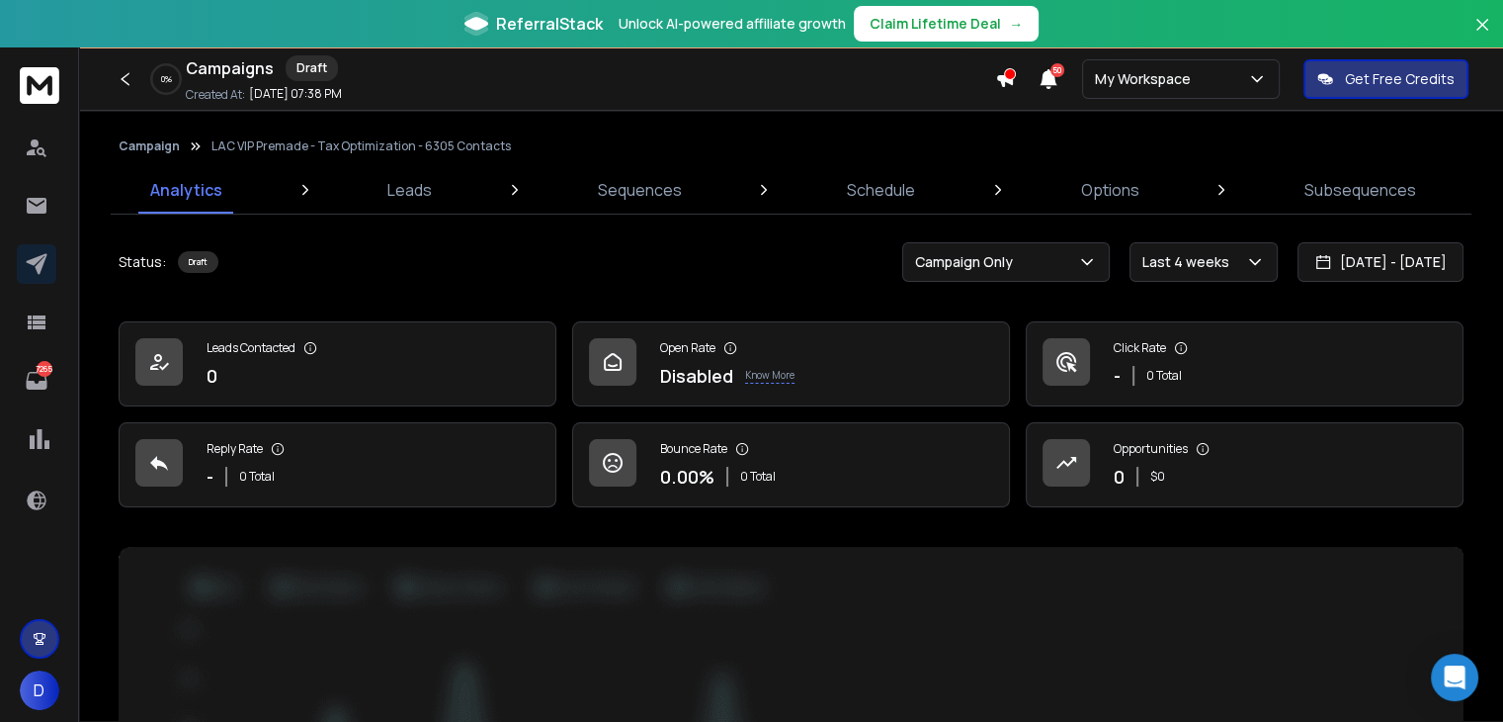
drag, startPoint x: 1499, startPoint y: 285, endPoint x: 1517, endPoint y: 512, distance: 228.1
click at [1502, 512] on html "ReferralStack Unlock AI-powered affiliate growth Lifetime Deals available! Clai…" at bounding box center [751, 361] width 1503 height 722
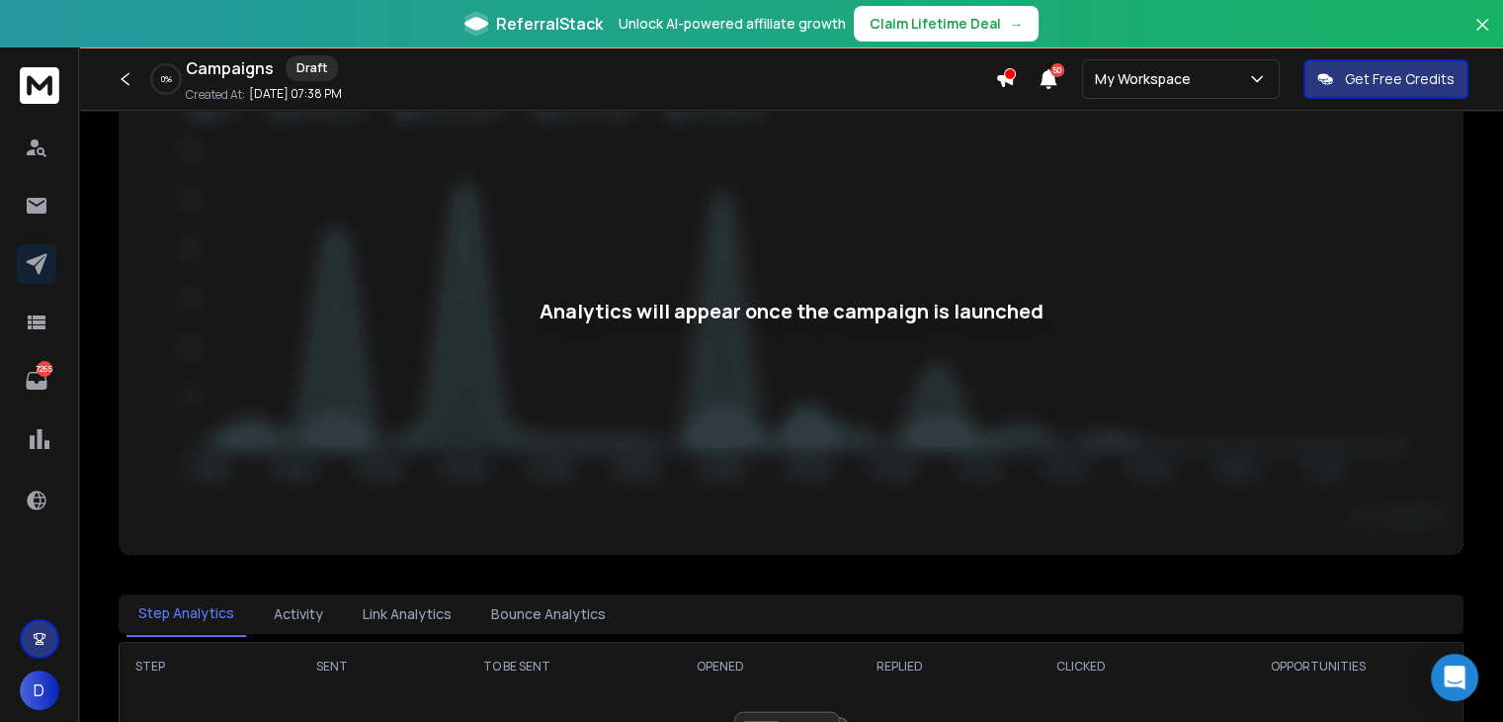
scroll to position [543, 0]
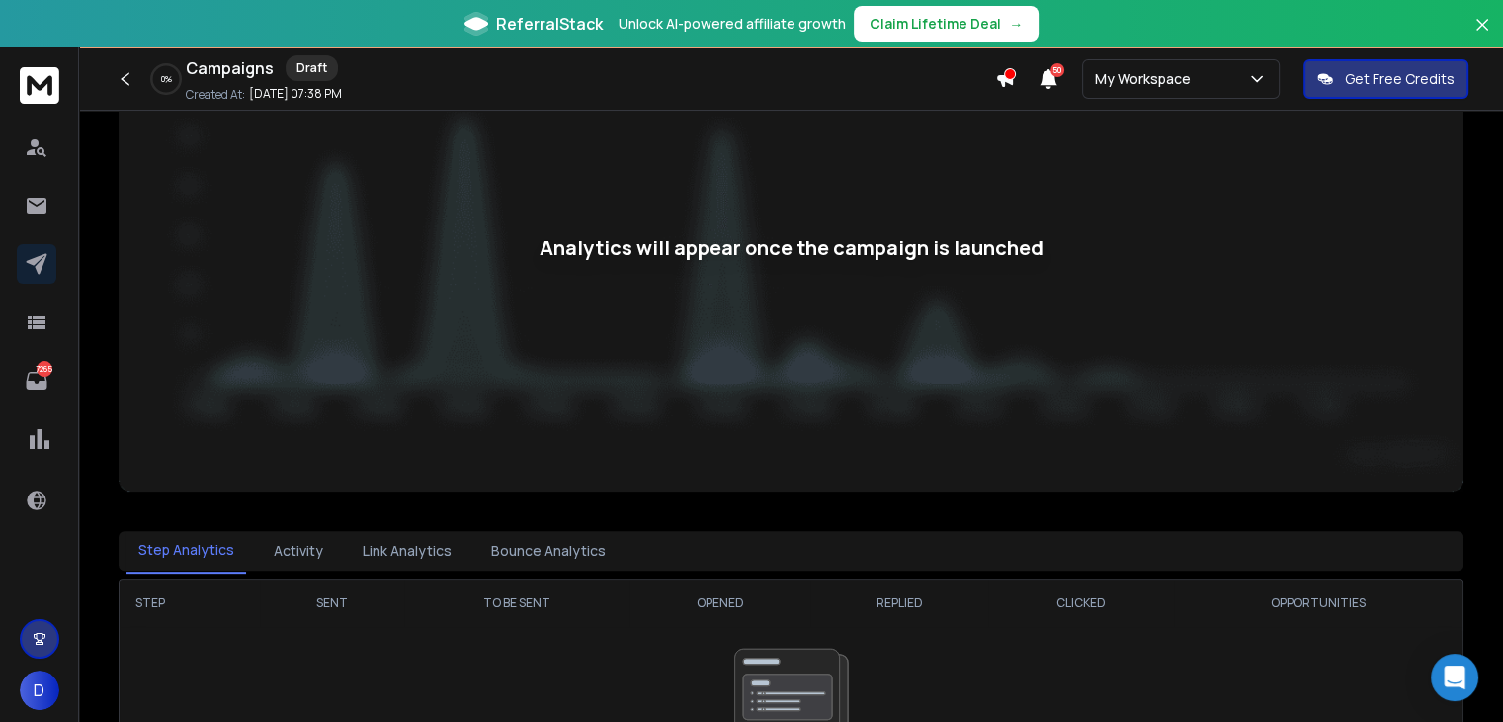
click at [1491, 469] on div "Campaign LAC VIP Premade - Tax Optimization - 6305 Contacts Analytics Leads Seq…" at bounding box center [791, 199] width 1424 height 1263
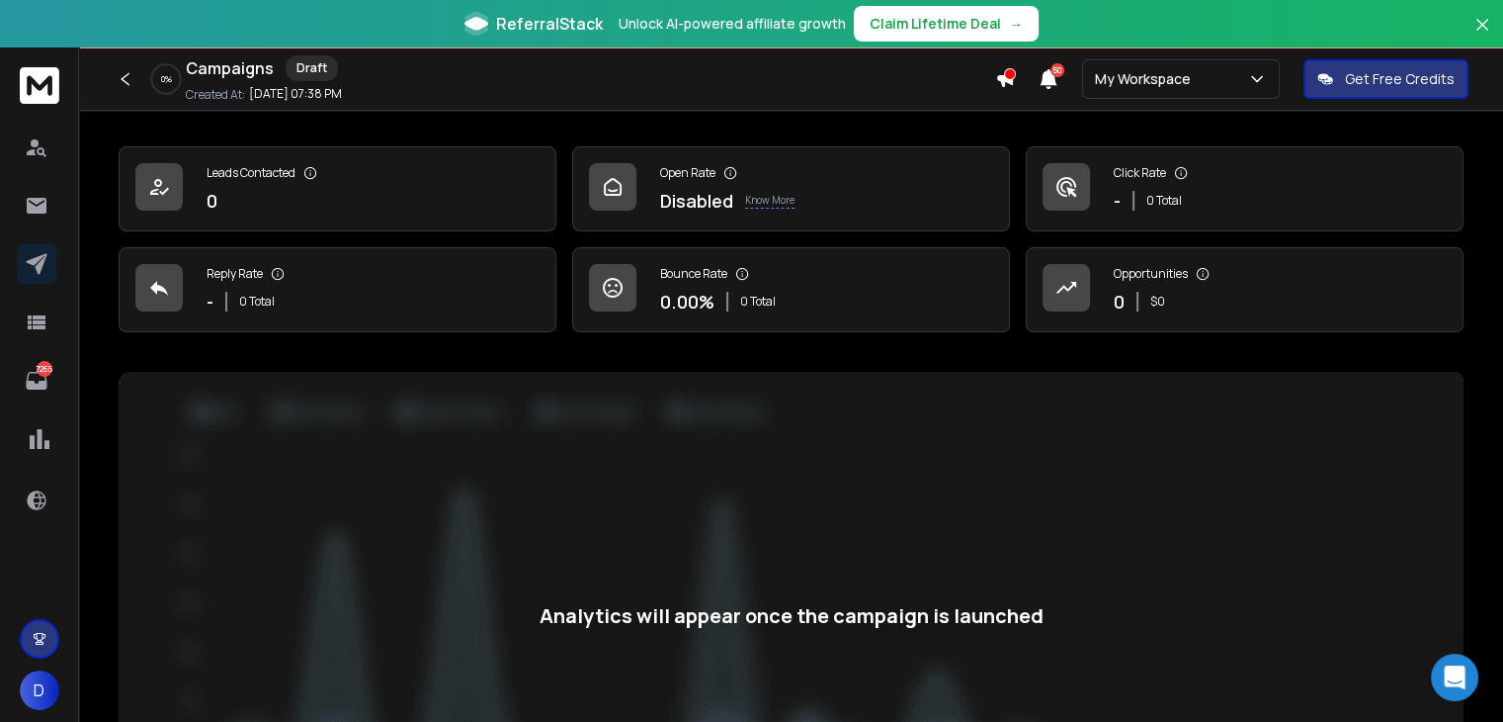
scroll to position [0, 0]
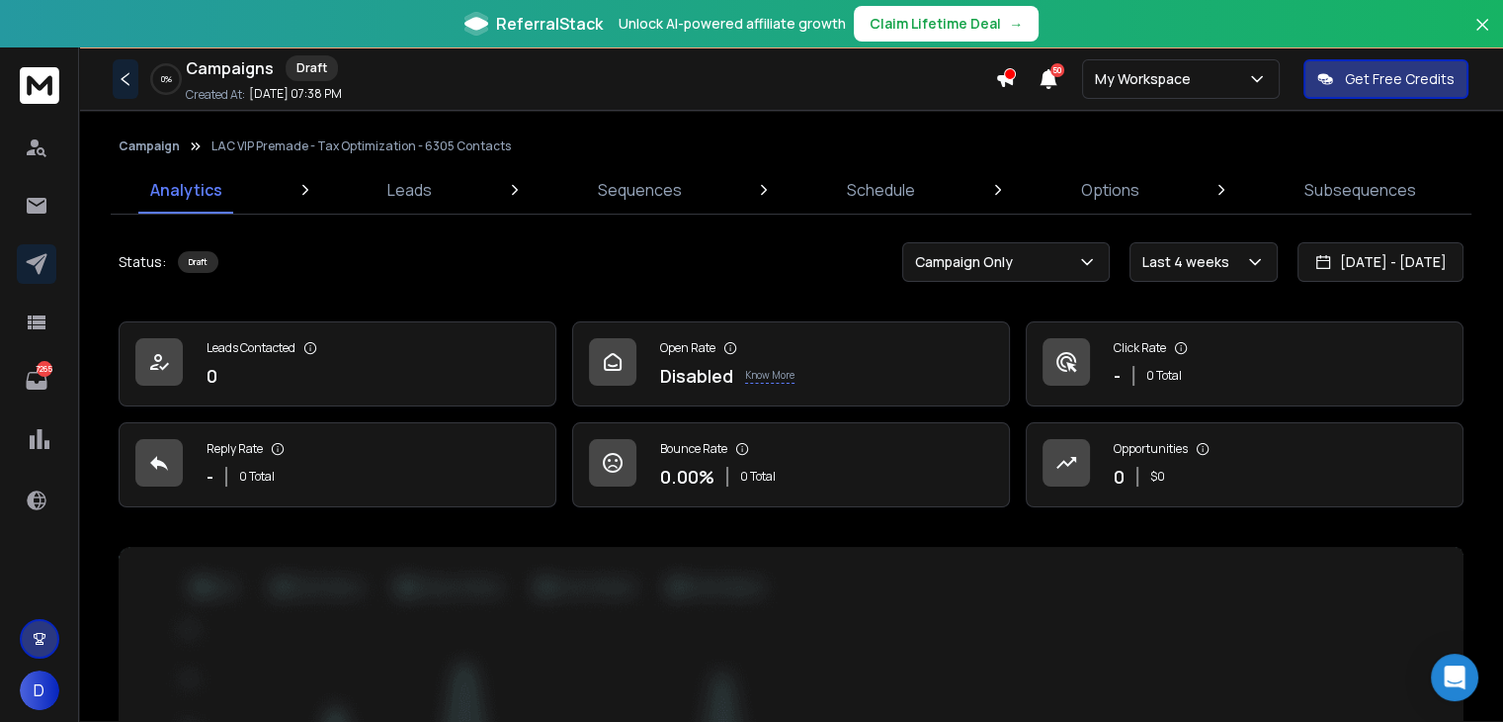
click at [133, 77] on icon at bounding box center [126, 79] width 18 height 18
